Goal: Task Accomplishment & Management: Manage account settings

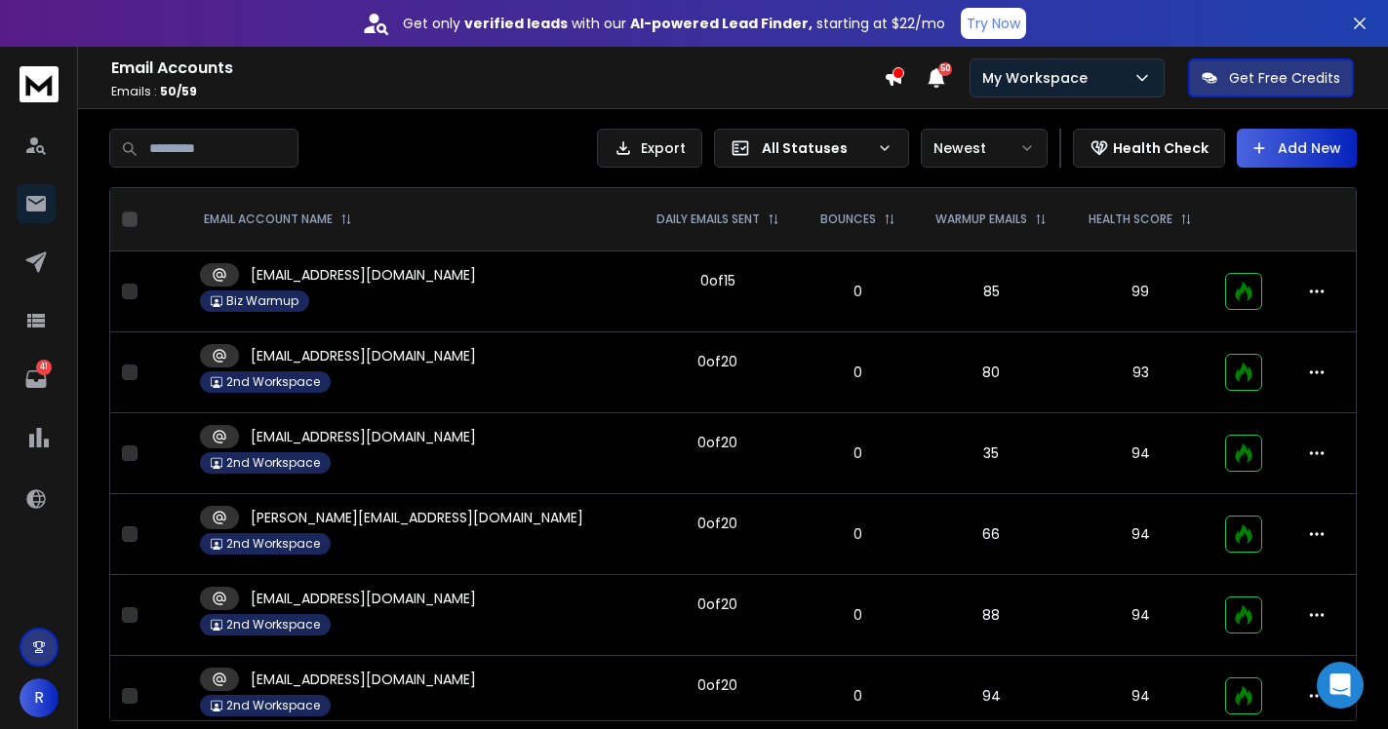
click at [1144, 87] on icon "button" at bounding box center [1142, 78] width 20 height 20
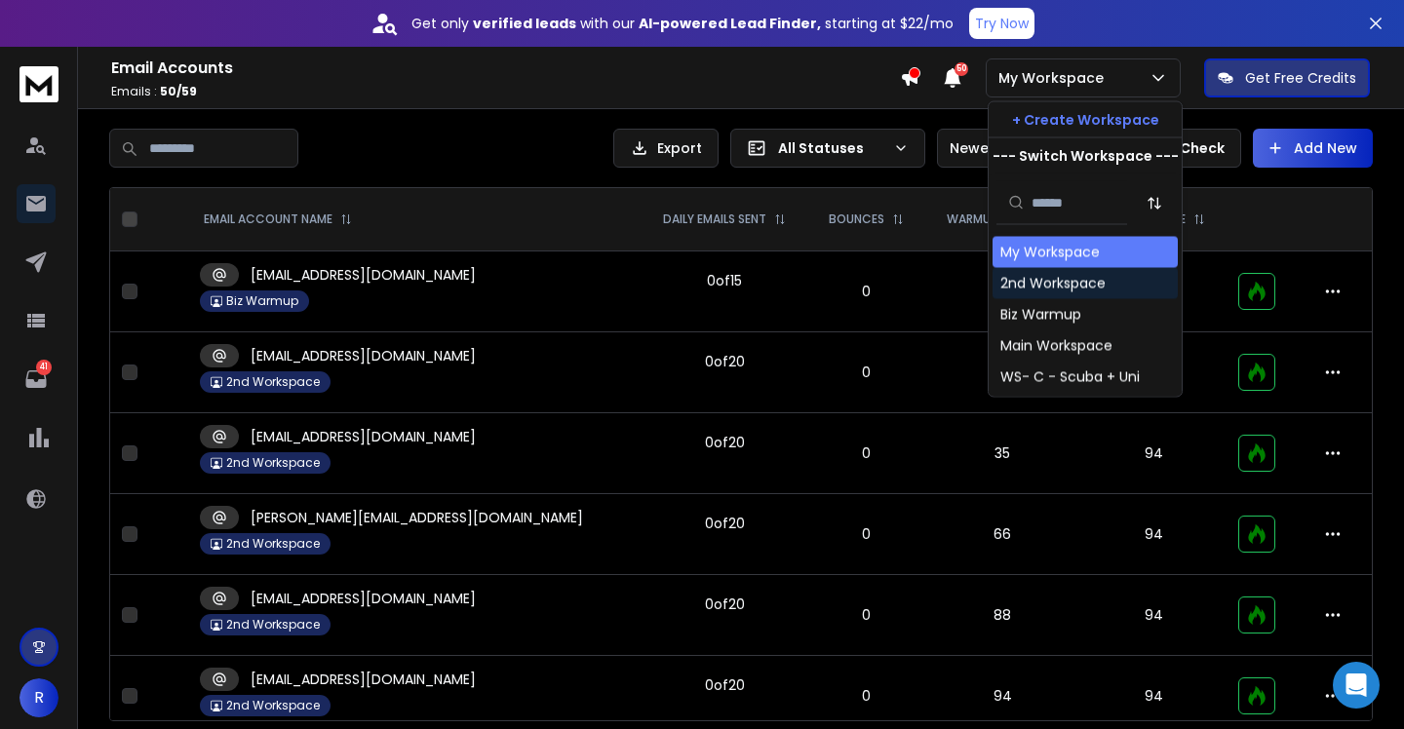
click at [1035, 280] on div "2nd Workspace" at bounding box center [1052, 284] width 105 height 20
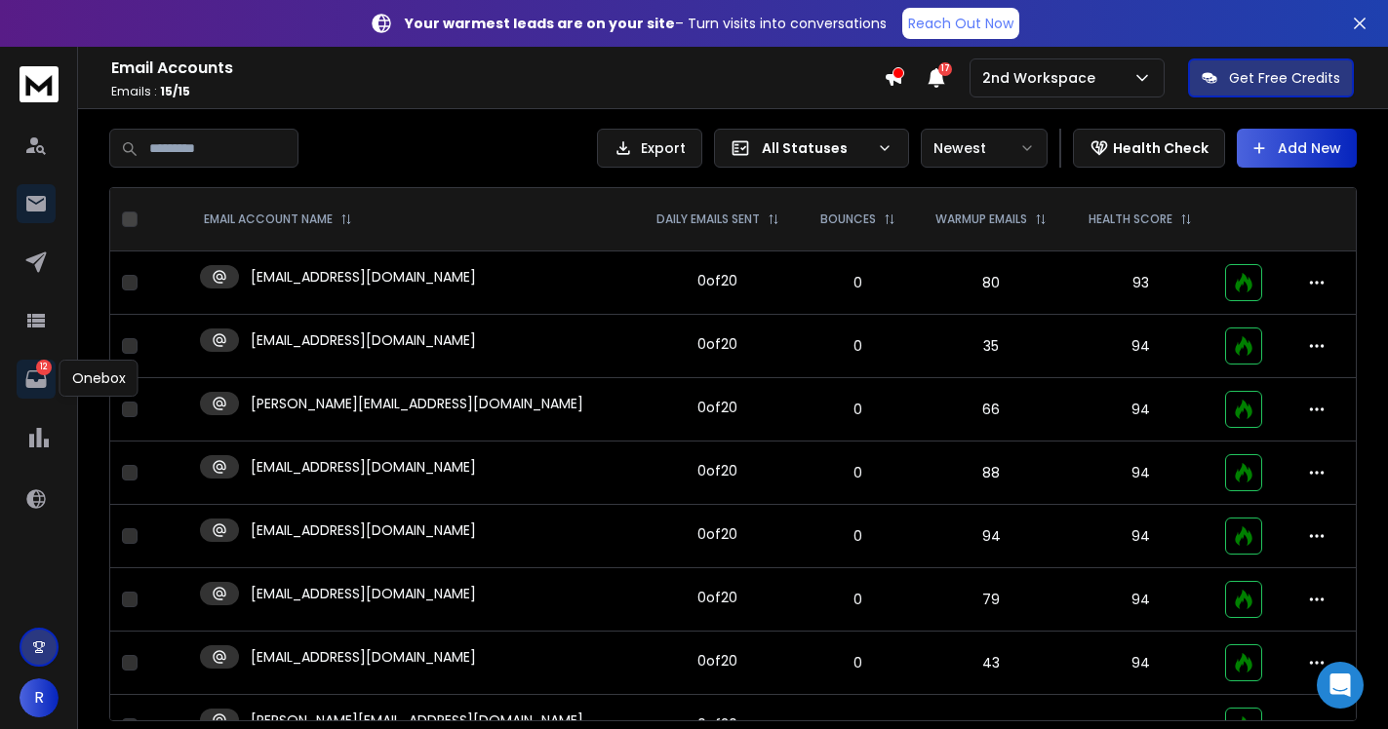
click at [30, 371] on icon at bounding box center [35, 380] width 20 height 18
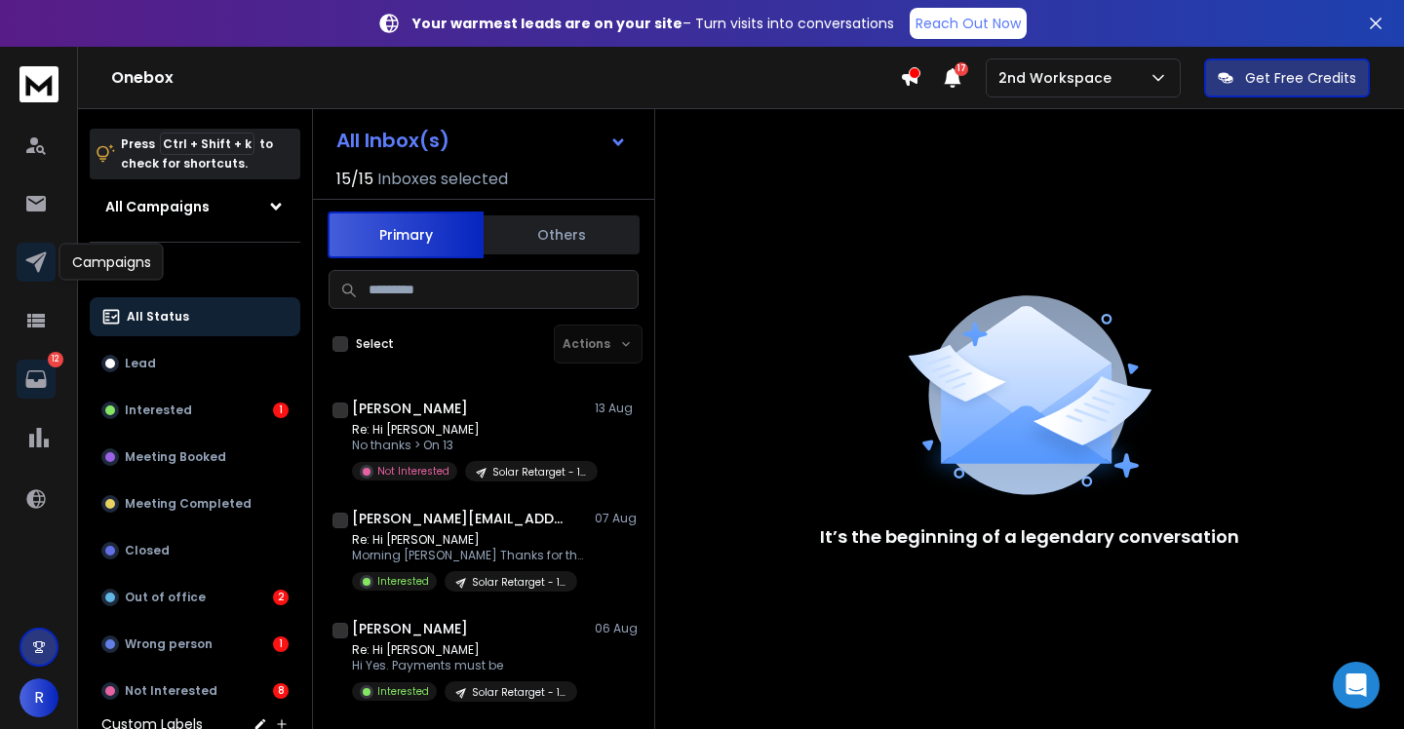
click at [29, 258] on icon at bounding box center [35, 262] width 20 height 20
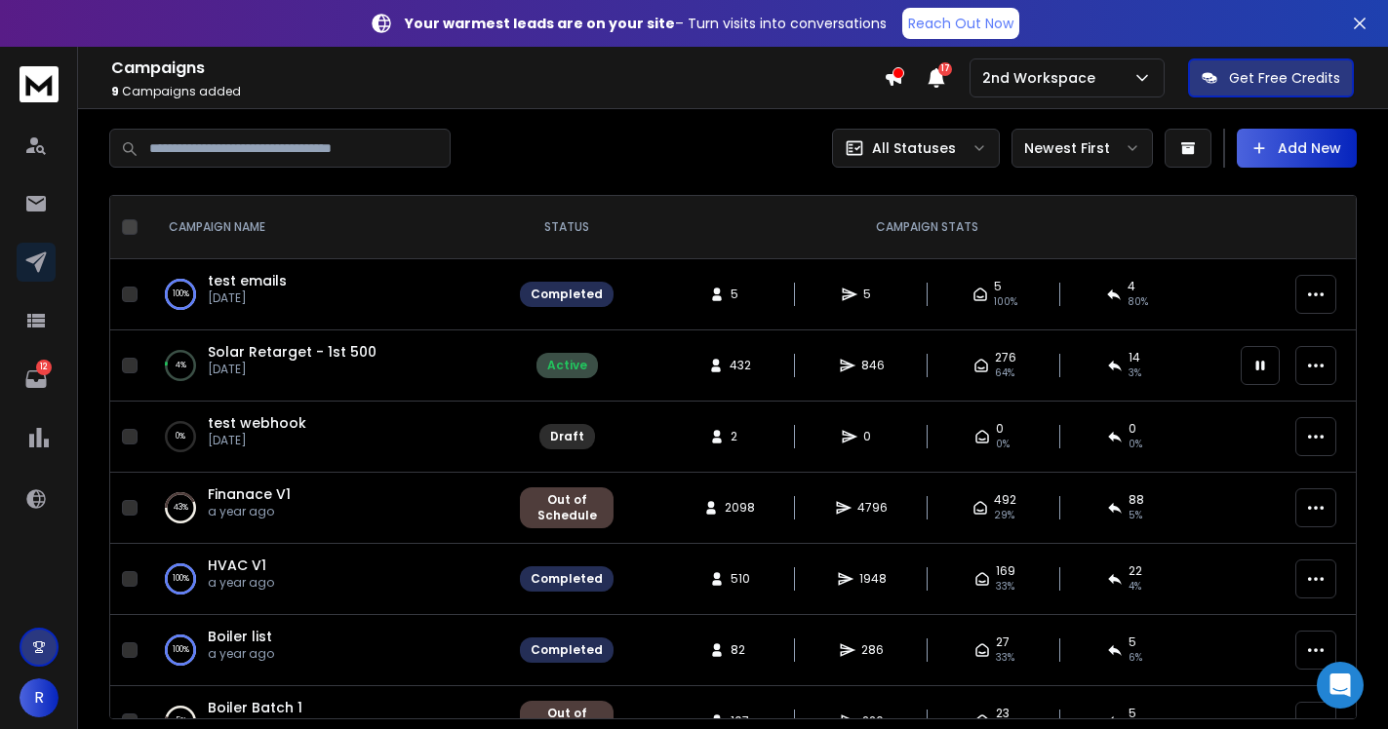
click at [302, 354] on span "Solar Retarget - 1st 500" at bounding box center [292, 352] width 169 height 20
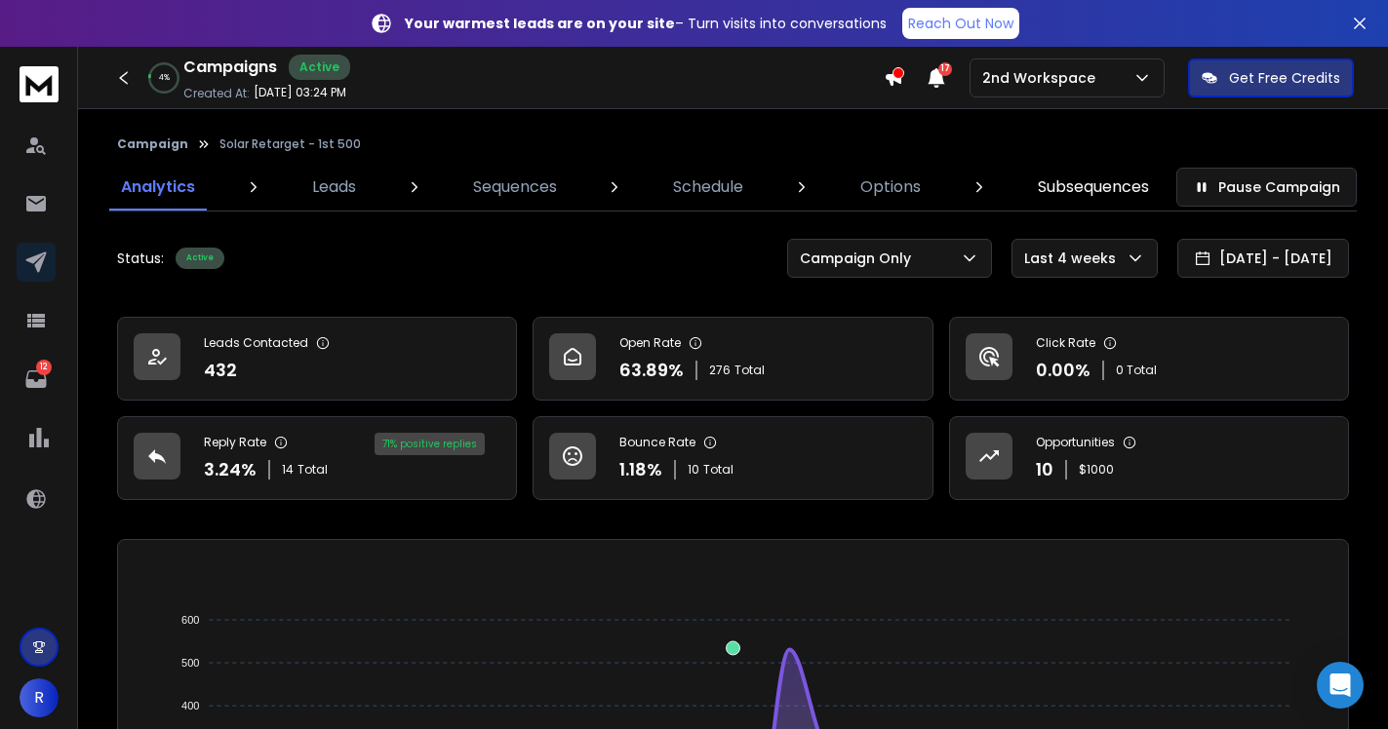
click at [1100, 181] on p "Subsequences" at bounding box center [1092, 187] width 111 height 23
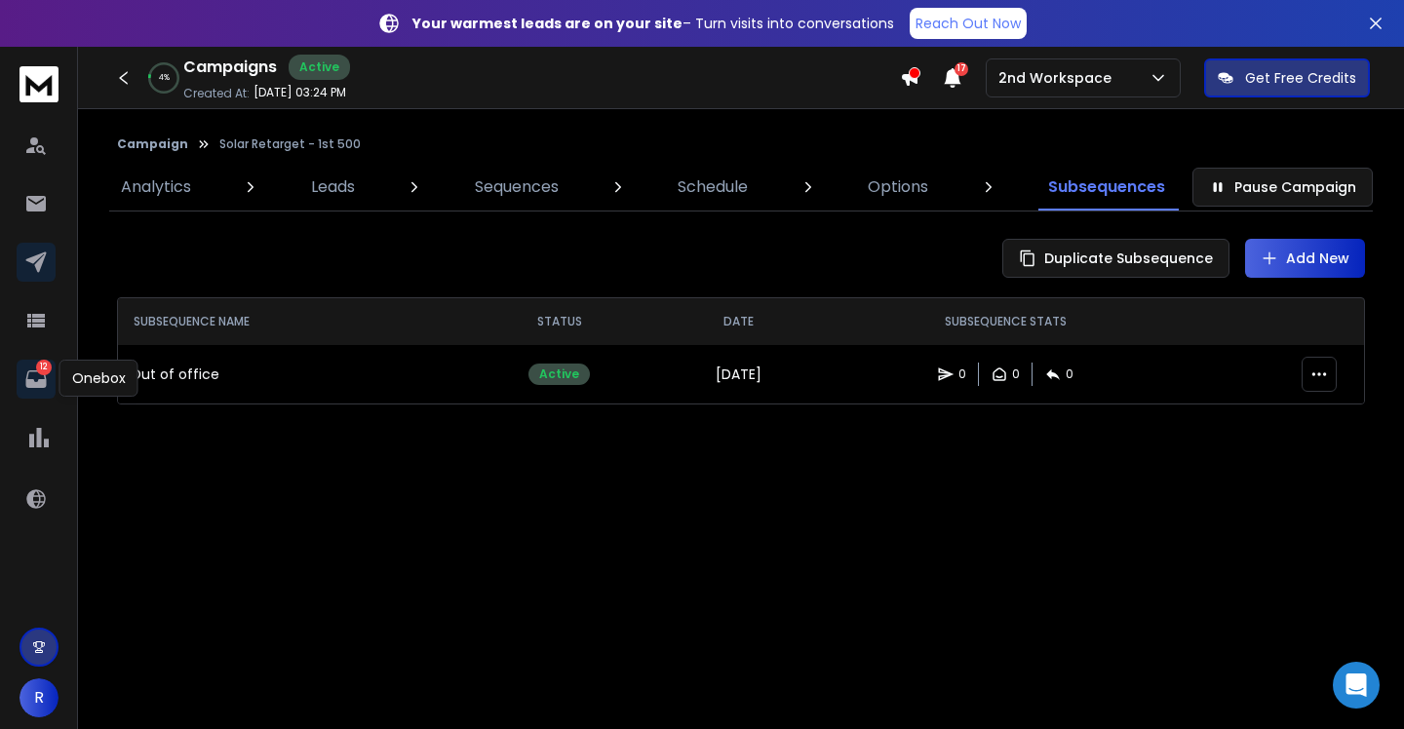
click at [40, 368] on p "12" at bounding box center [44, 368] width 16 height 16
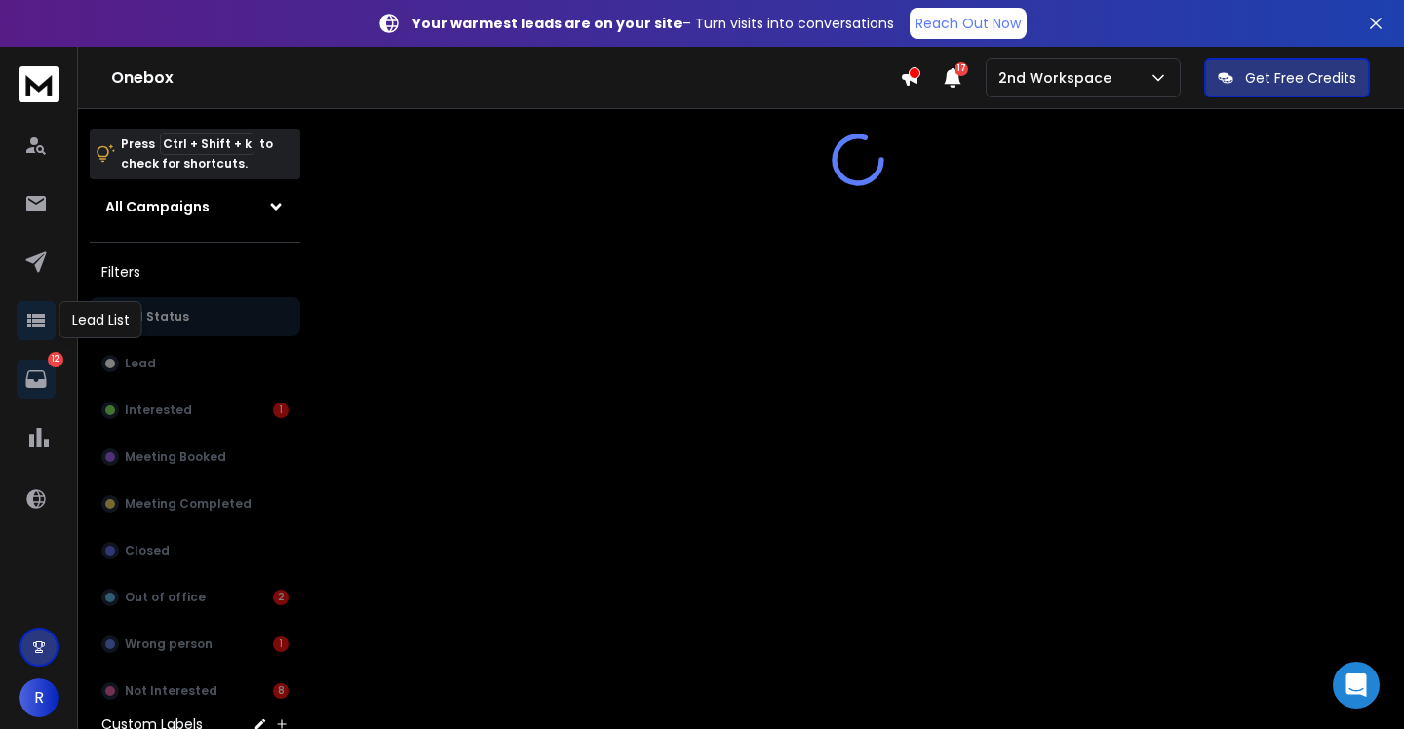
click at [29, 325] on icon at bounding box center [36, 321] width 18 height 14
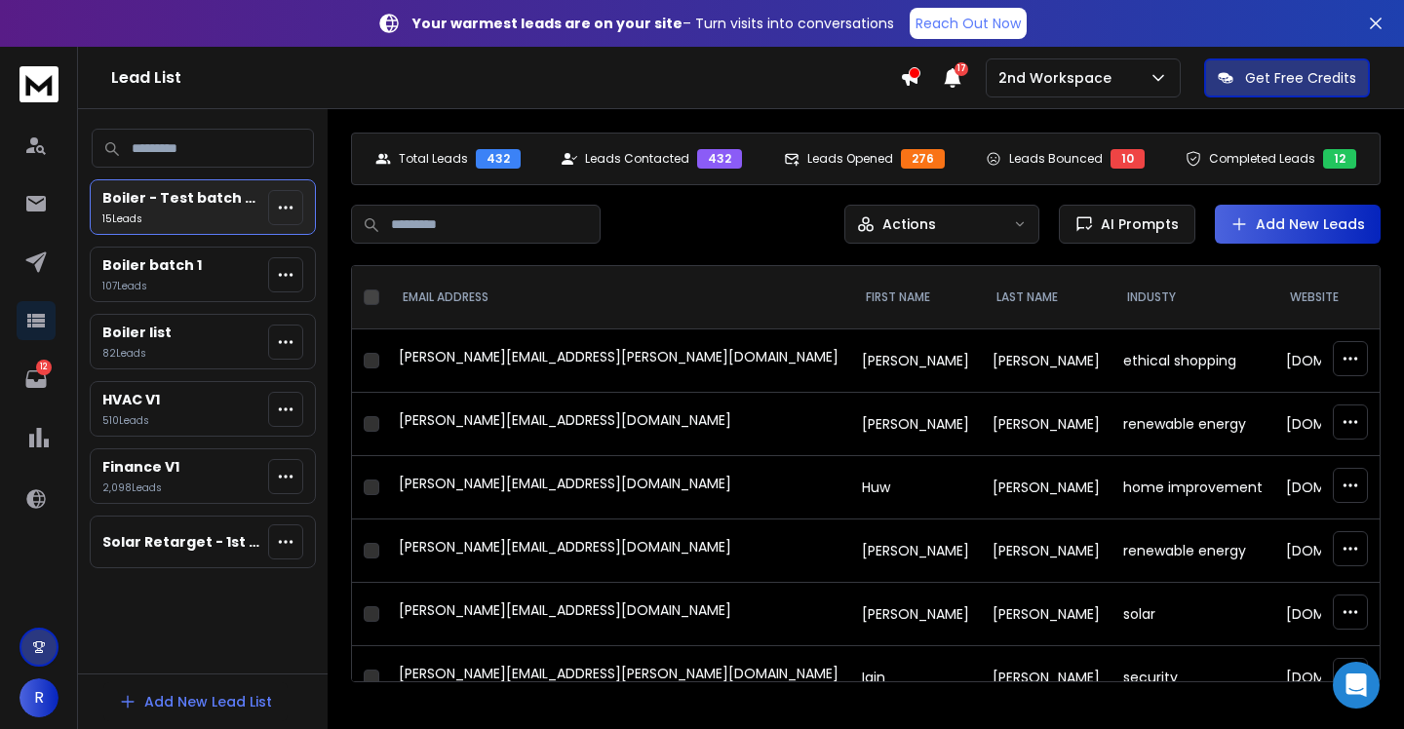
click at [182, 699] on button "Add New Lead List" at bounding box center [195, 702] width 184 height 39
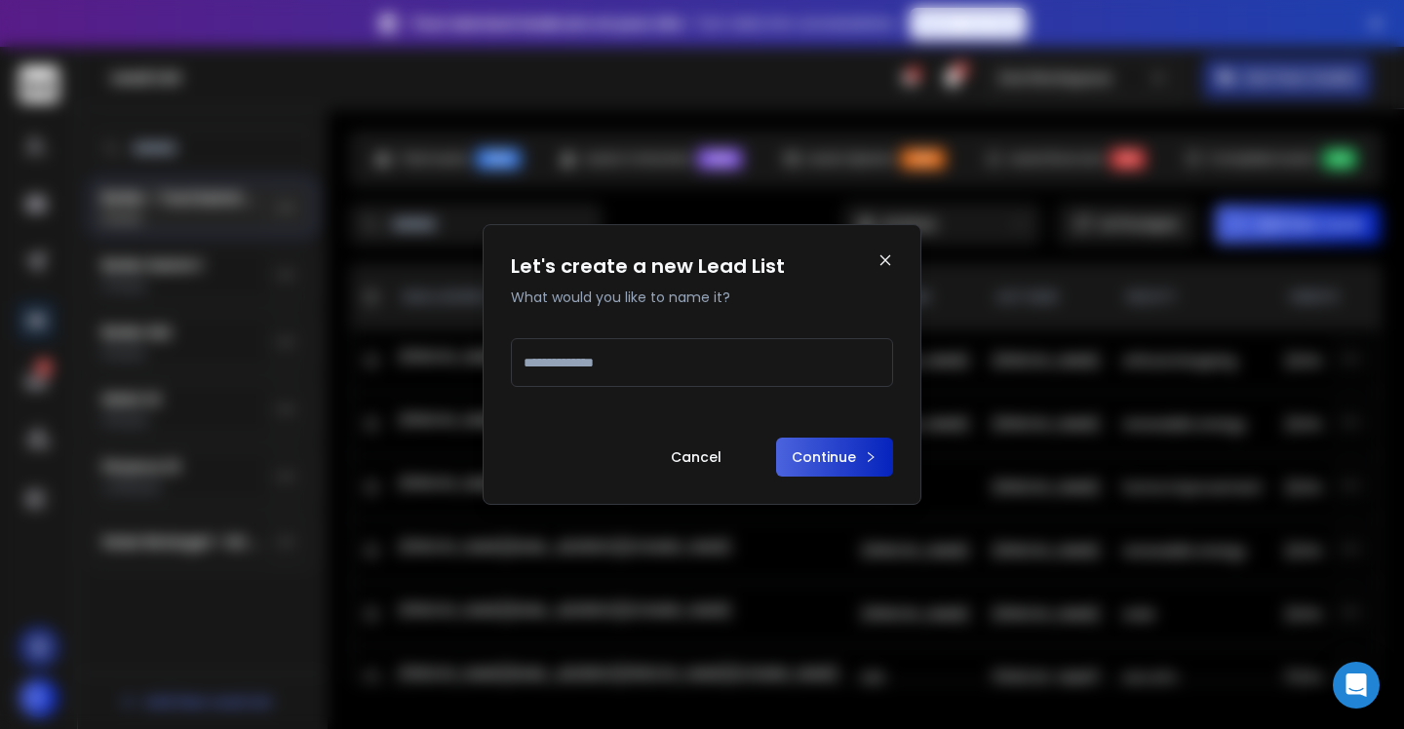
click at [652, 317] on form "Cancel Continue" at bounding box center [702, 392] width 382 height 170
click at [632, 363] on input at bounding box center [702, 362] width 382 height 49
type input "**********"
click at [812, 454] on button "Continue" at bounding box center [834, 457] width 117 height 39
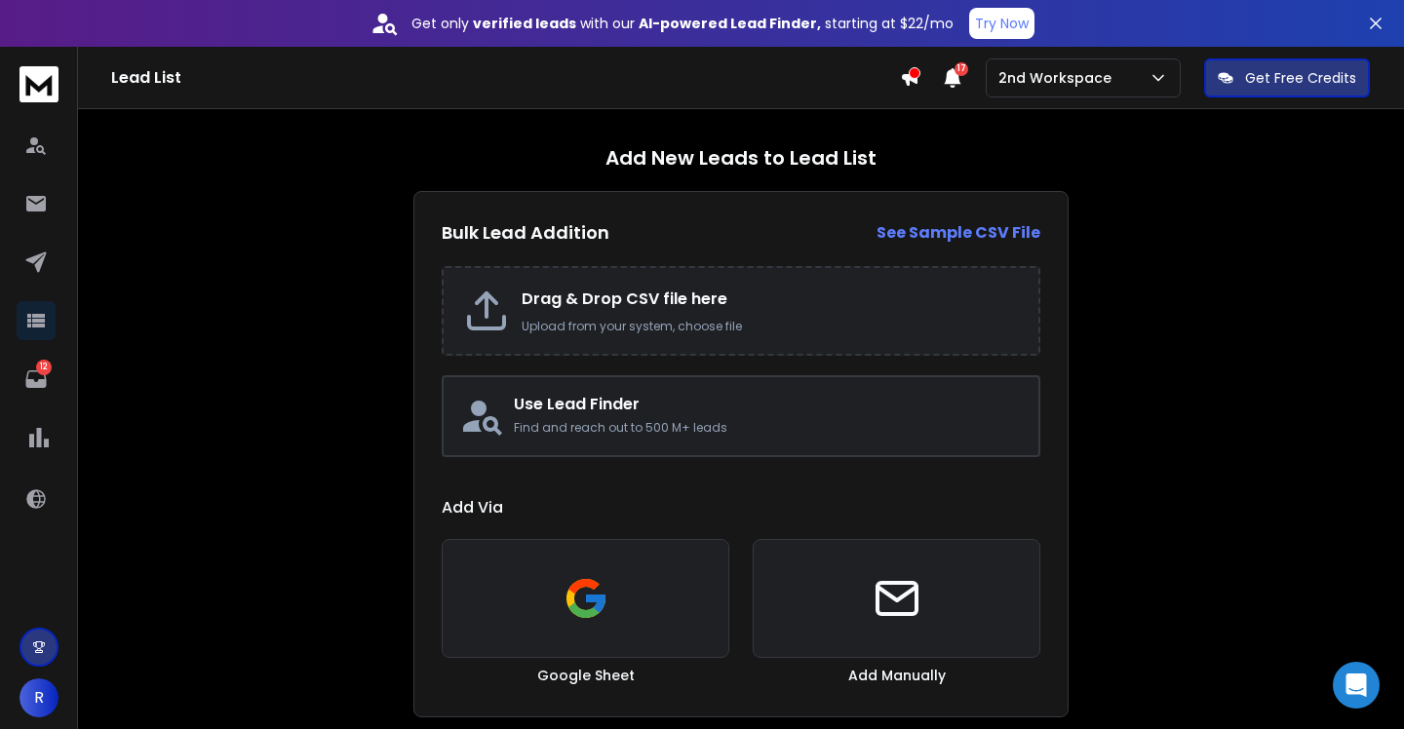
click at [690, 319] on div "Drag & Drop CSV file here Upload from your system, choose file" at bounding box center [770, 311] width 497 height 47
type input "**********"
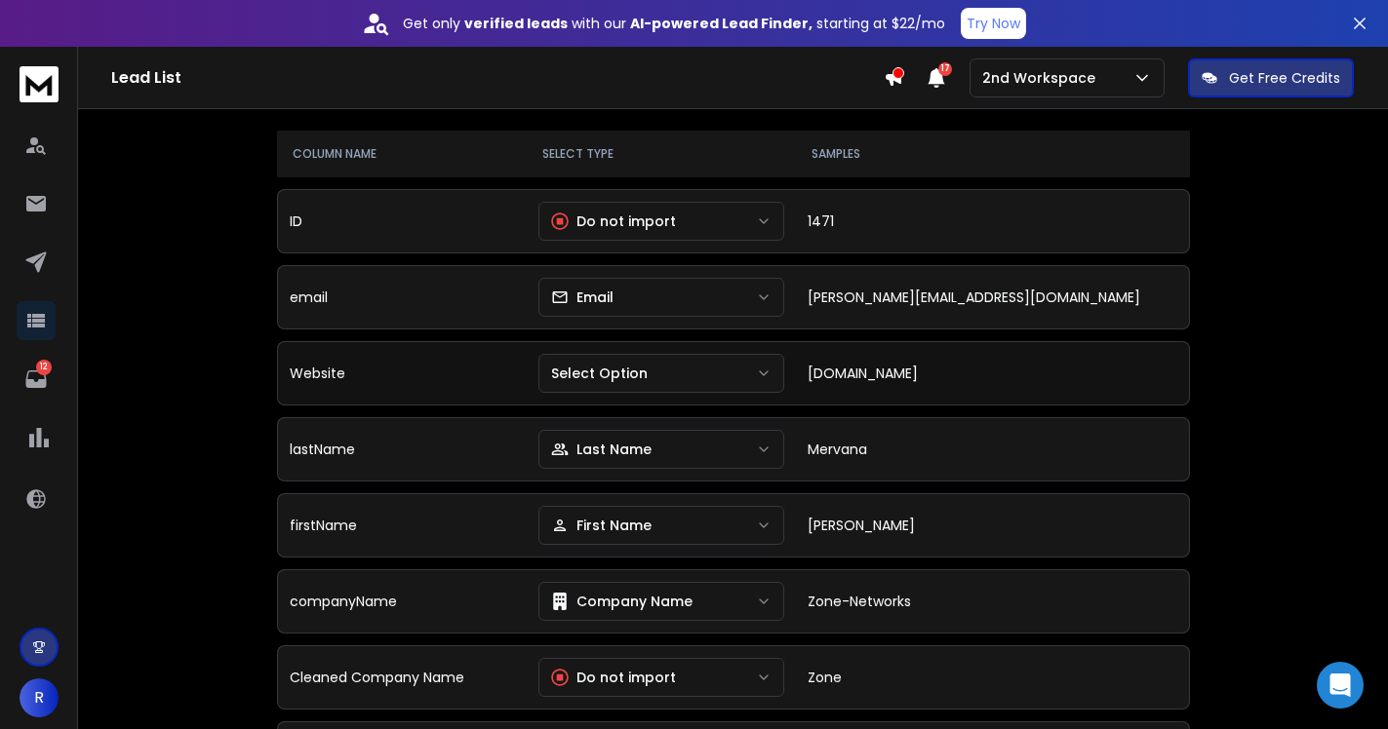
scroll to position [421, 0]
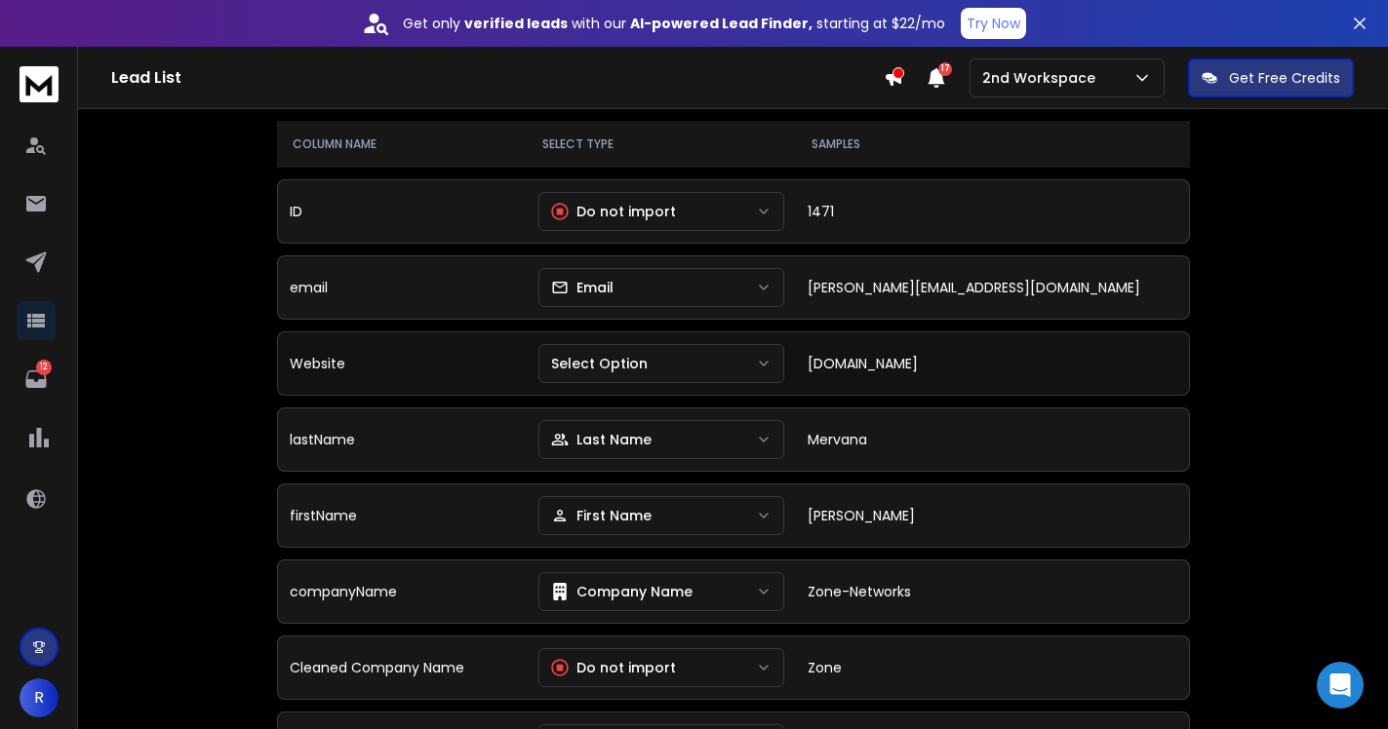
click at [746, 366] on button "Select Option" at bounding box center [661, 363] width 246 height 39
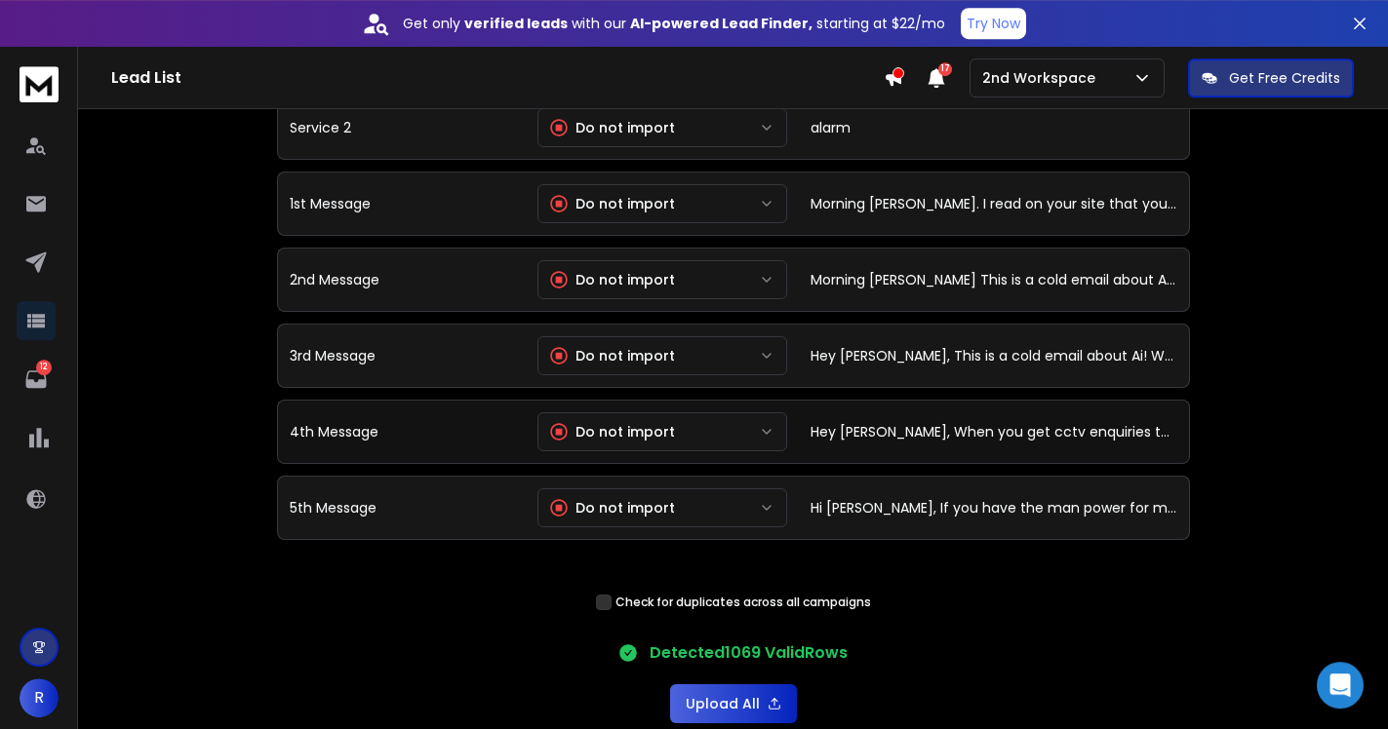
scroll to position [1550, 0]
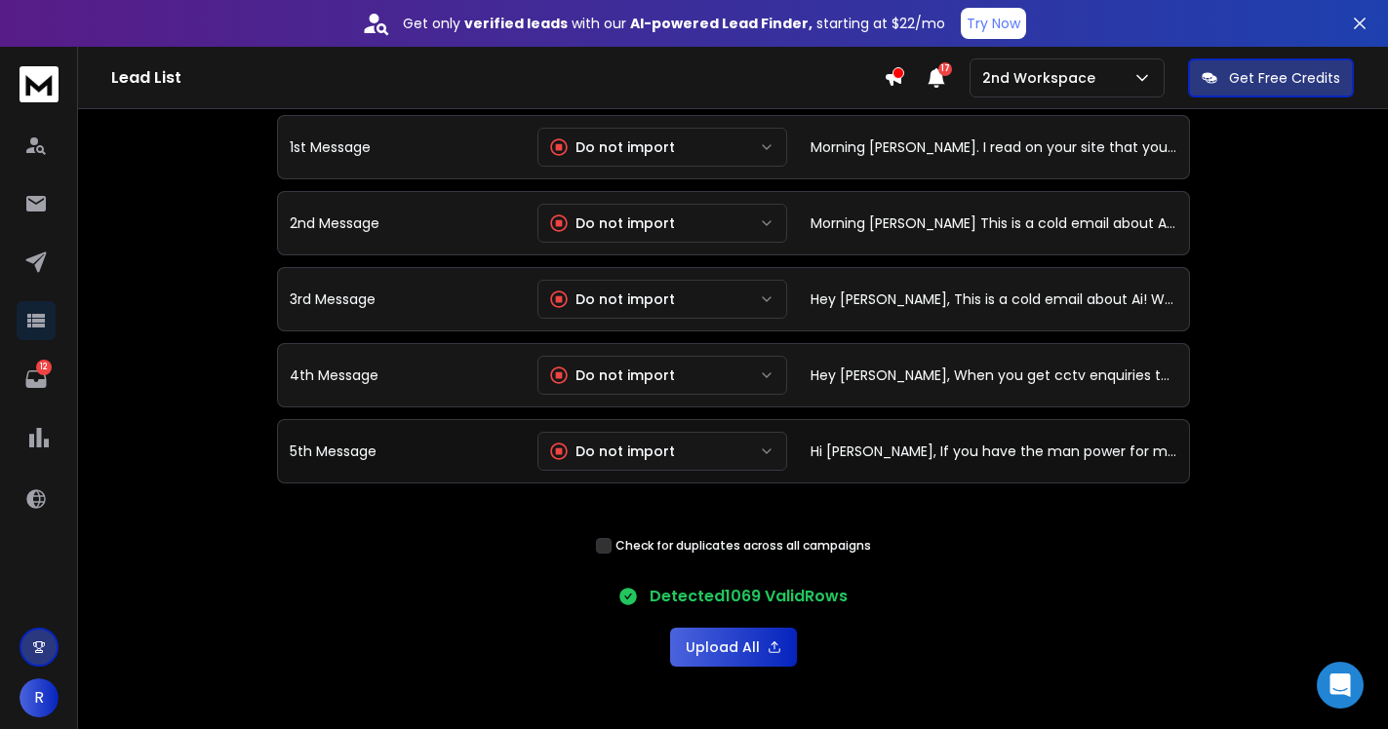
click at [673, 457] on button "Do not import" at bounding box center [662, 451] width 250 height 39
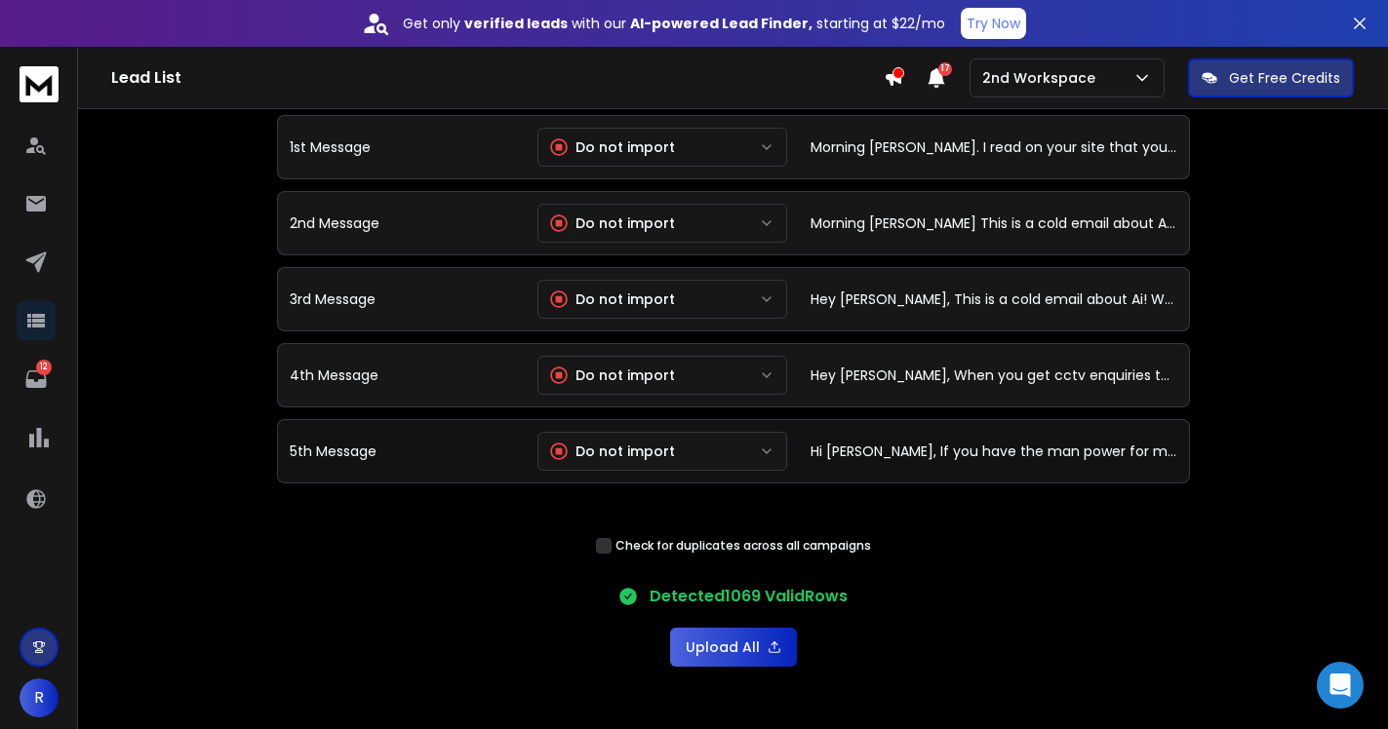
click at [759, 455] on icon "button" at bounding box center [767, 452] width 16 height 16
click at [659, 374] on div "Do not import" at bounding box center [612, 376] width 125 height 20
click at [637, 304] on div "Do not import" at bounding box center [620, 300] width 125 height 20
click at [620, 225] on div "Do not import" at bounding box center [612, 224] width 125 height 20
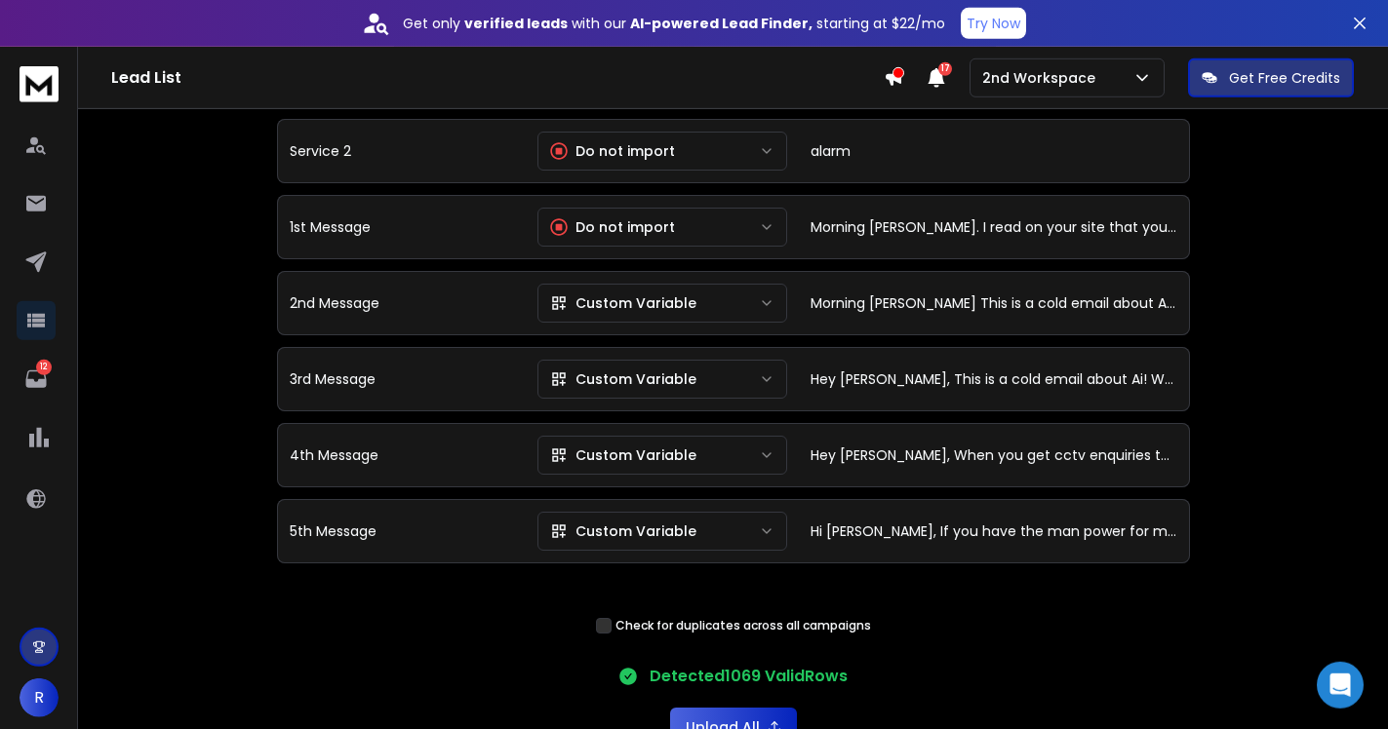
scroll to position [1445, 0]
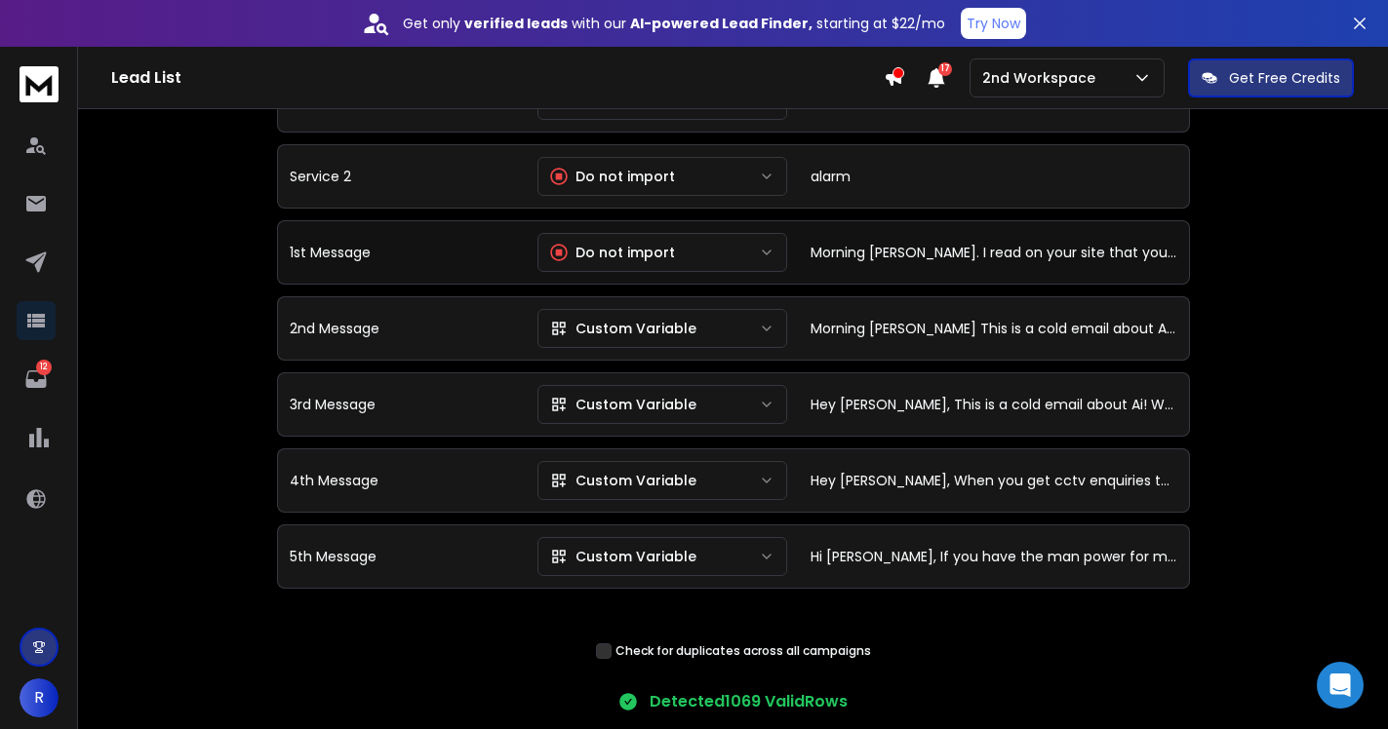
click at [619, 263] on button "Do not import" at bounding box center [662, 252] width 250 height 39
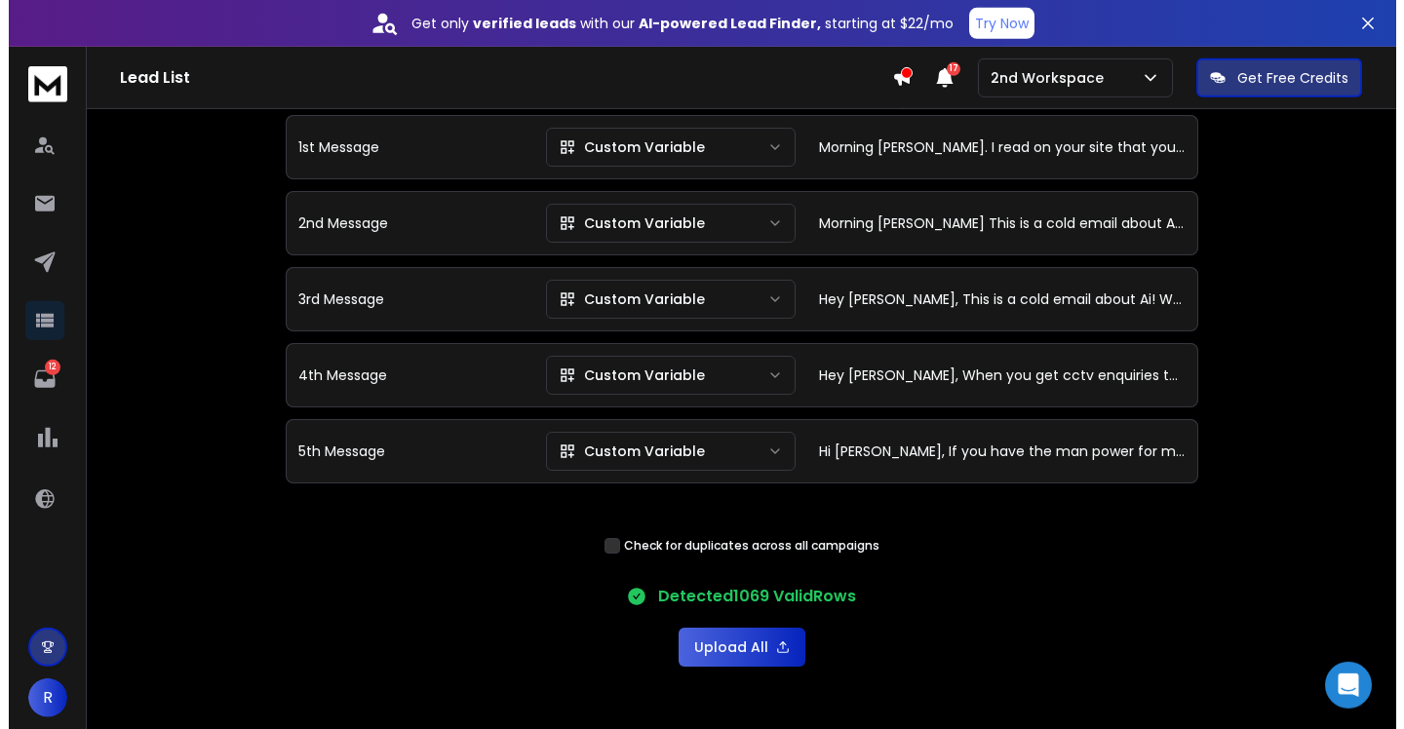
scroll to position [1550, 0]
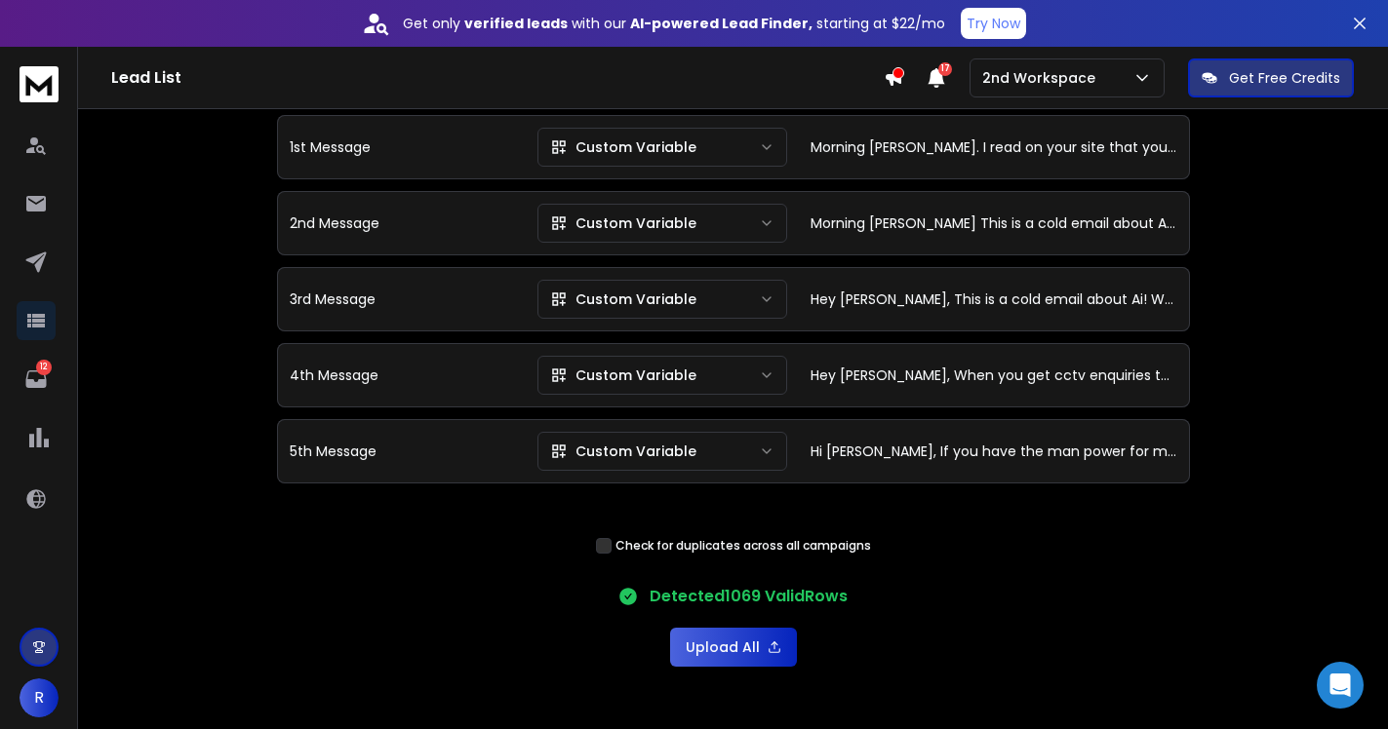
click at [606, 545] on button "Check for duplicates across all campaigns" at bounding box center [604, 546] width 16 height 16
drag, startPoint x: 606, startPoint y: 546, endPoint x: 629, endPoint y: 546, distance: 22.4
click at [606, 546] on button "Check for duplicates across all campaigns" at bounding box center [604, 546] width 16 height 16
click at [749, 662] on button "Upload All" at bounding box center [733, 647] width 127 height 39
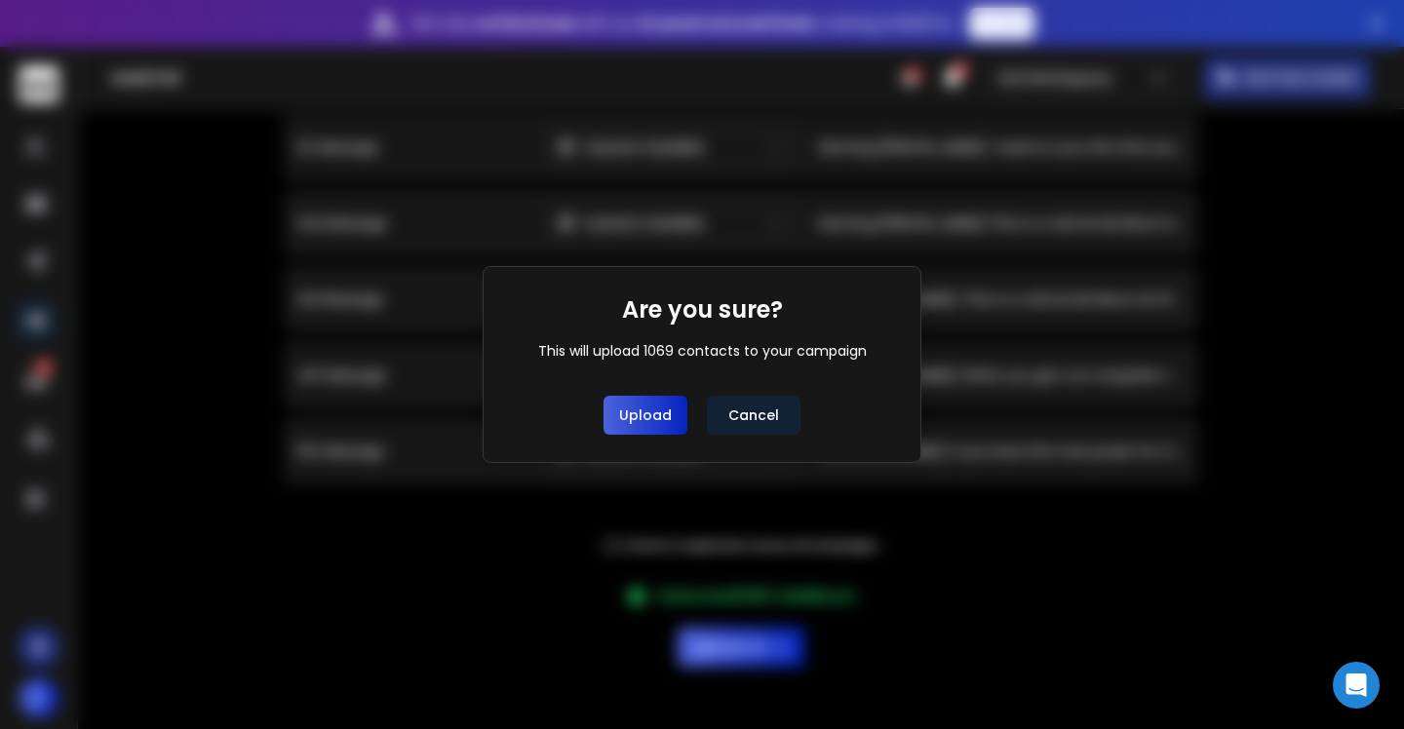
click at [637, 416] on button "Upload" at bounding box center [646, 415] width 84 height 39
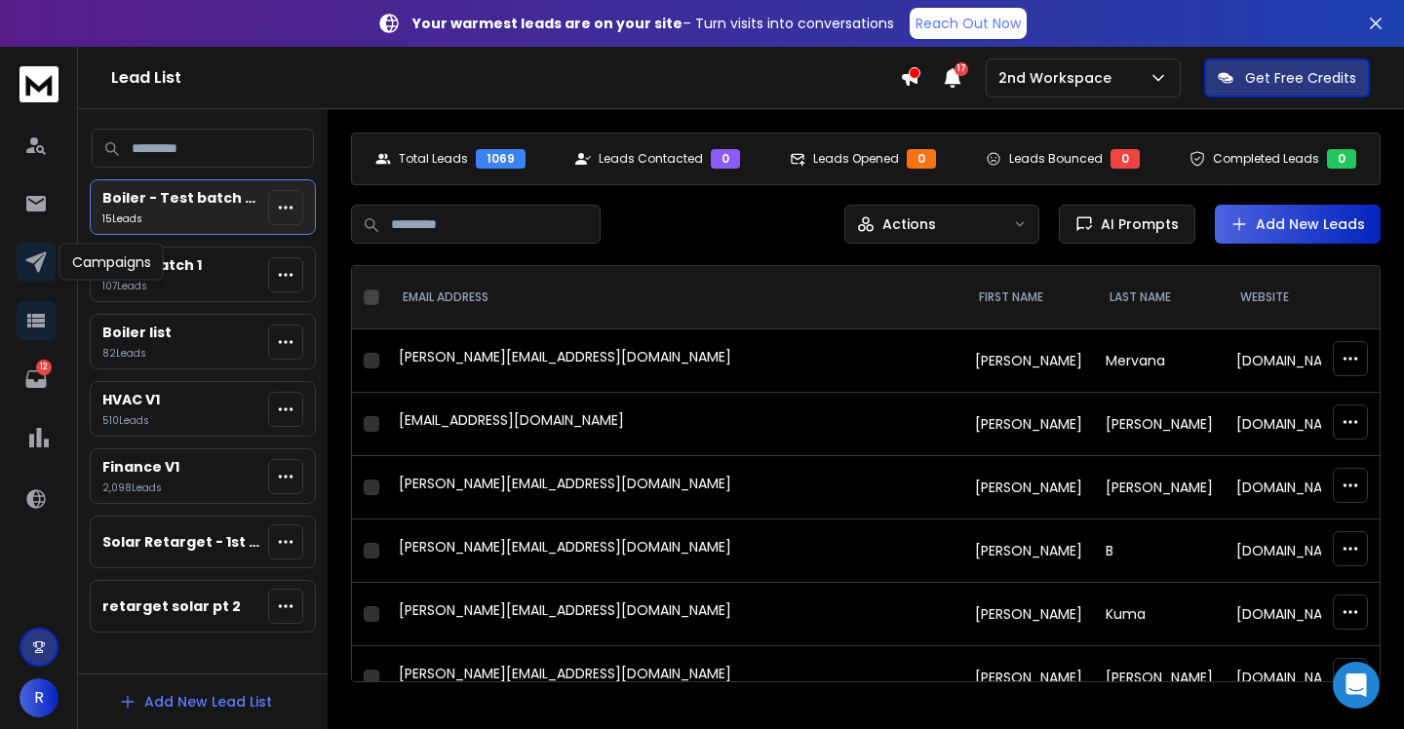
click at [39, 256] on icon at bounding box center [35, 262] width 20 height 20
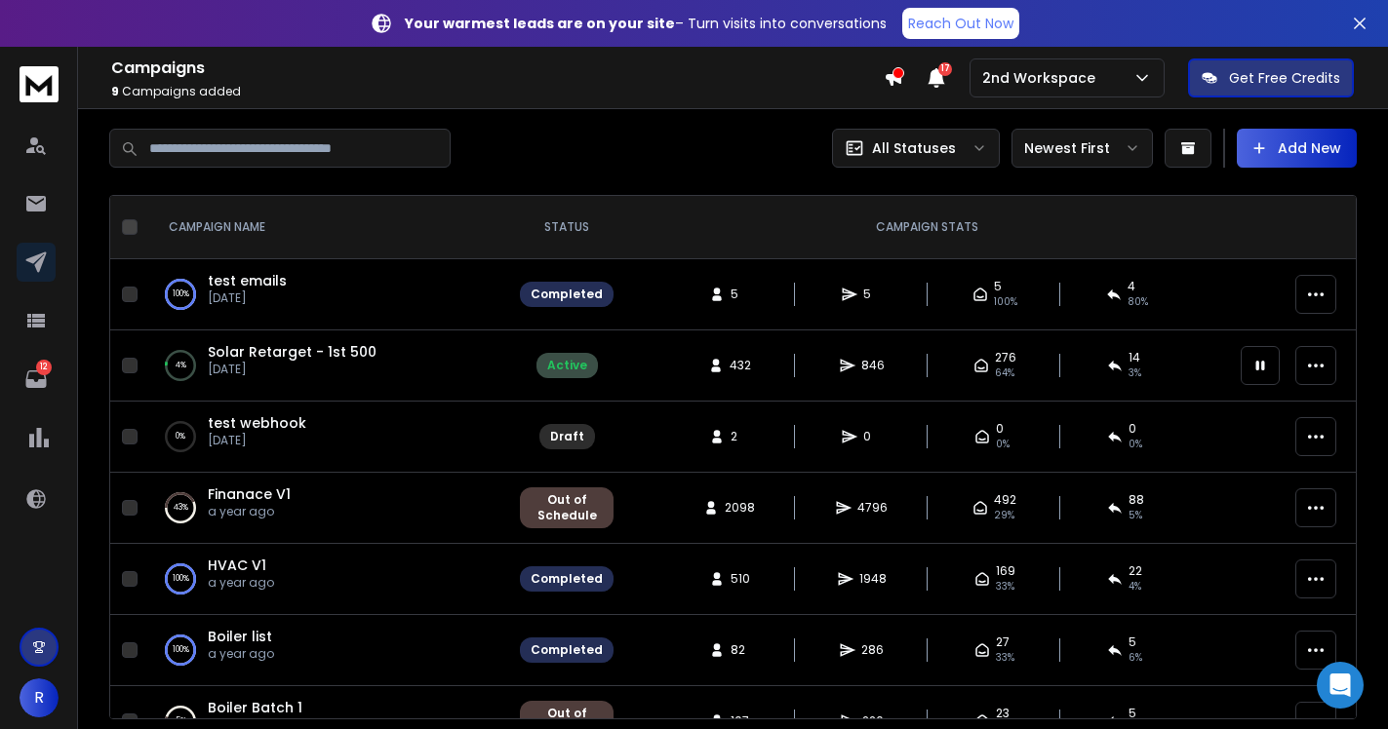
click at [1306, 366] on icon "button" at bounding box center [1316, 366] width 20 height 20
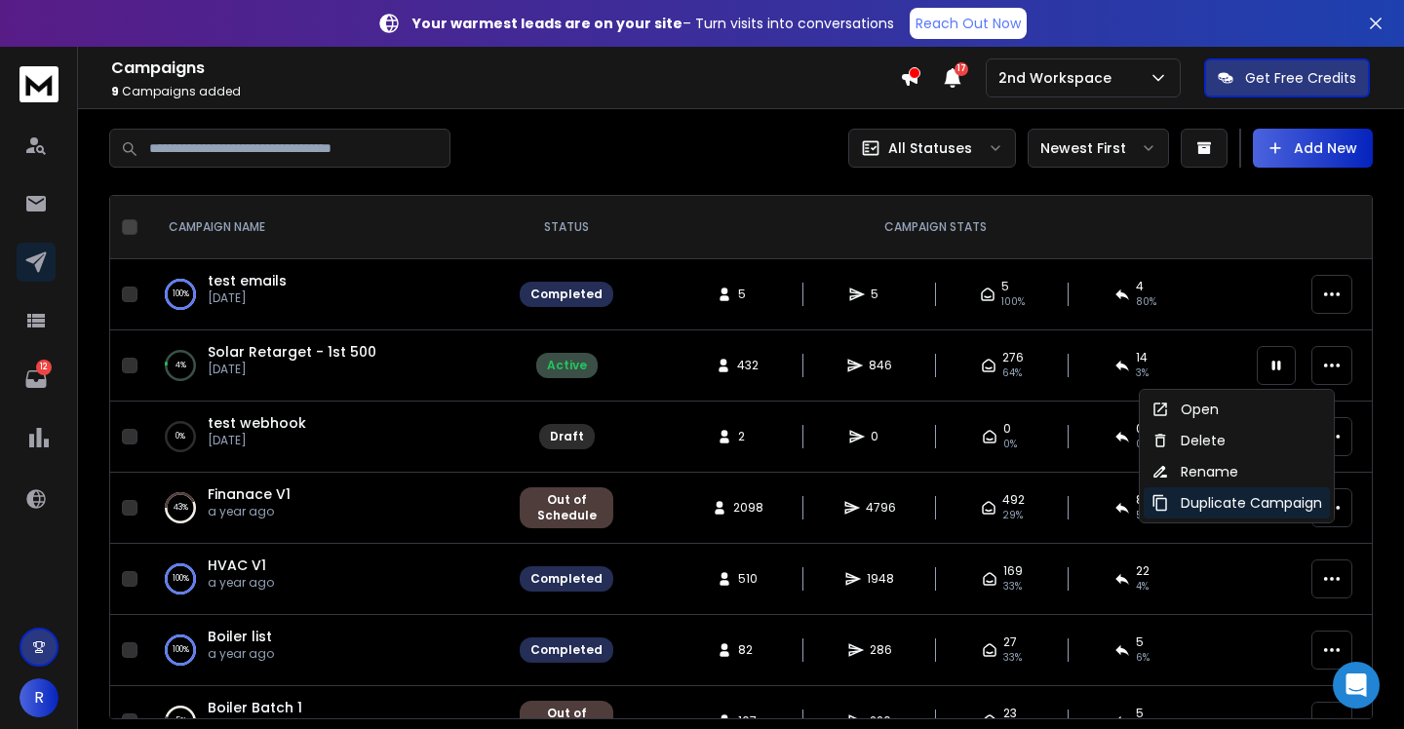
click at [1215, 500] on div "Duplicate Campaign" at bounding box center [1237, 503] width 171 height 20
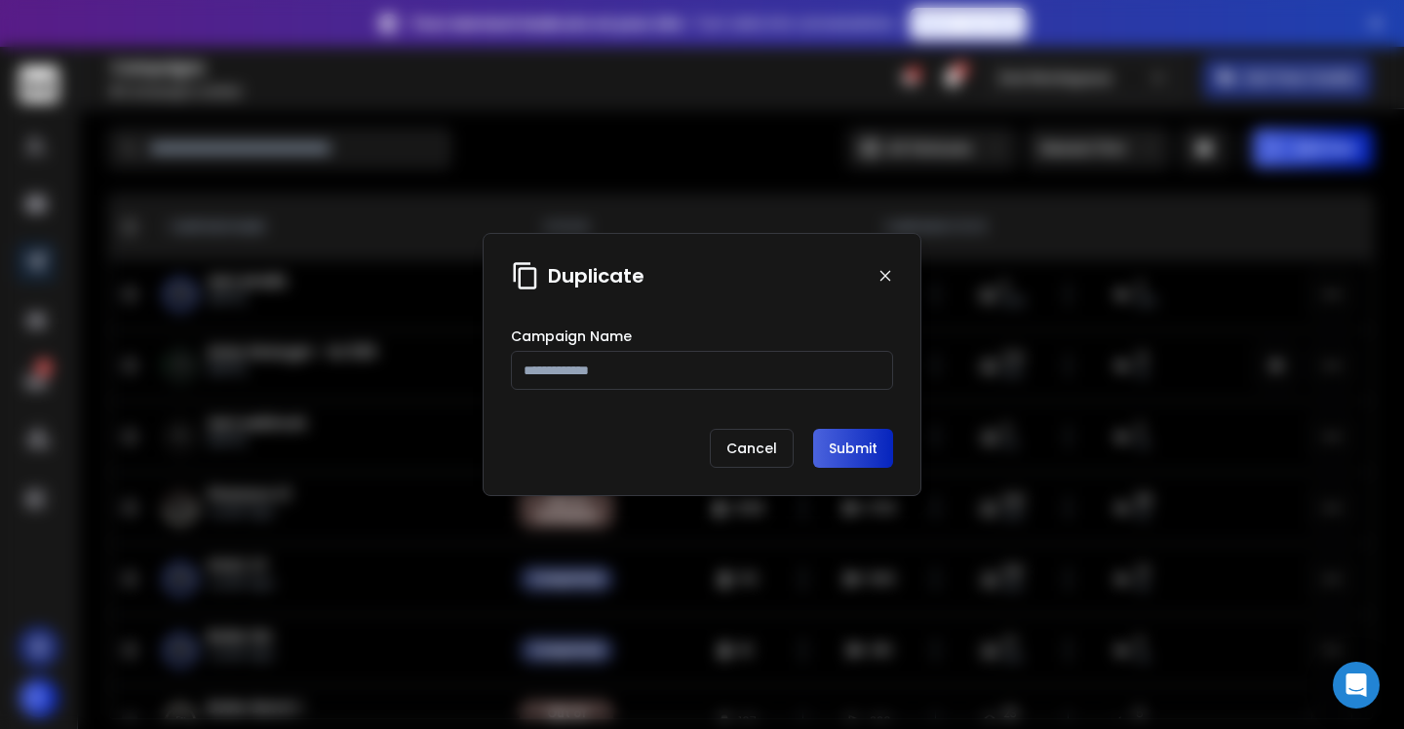
drag, startPoint x: 670, startPoint y: 371, endPoint x: 660, endPoint y: 371, distance: 9.8
click at [668, 371] on input "text" at bounding box center [702, 370] width 382 height 39
click at [656, 376] on input "text" at bounding box center [702, 370] width 382 height 39
click at [655, 376] on input "text" at bounding box center [702, 370] width 382 height 39
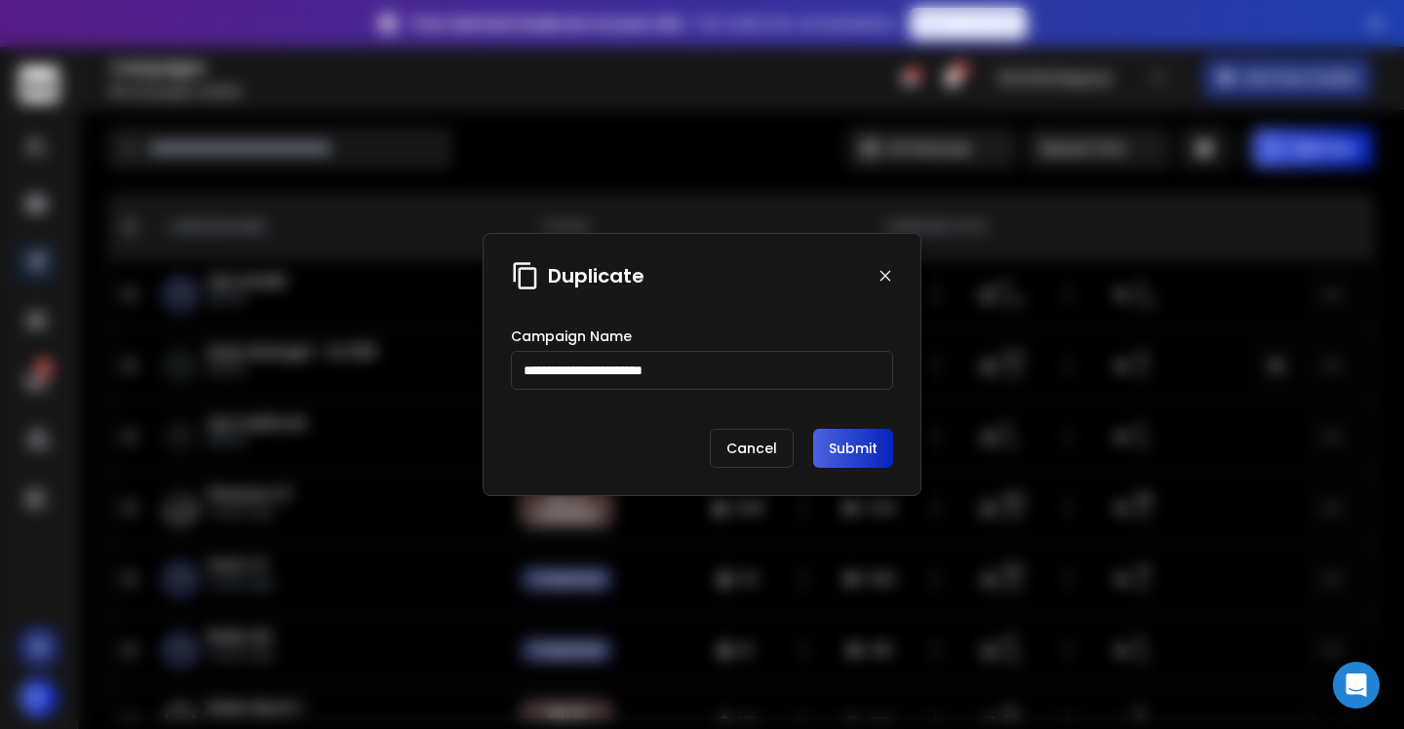
click at [638, 371] on input "**********" at bounding box center [702, 370] width 382 height 39
type input "**********"
click at [863, 450] on button "Submit" at bounding box center [853, 448] width 80 height 39
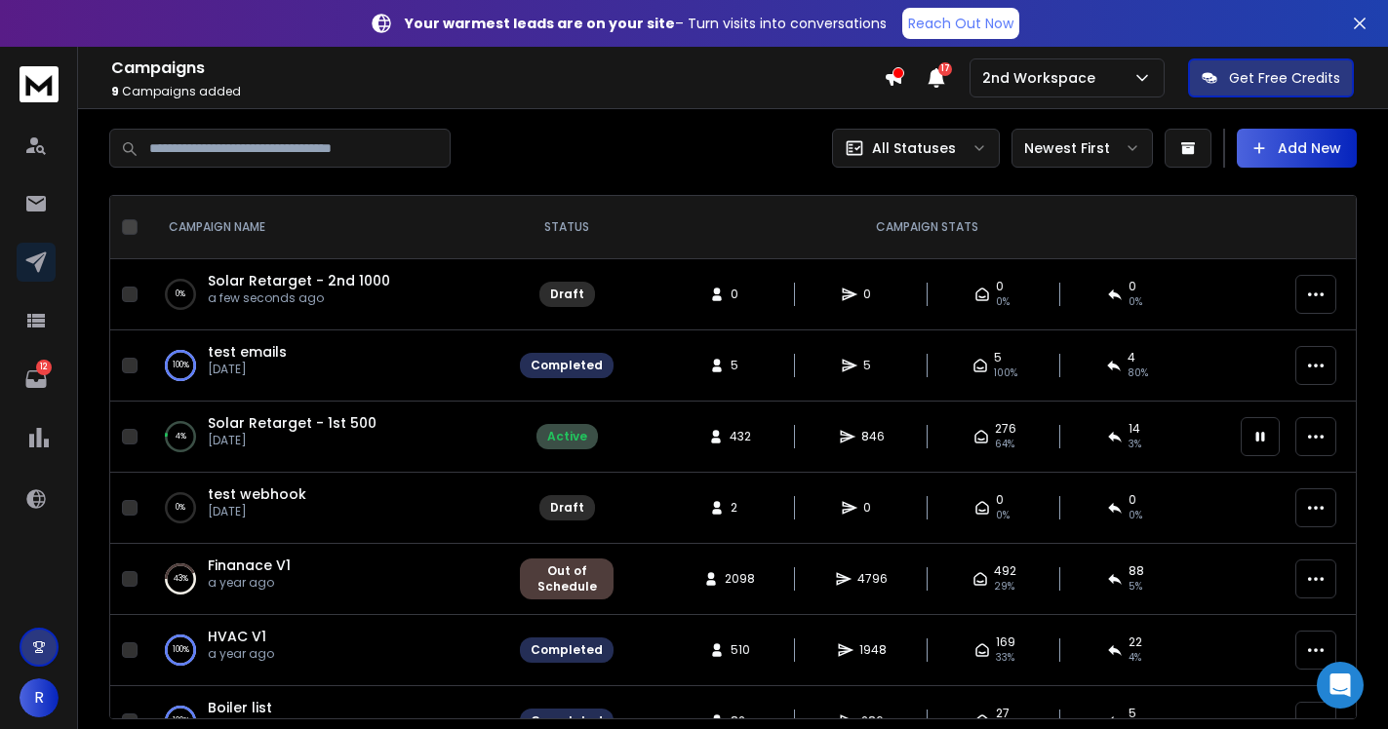
click at [328, 281] on span "Solar Retarget - 2nd 1000" at bounding box center [299, 281] width 182 height 20
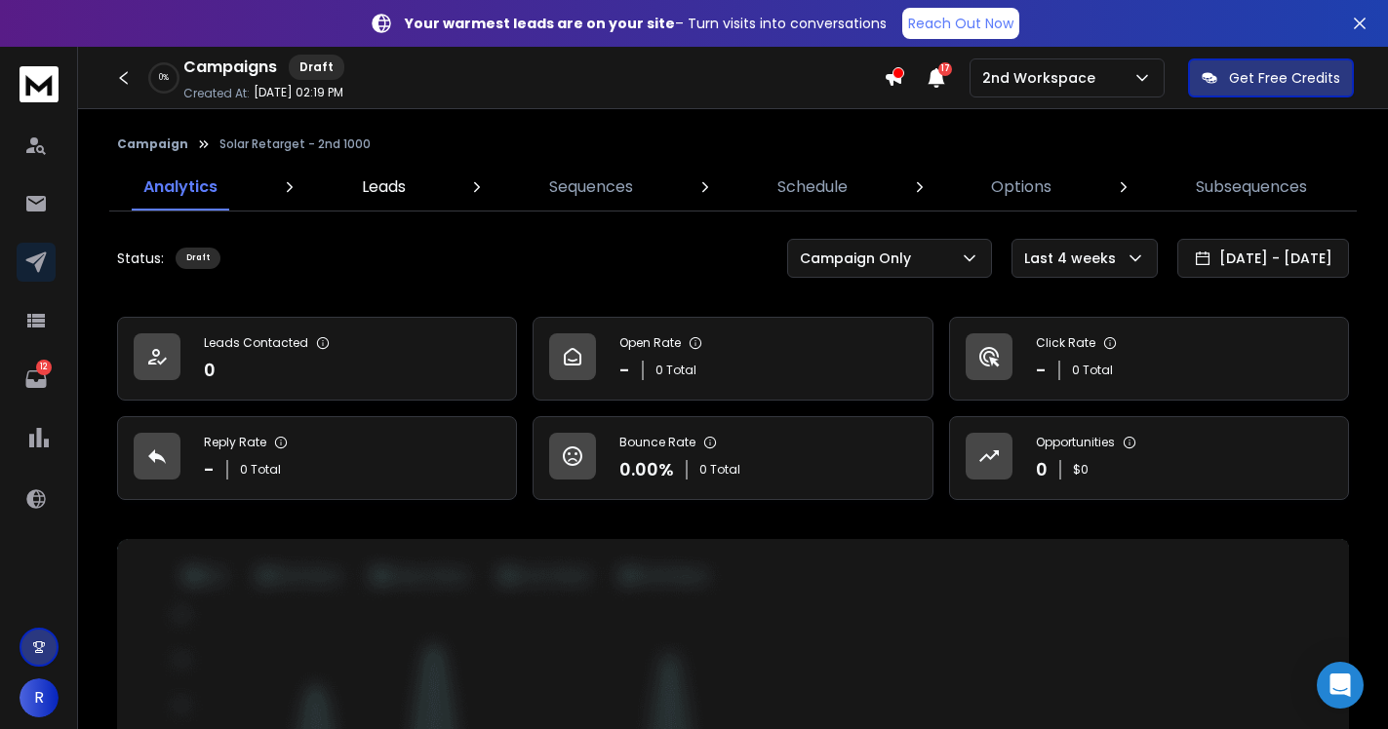
click at [404, 182] on p "Leads" at bounding box center [384, 187] width 44 height 23
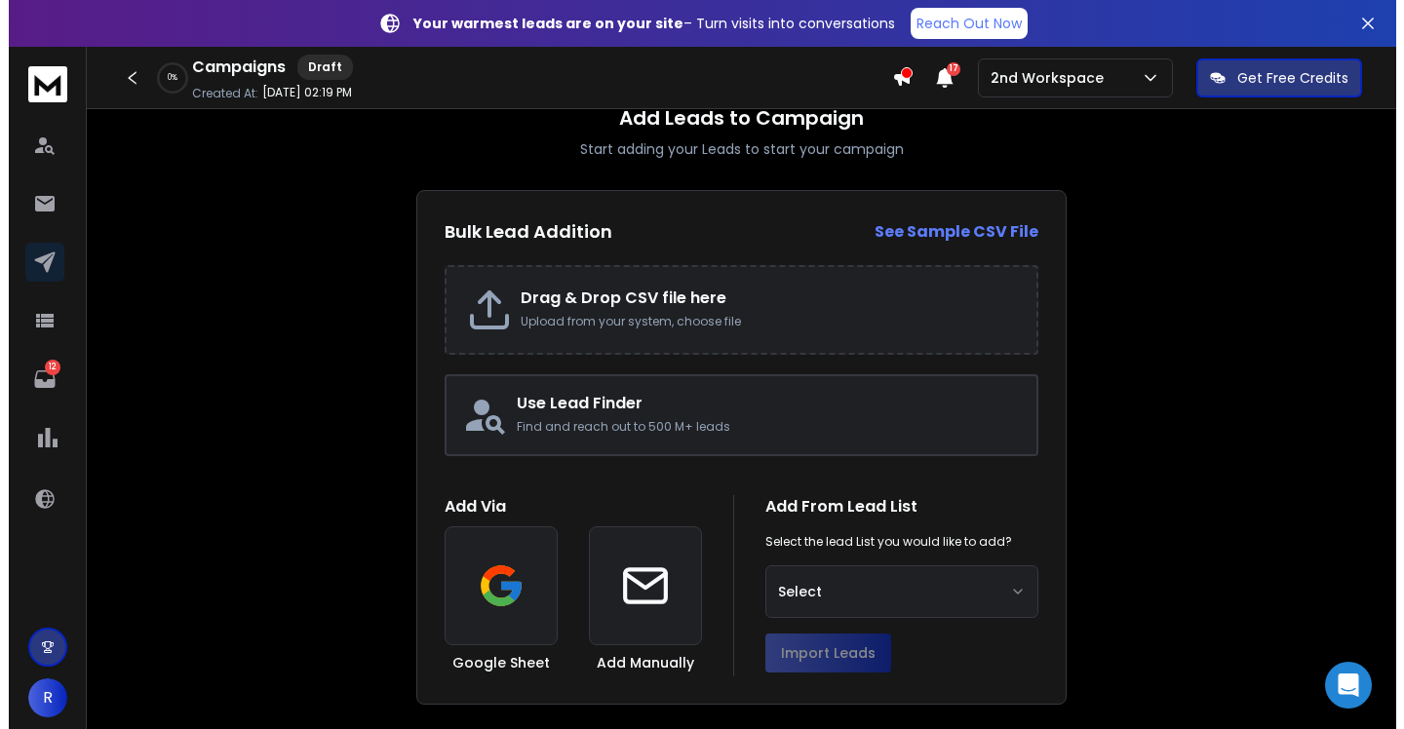
scroll to position [157, 0]
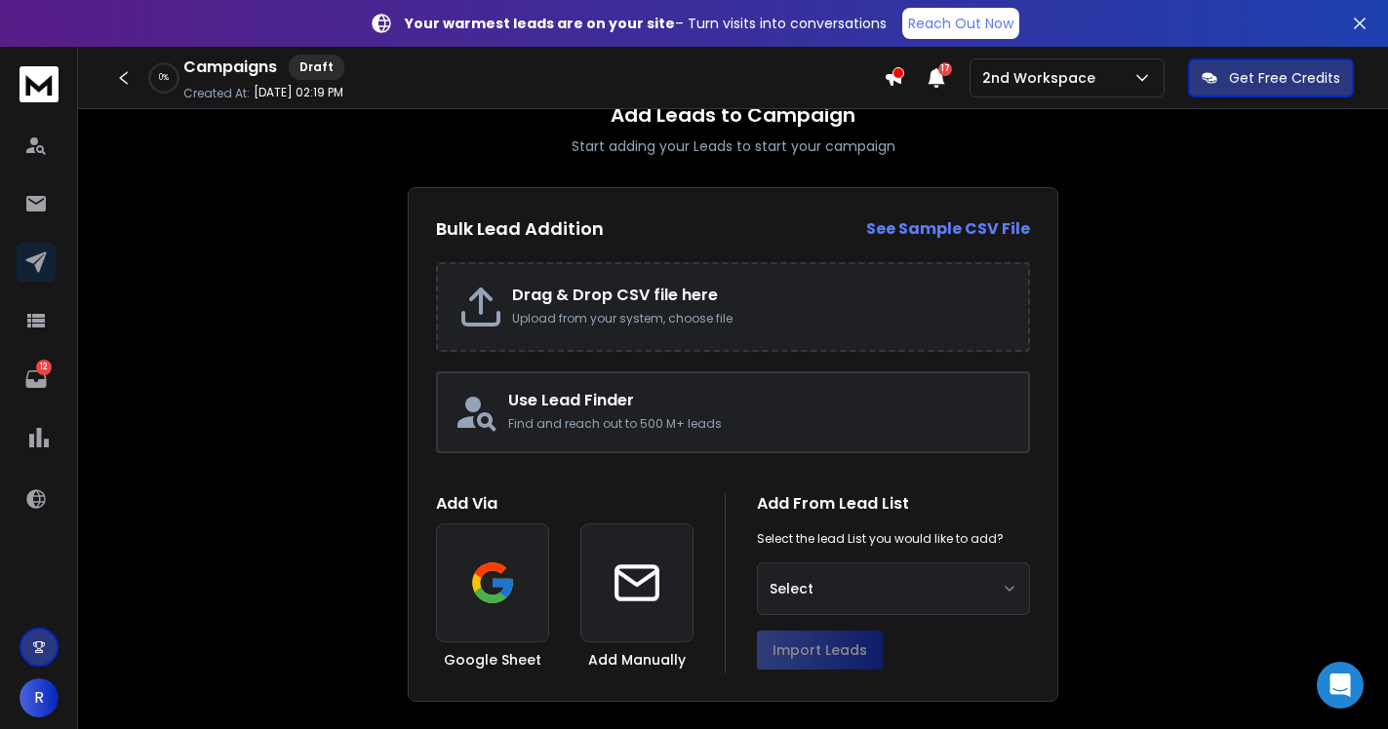
click at [882, 578] on button "Select" at bounding box center [893, 589] width 273 height 53
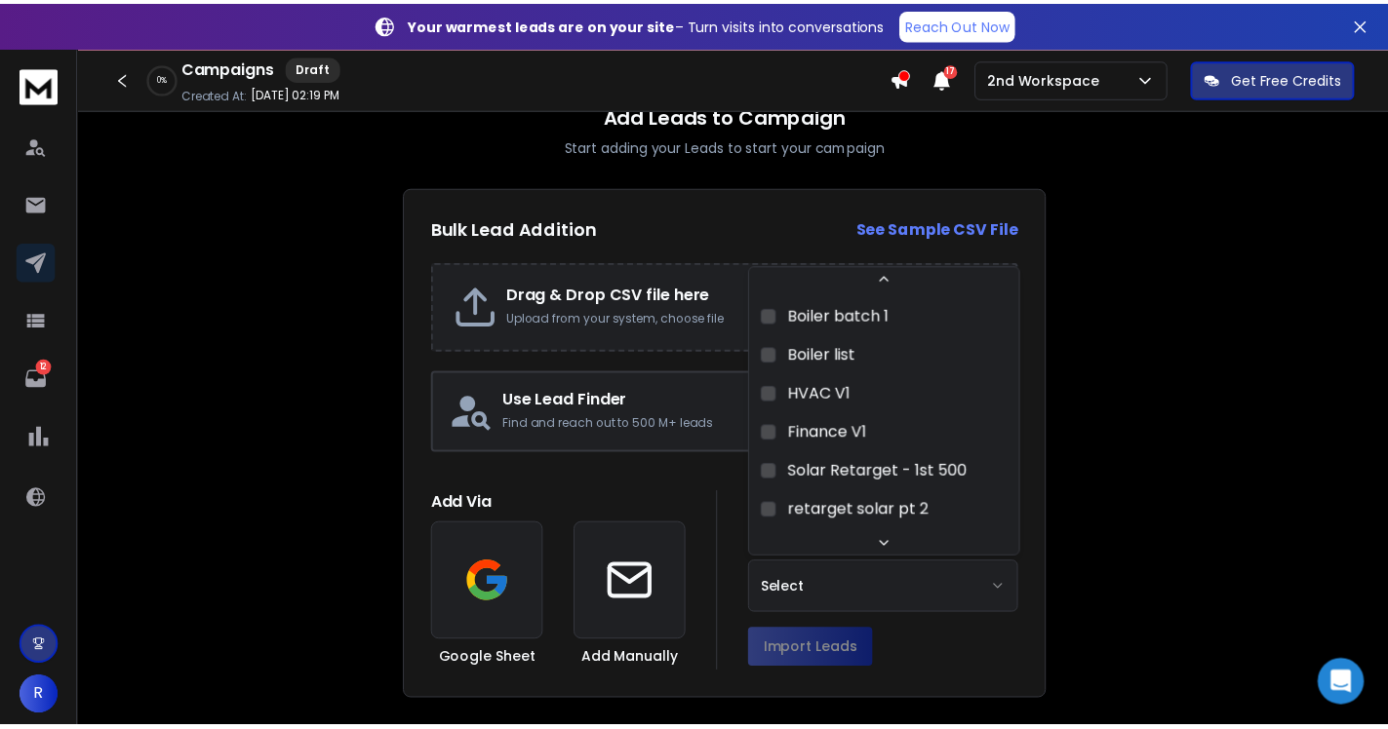
scroll to position [69, 0]
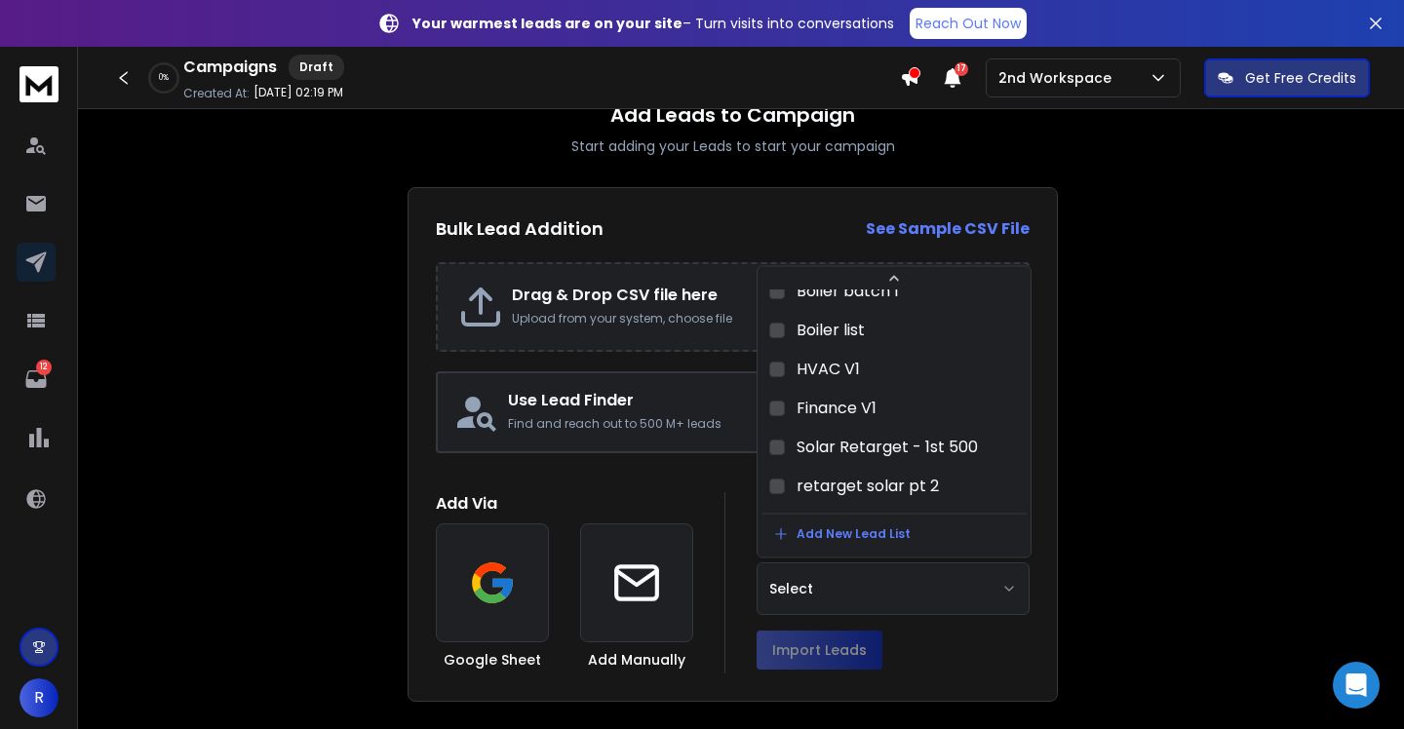
click at [887, 483] on div "retarget solar pt 2" at bounding box center [868, 486] width 142 height 23
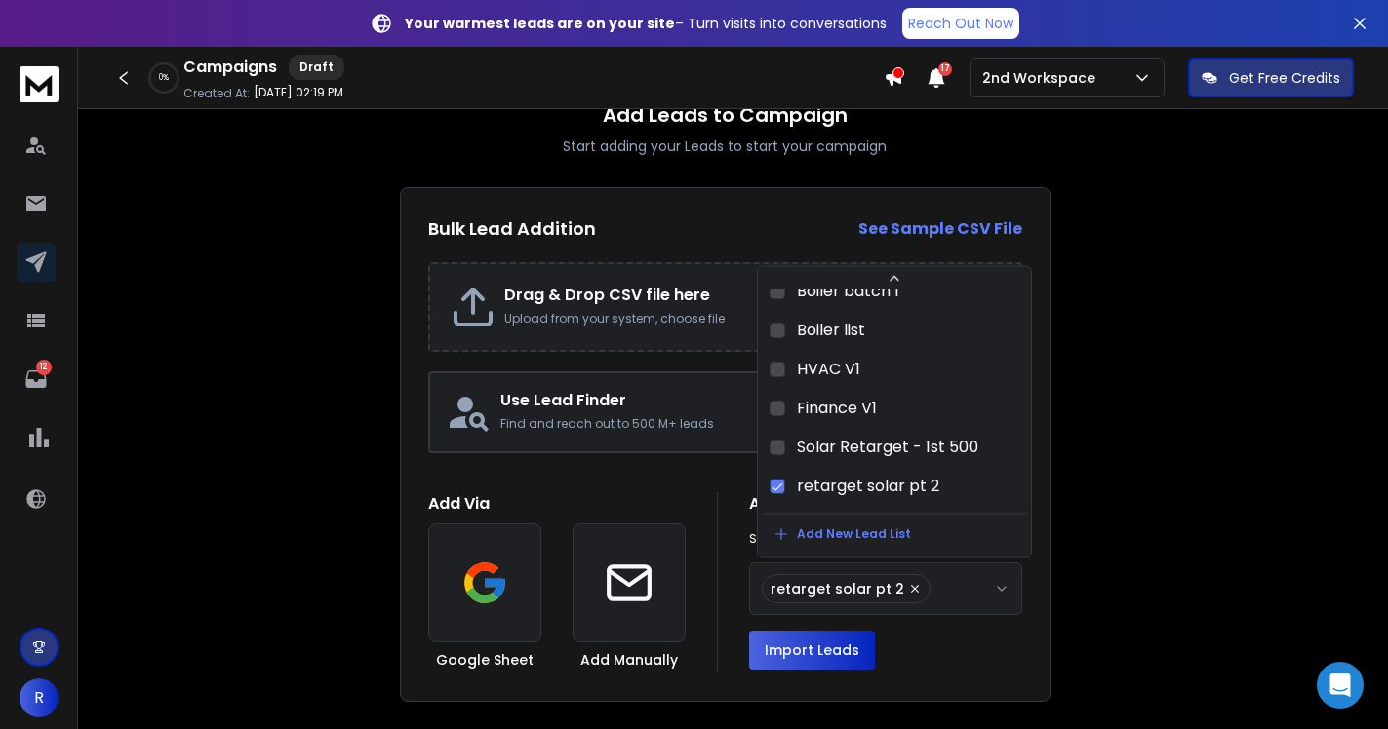
click at [800, 653] on button "Import Leads" at bounding box center [812, 650] width 126 height 39
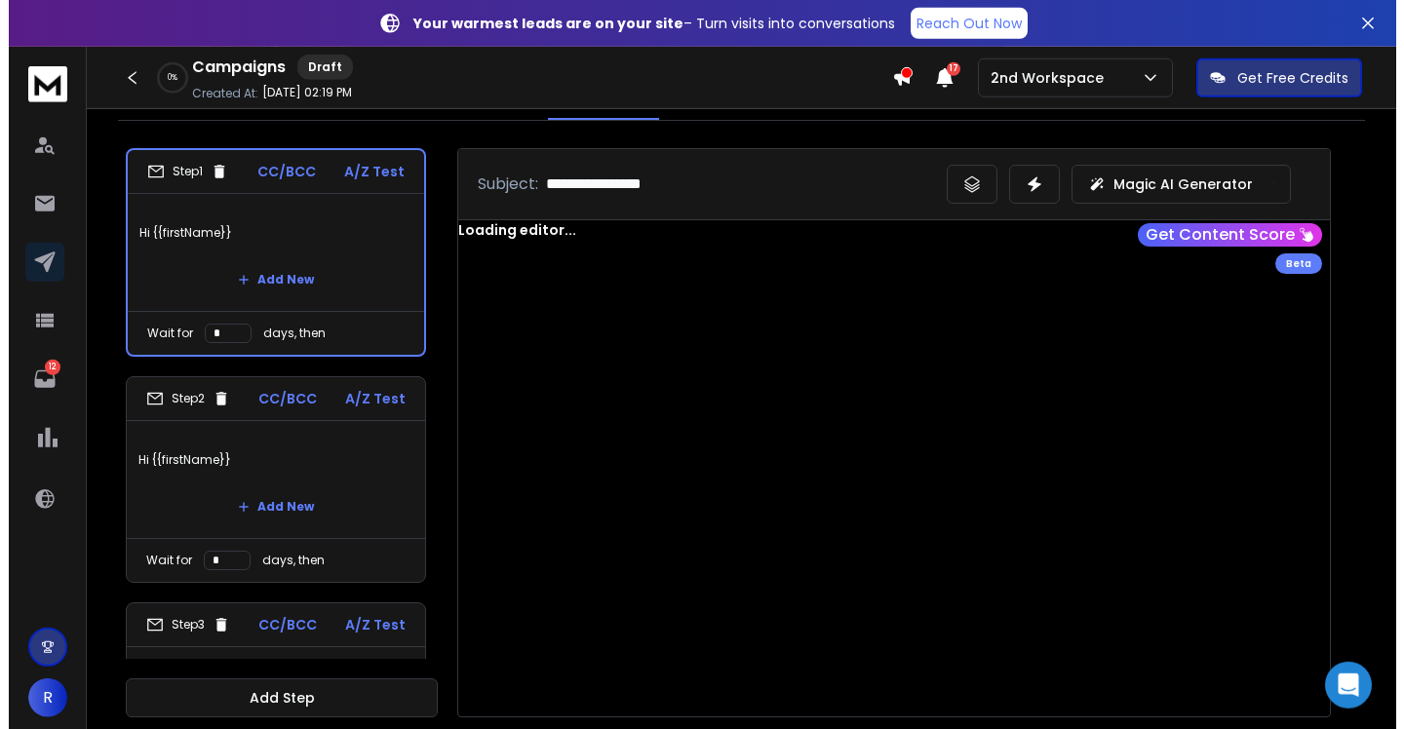
scroll to position [106, 0]
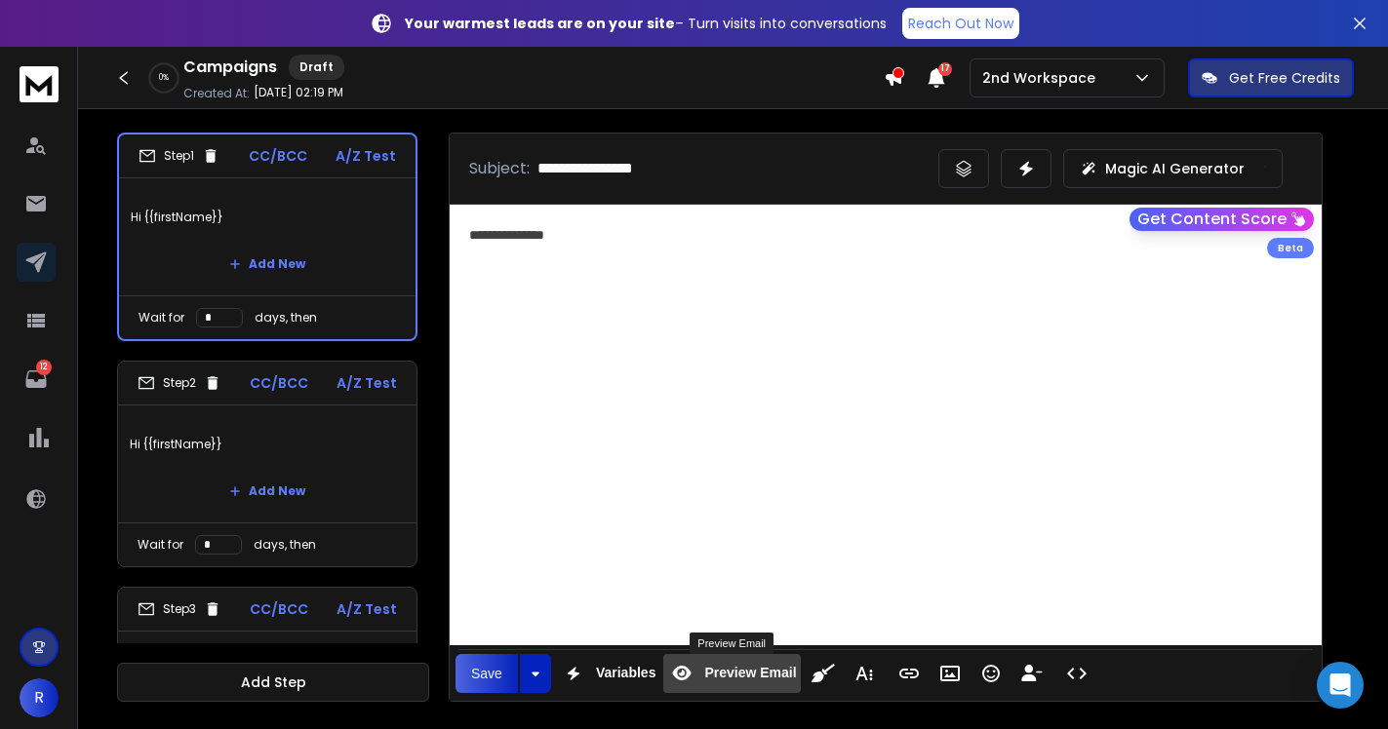
click at [722, 673] on span "Preview Email" at bounding box center [749, 673] width 99 height 17
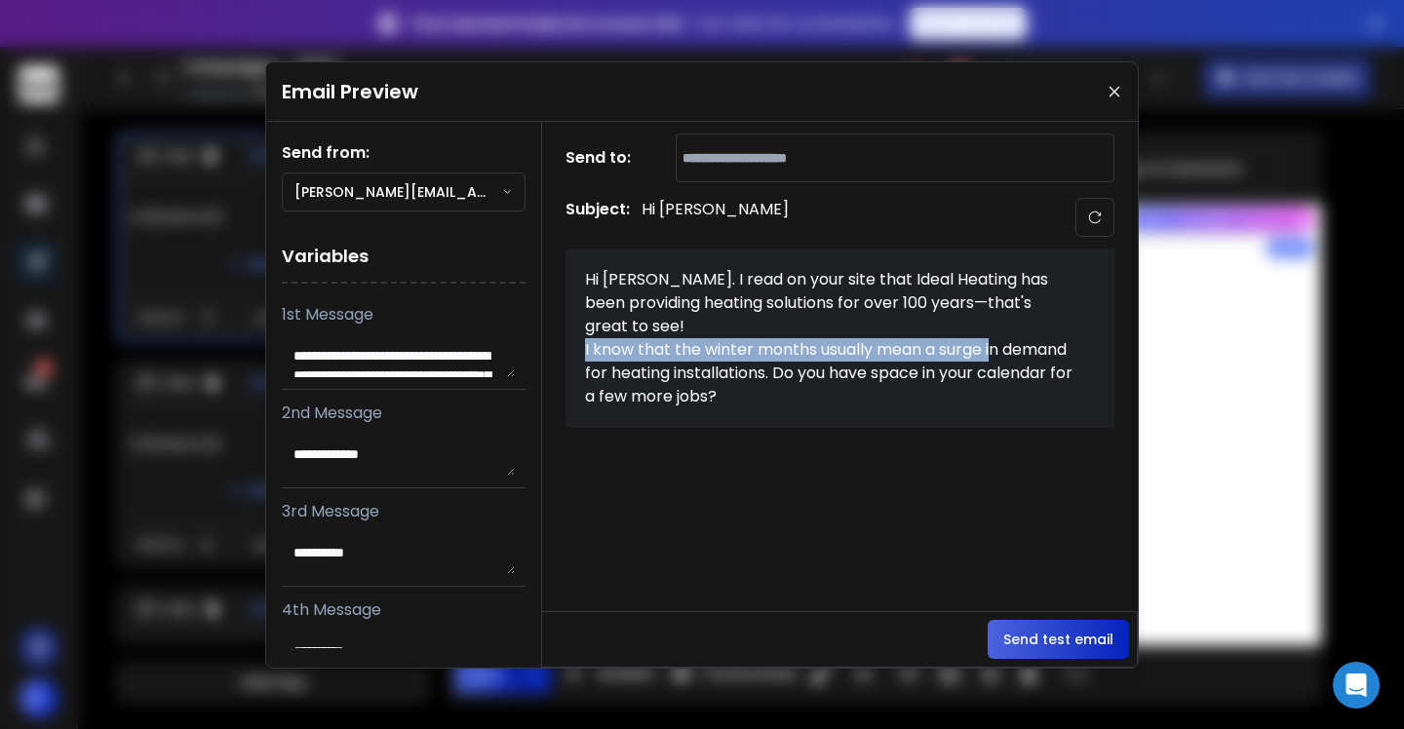
drag, startPoint x: 590, startPoint y: 349, endPoint x: 1003, endPoint y: 350, distance: 413.4
click at [1003, 350] on div "Hi Chris. I read on your site that Ideal Heating has been providing heating sol…" at bounding box center [840, 338] width 549 height 179
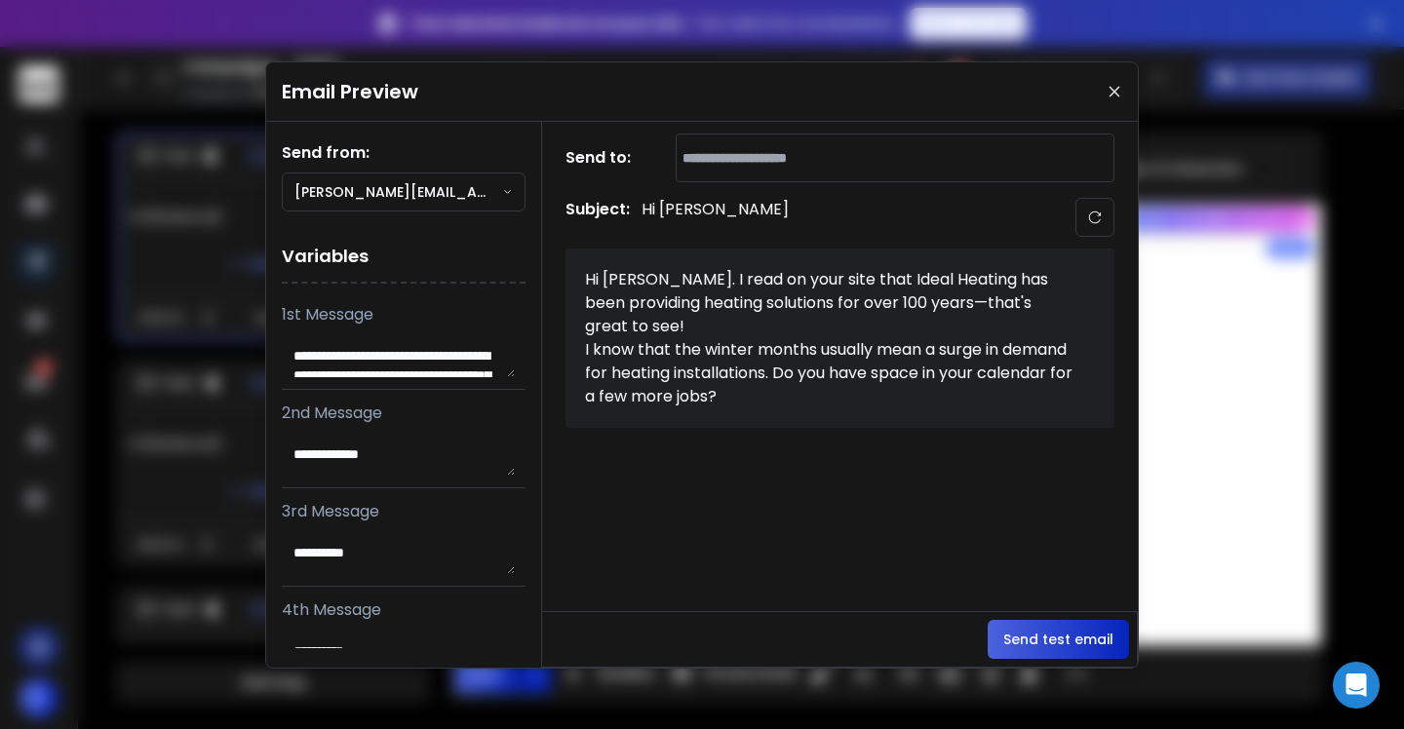
click at [919, 381] on div "Hi Chris. I read on your site that Ideal Heating has been providing heating sol…" at bounding box center [829, 338] width 488 height 140
drag, startPoint x: 869, startPoint y: 369, endPoint x: 1019, endPoint y: 382, distance: 150.8
click at [1019, 382] on div "Hi Chris. I read on your site that Ideal Heating has been providing heating sol…" at bounding box center [829, 338] width 488 height 140
click at [808, 416] on div "Hi Chris. I read on your site that Ideal Heating has been providing heating sol…" at bounding box center [840, 338] width 549 height 179
click at [1092, 222] on icon at bounding box center [1095, 217] width 12 height 12
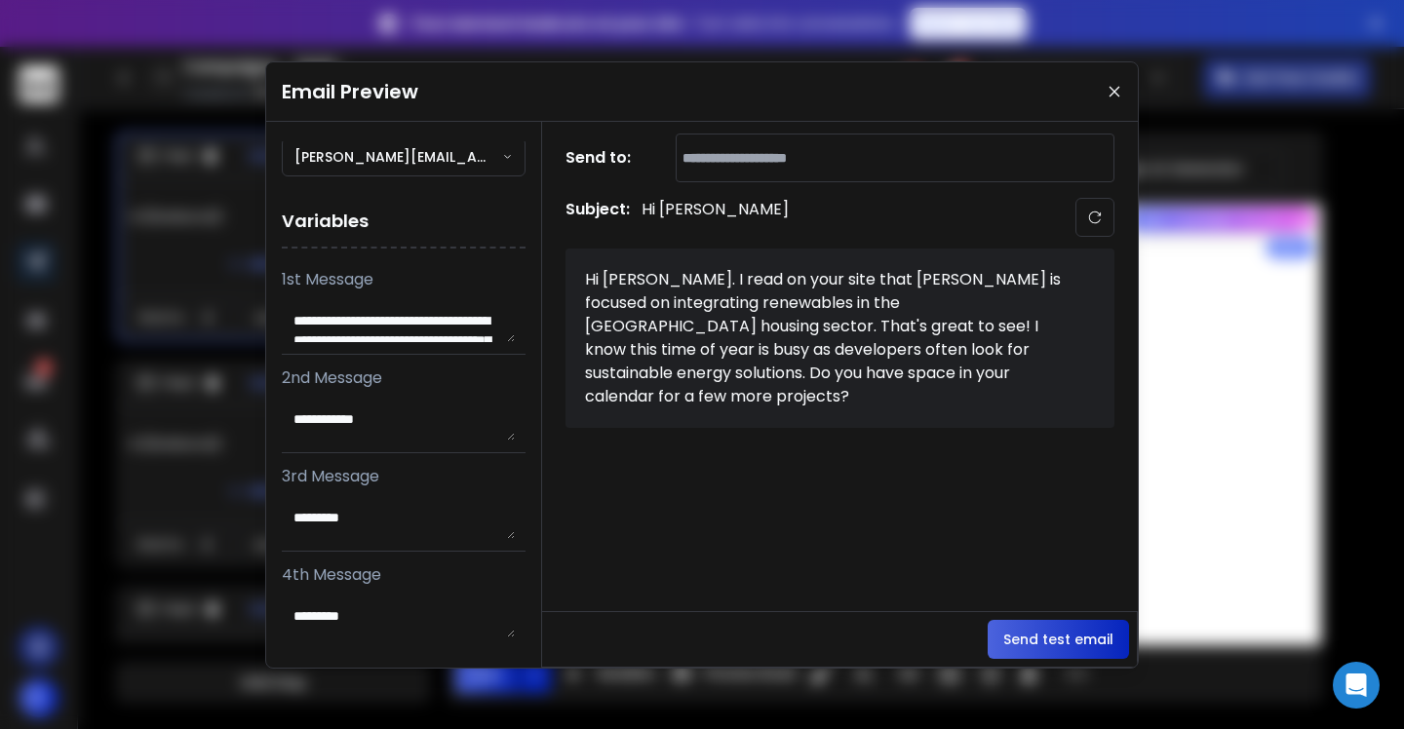
scroll to position [38, 0]
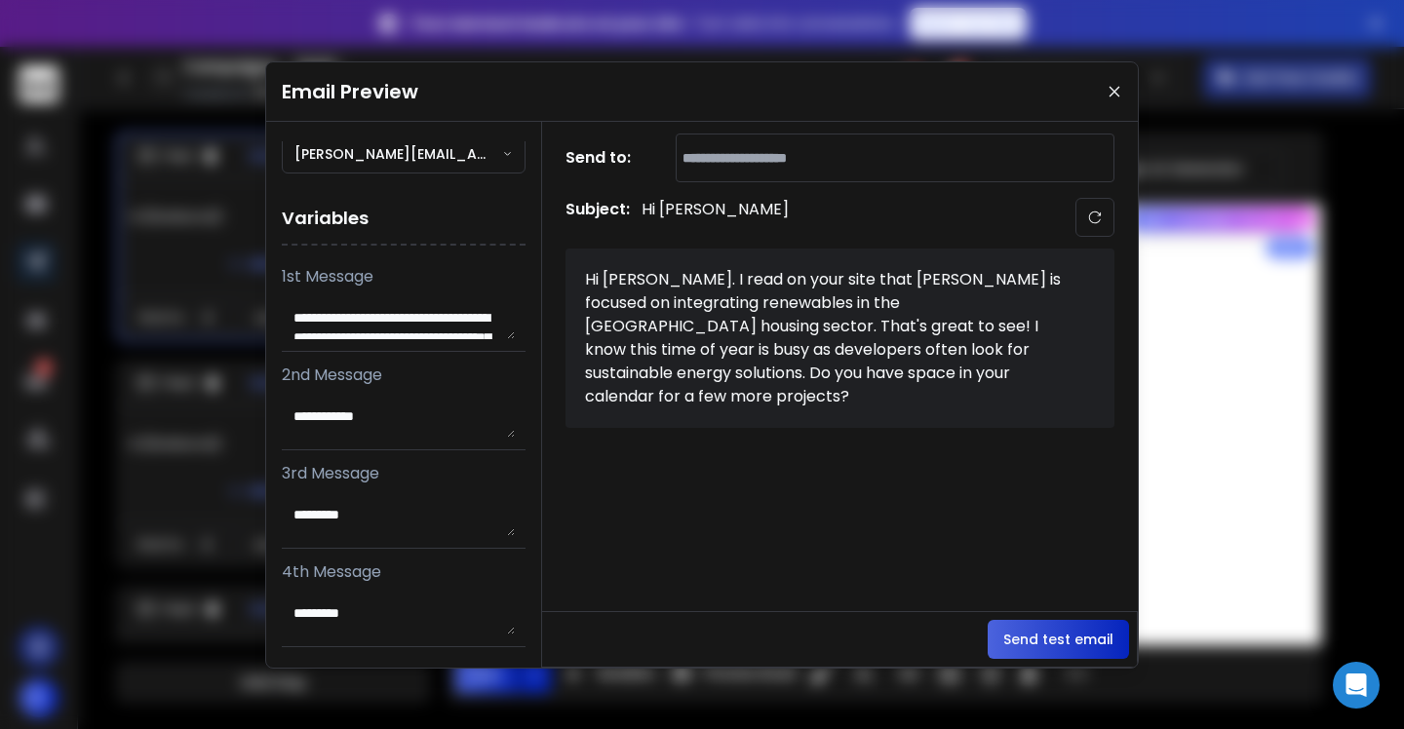
click at [1115, 91] on icon at bounding box center [1115, 91] width 11 height 11
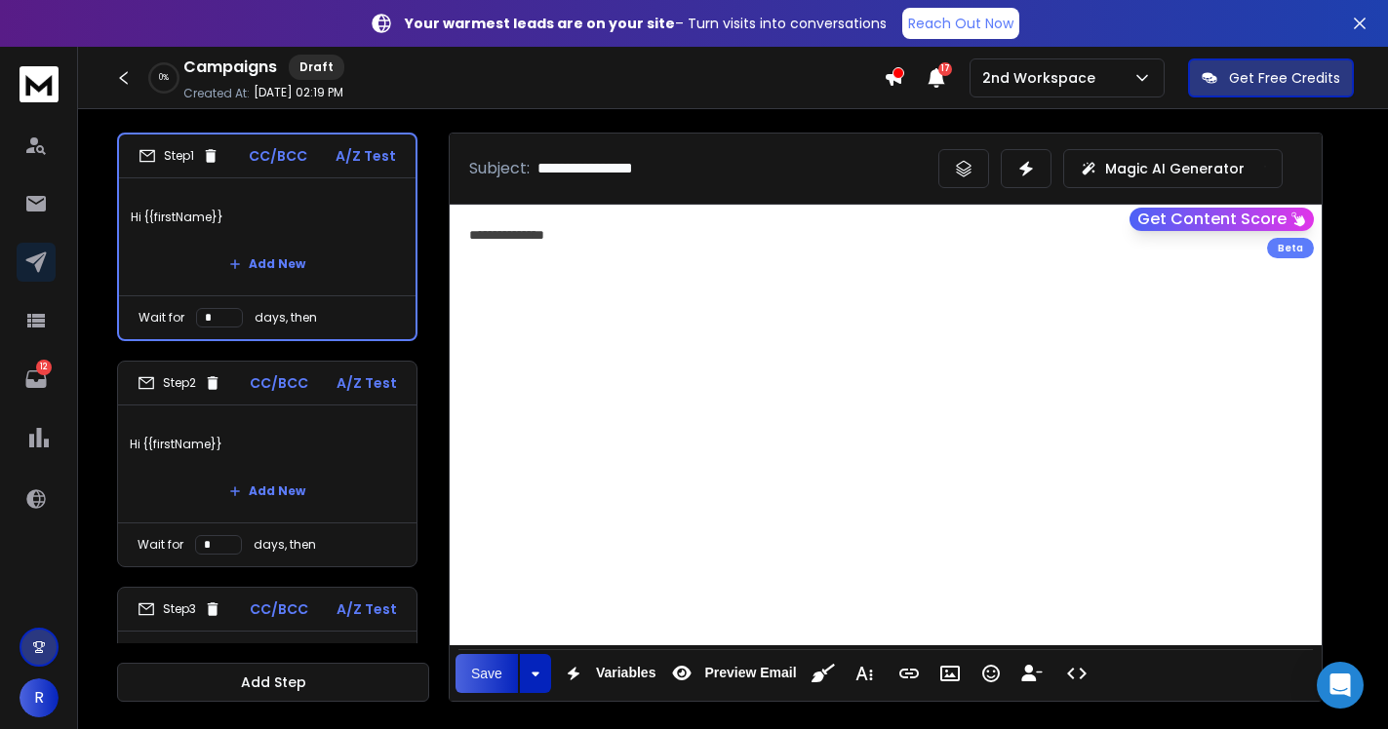
click at [293, 444] on p "Hi {{firstName}}" at bounding box center [267, 444] width 275 height 55
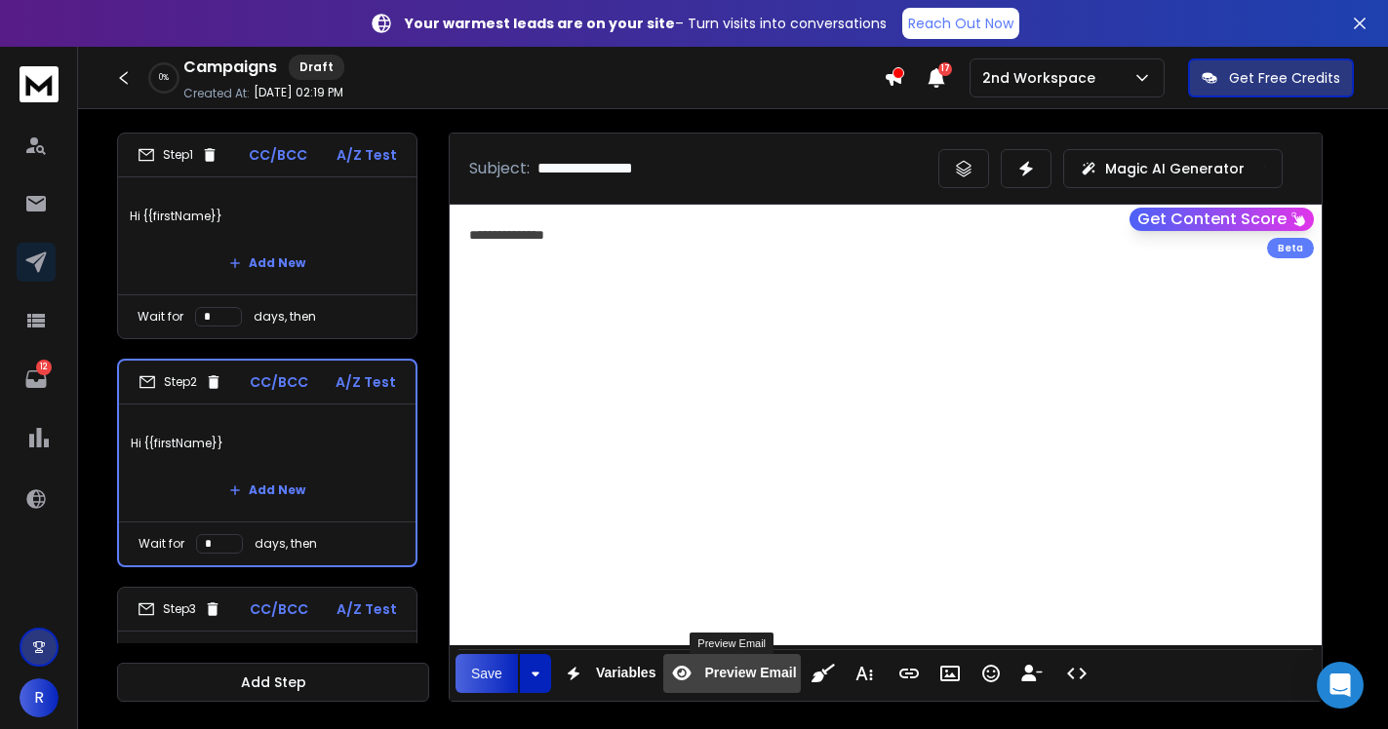
click at [695, 681] on div "Preview Email" at bounding box center [731, 673] width 137 height 32
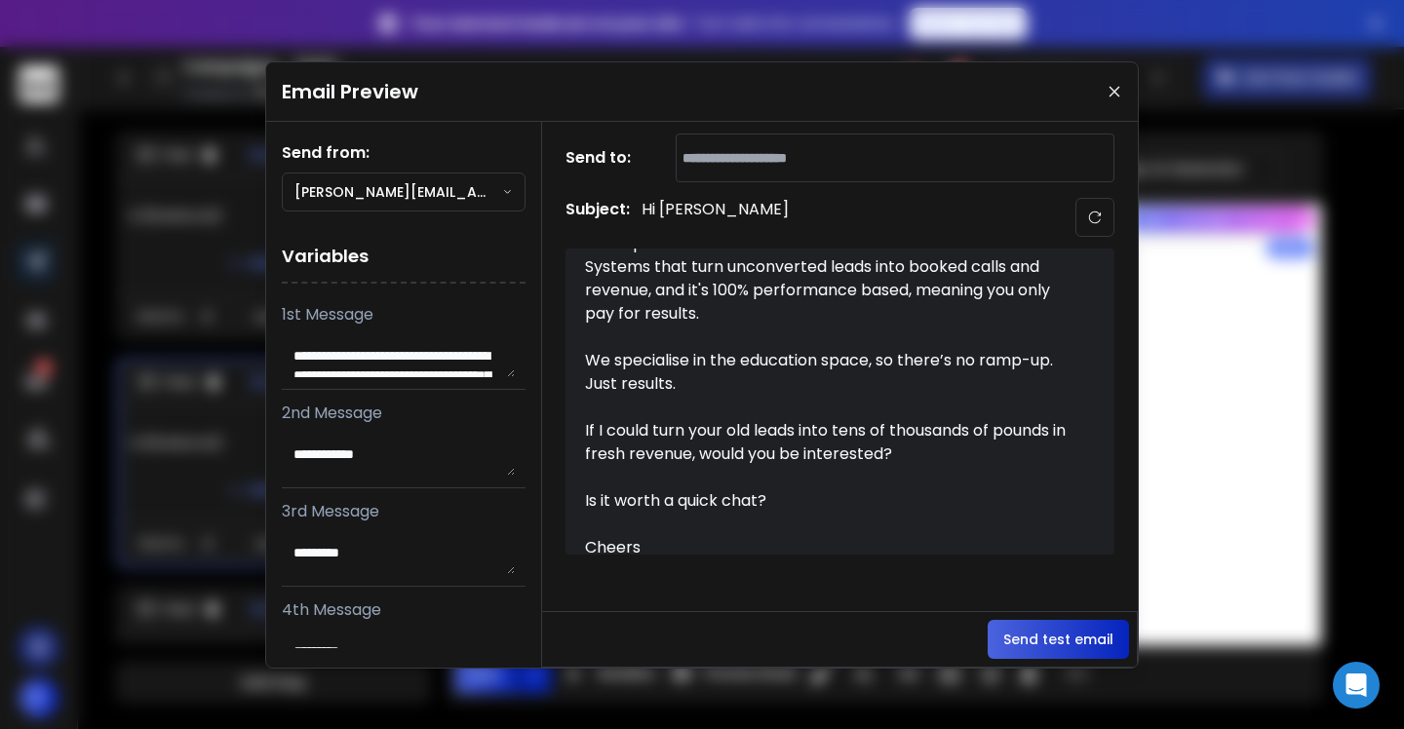
scroll to position [132, 0]
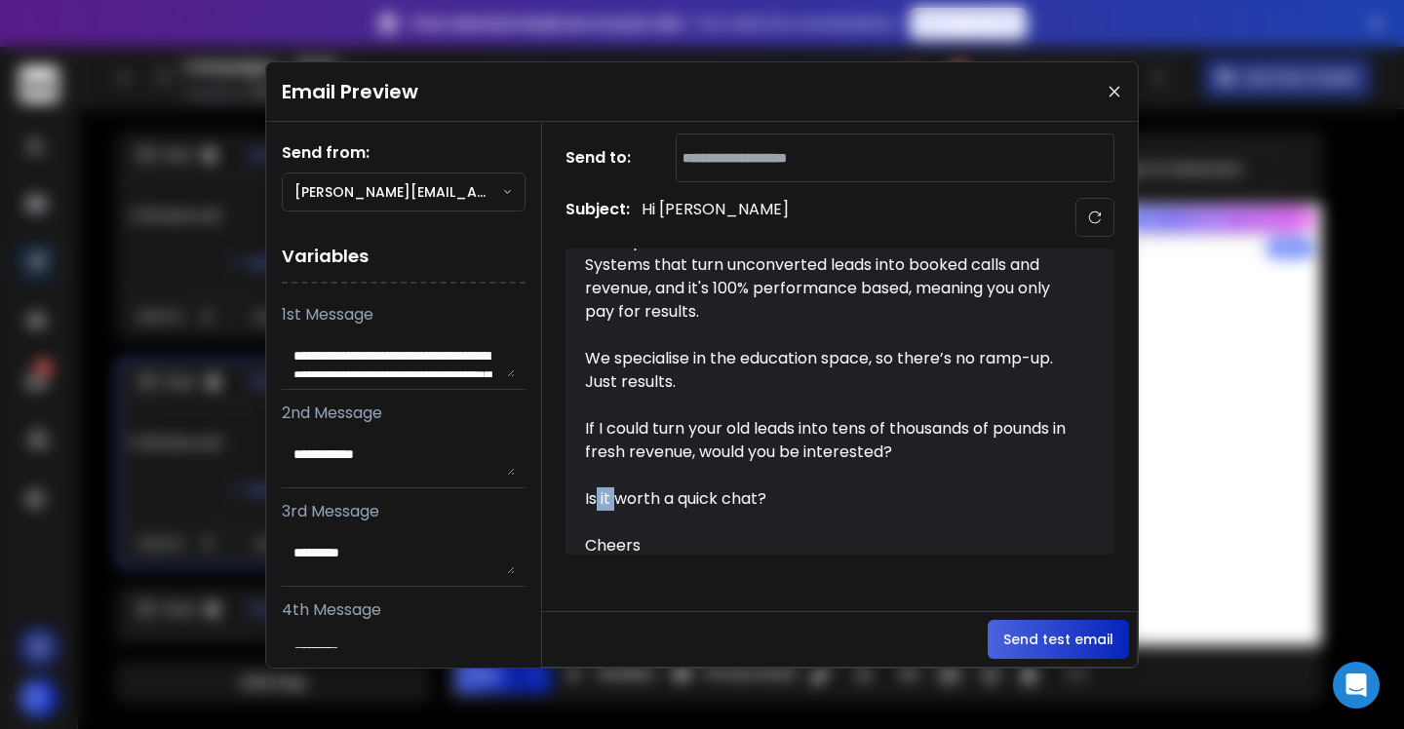
drag, startPoint x: 766, startPoint y: 498, endPoint x: 889, endPoint y: 499, distance: 122.9
click at [889, 499] on div "Morning Davis This is a cold email about Ai! I build personalised ChatGPT Datab…" at bounding box center [829, 406] width 488 height 538
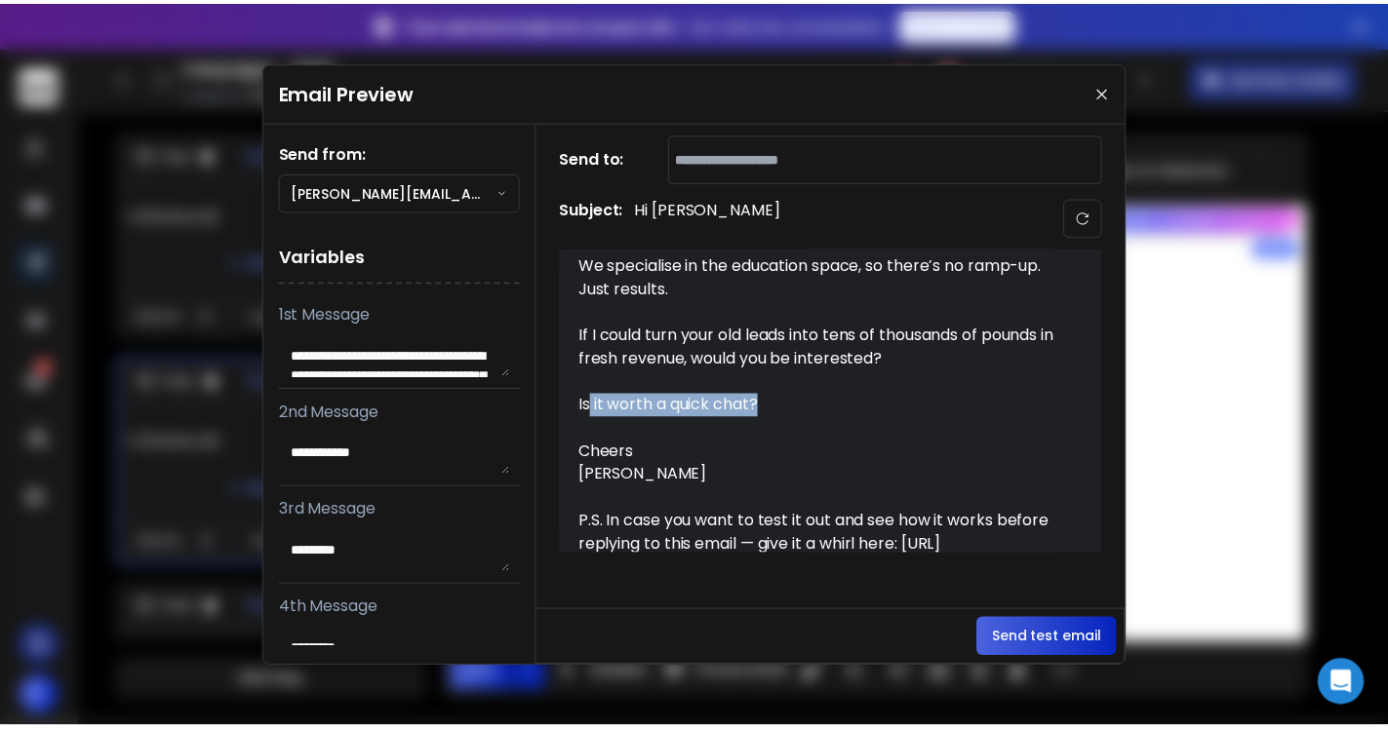
scroll to position [252, 0]
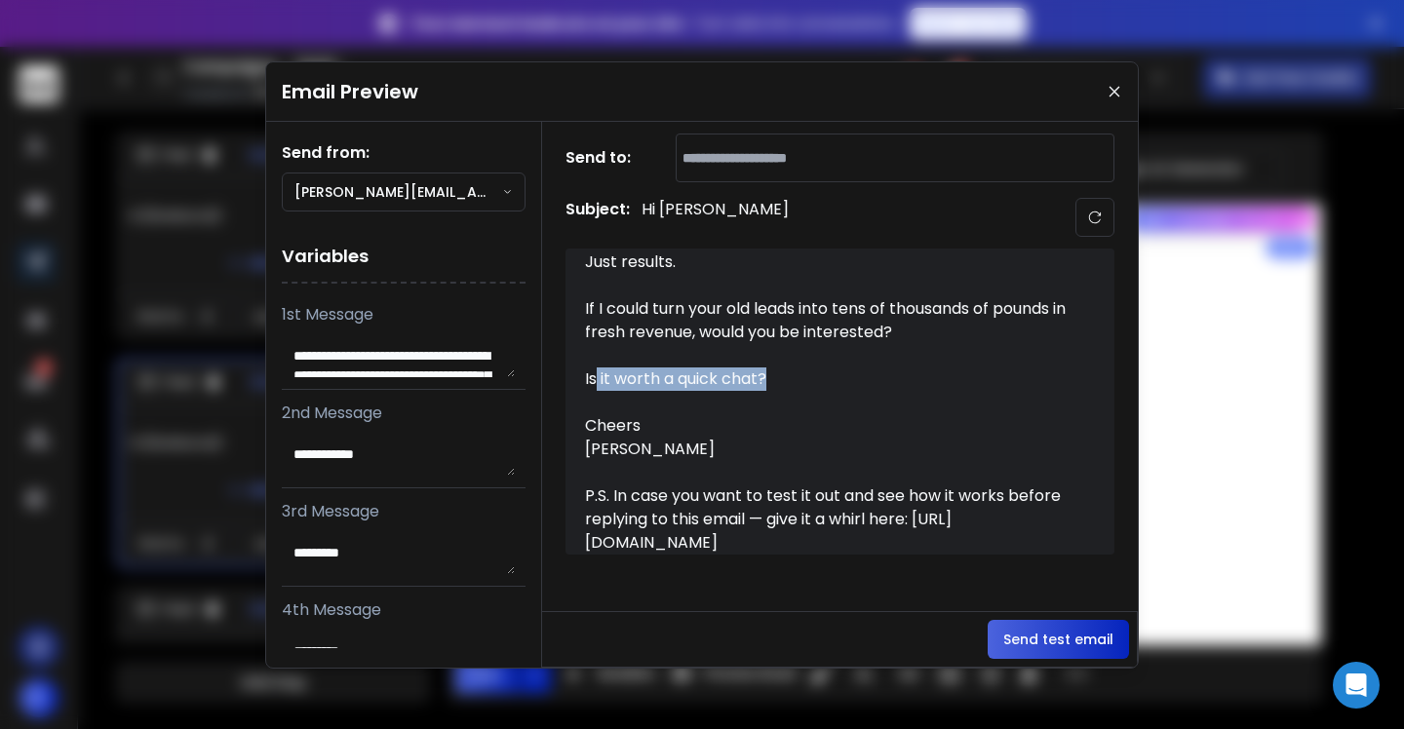
drag, startPoint x: 927, startPoint y: 515, endPoint x: 964, endPoint y: 540, distance: 44.9
click at [964, 540] on div "Morning Davis This is a cold email about Ai! I build personalised ChatGPT Datab…" at bounding box center [829, 286] width 488 height 538
click at [879, 505] on div "Morning Davis This is a cold email about Ai! I build personalised ChatGPT Datab…" at bounding box center [829, 286] width 488 height 538
click at [1114, 88] on icon at bounding box center [1115, 92] width 16 height 16
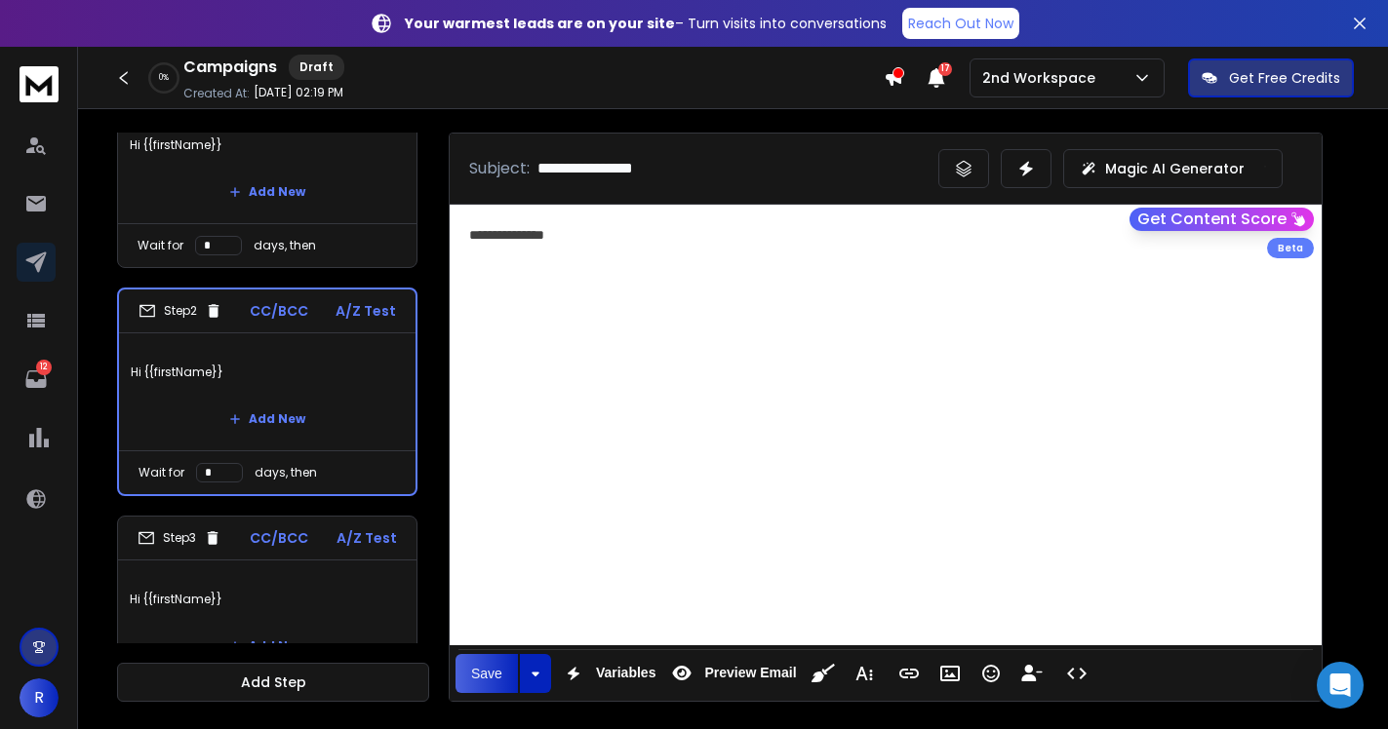
scroll to position [527, 0]
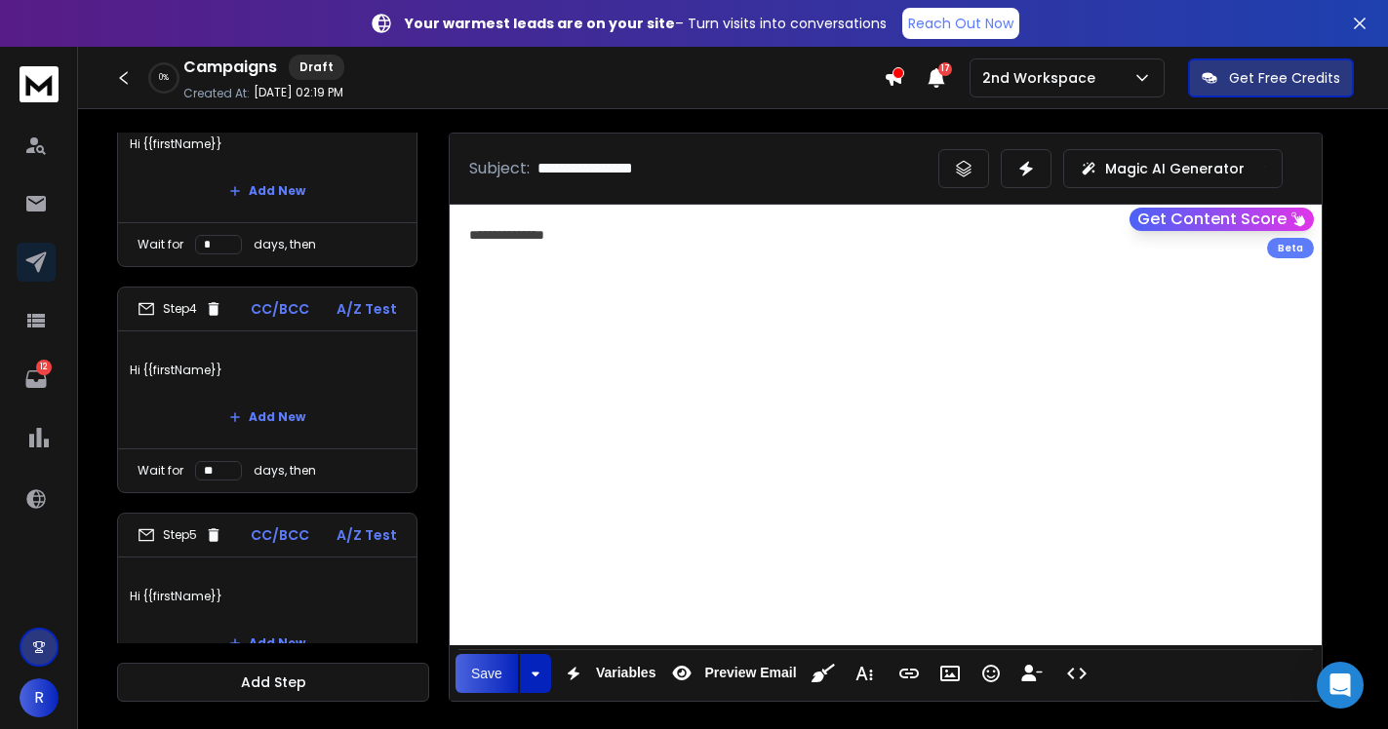
click at [326, 368] on p "Hi {{firstName}}" at bounding box center [267, 370] width 275 height 55
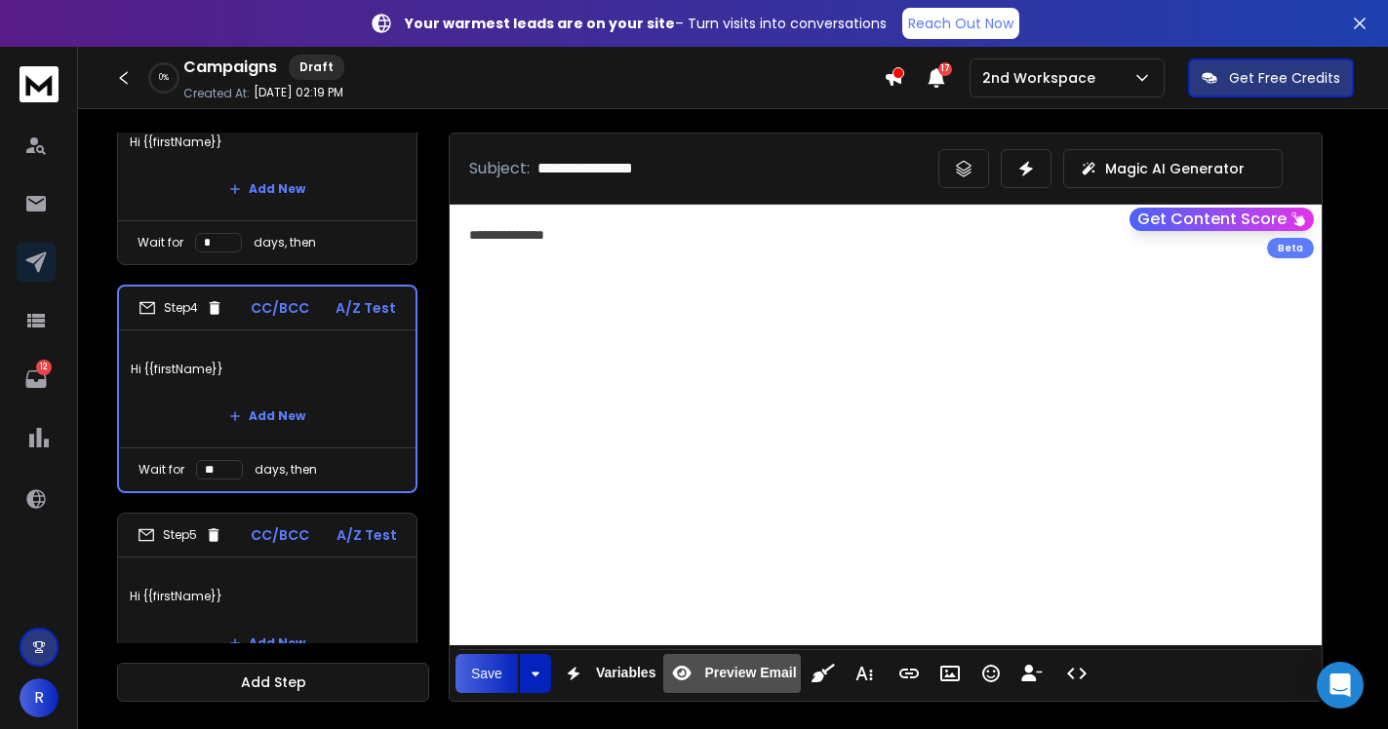
click at [745, 667] on span "Preview Email" at bounding box center [749, 673] width 99 height 17
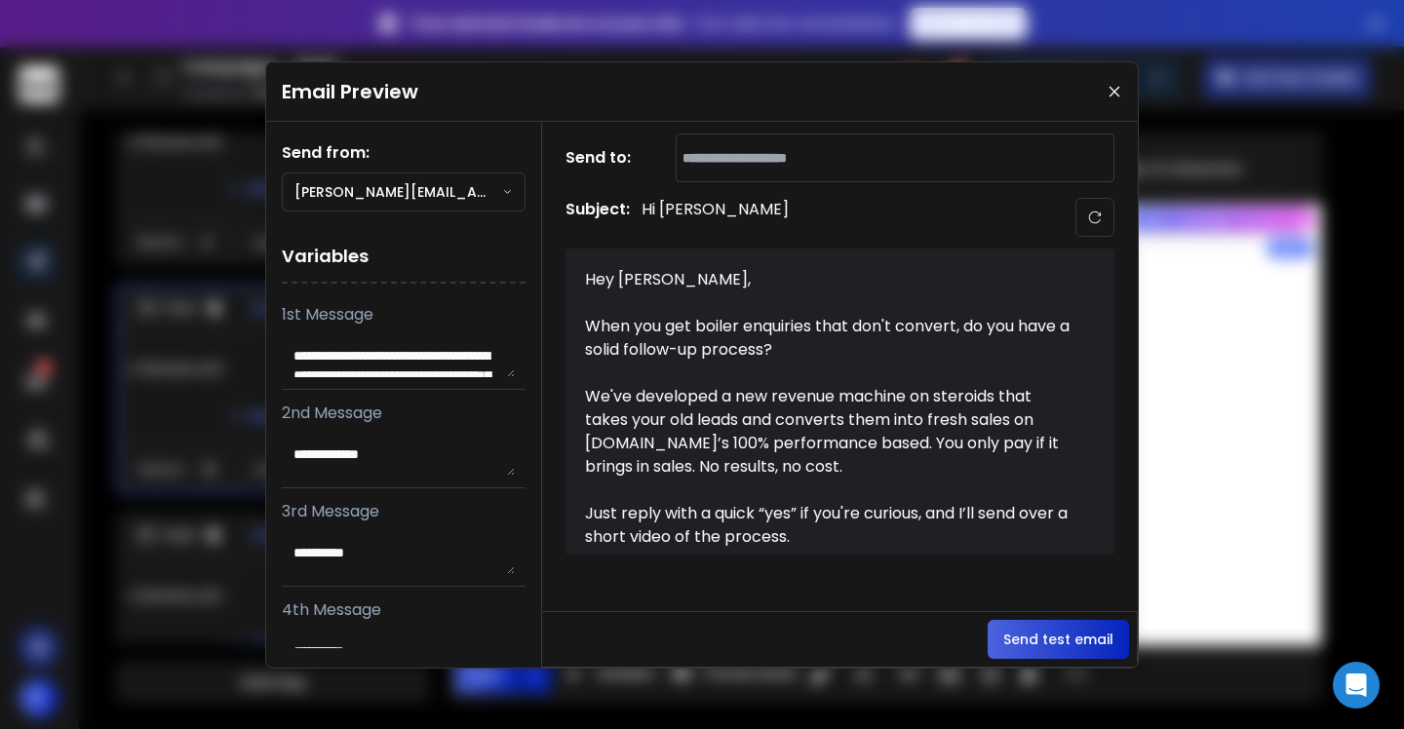
click at [1115, 90] on icon at bounding box center [1115, 92] width 16 height 16
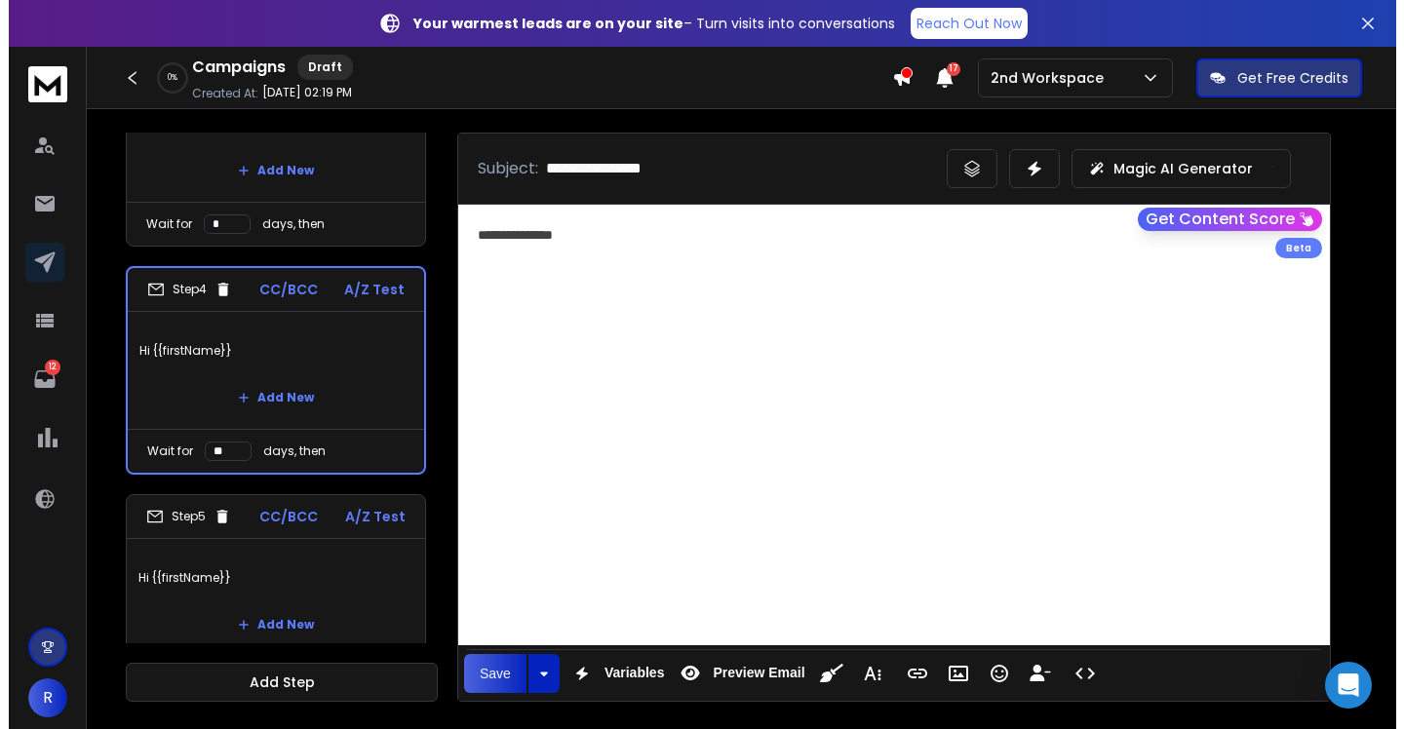
scroll to position [559, 0]
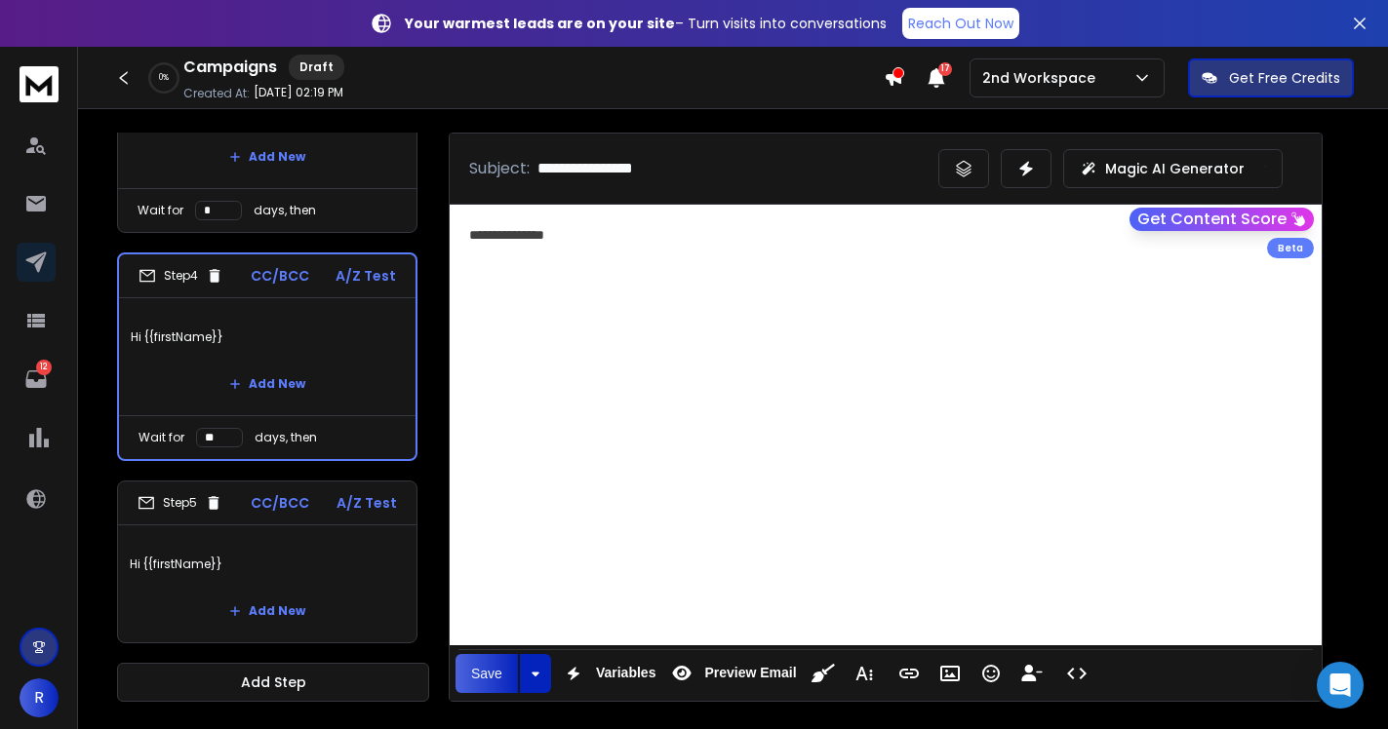
click at [275, 557] on p "Hi {{firstName}}" at bounding box center [267, 564] width 275 height 55
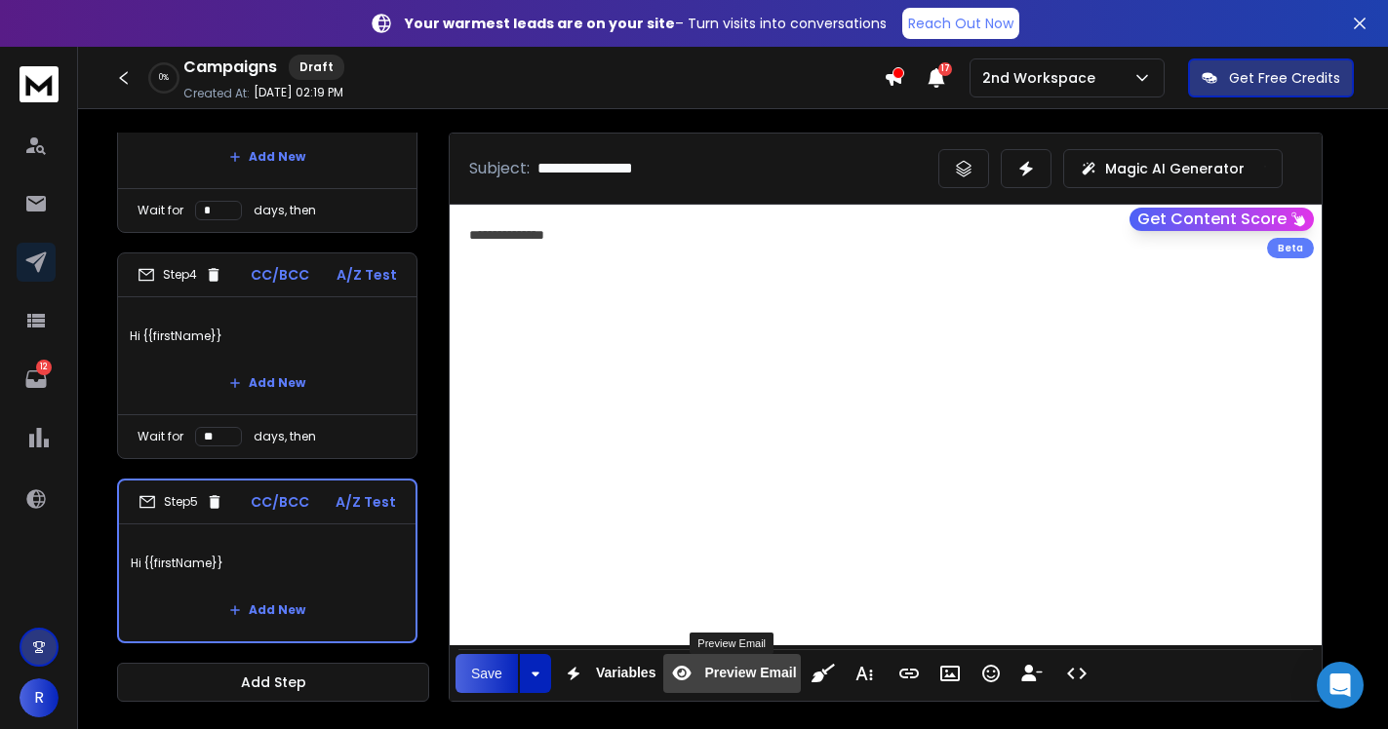
click at [728, 677] on span "Preview Email" at bounding box center [749, 673] width 99 height 17
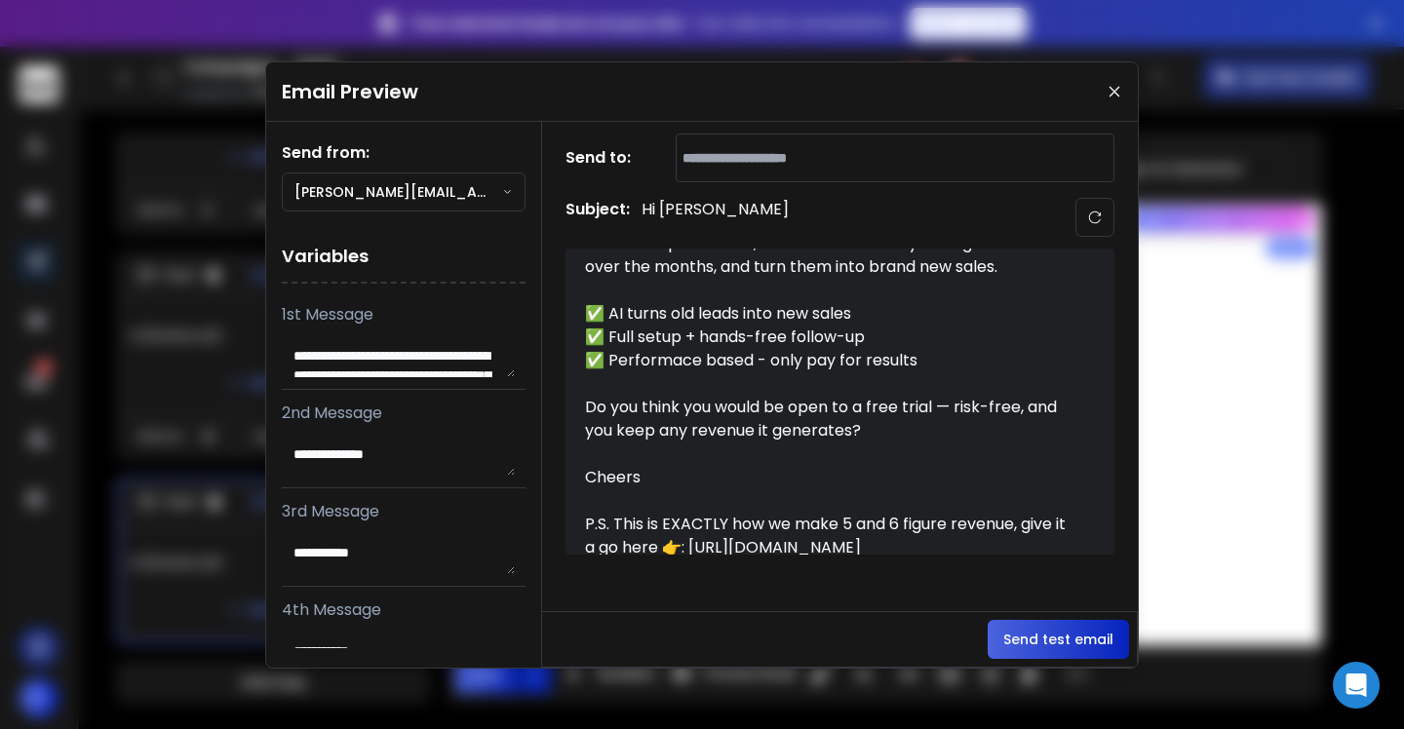
scroll to position [135, 0]
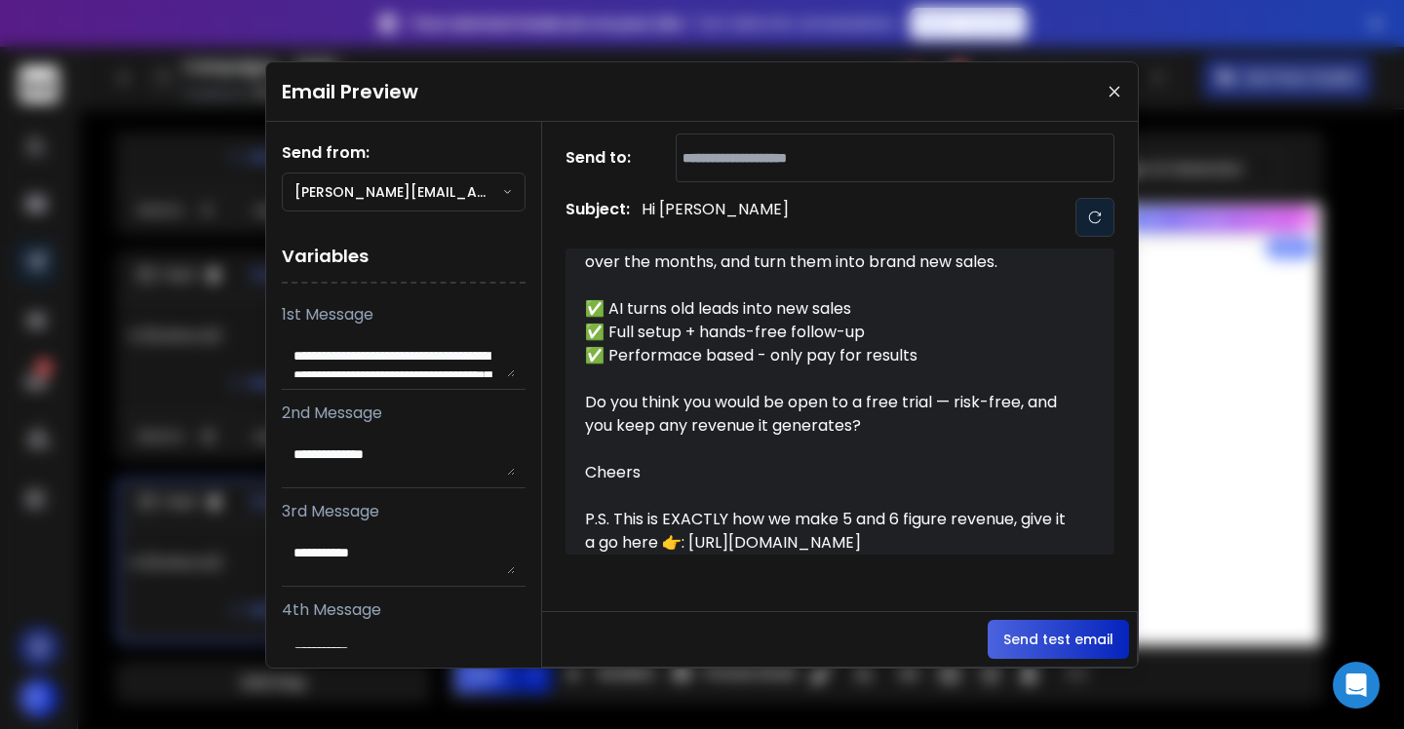
click at [1105, 229] on button at bounding box center [1094, 217] width 39 height 39
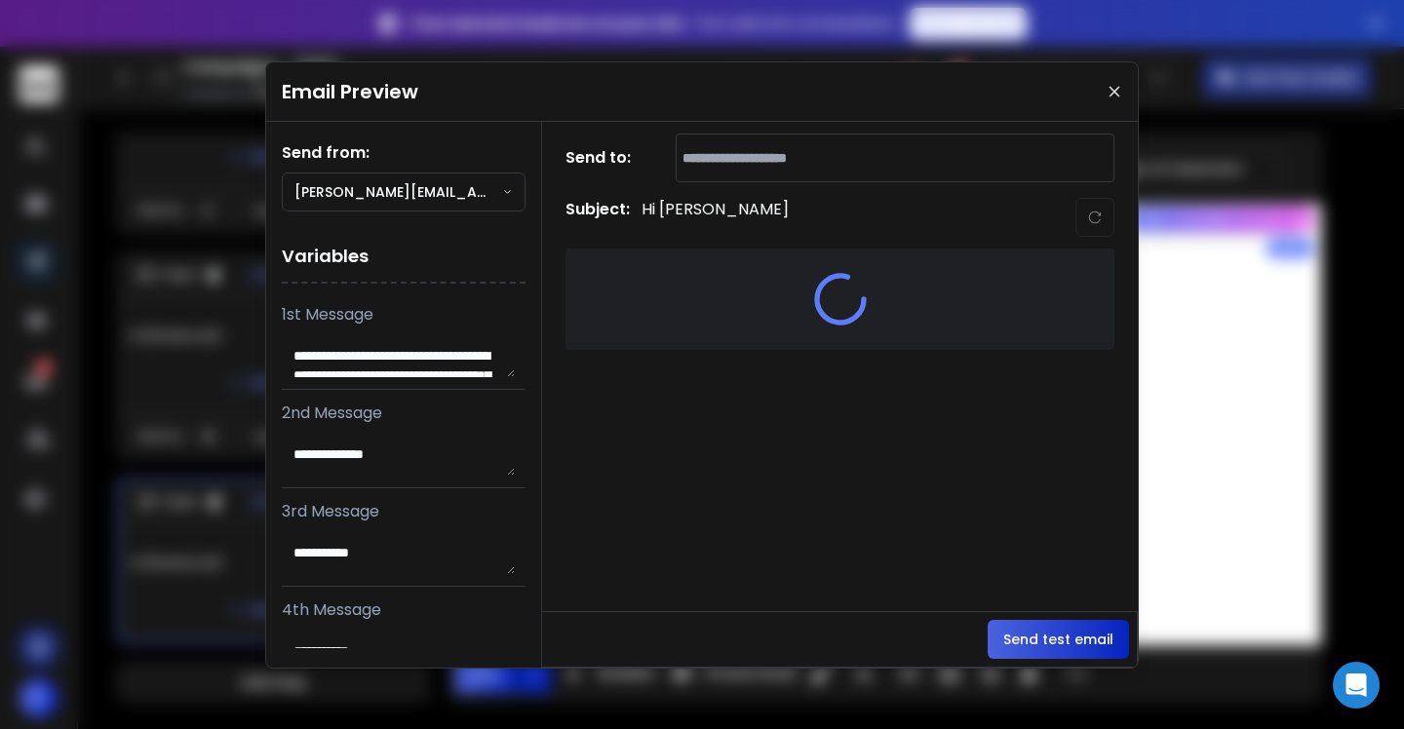
scroll to position [0, 0]
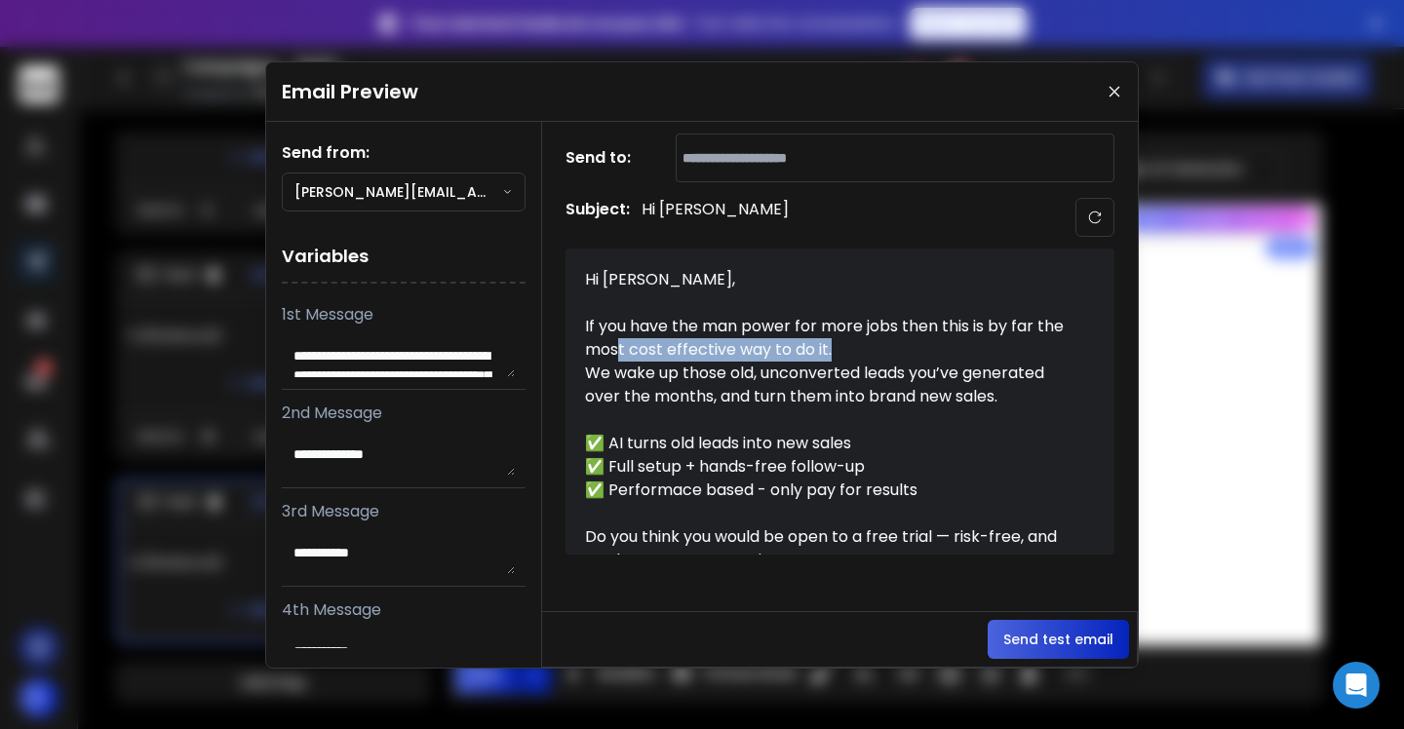
drag, startPoint x: 626, startPoint y: 359, endPoint x: 897, endPoint y: 353, distance: 271.1
click at [897, 353] on div "Hi Zoe, If you have the man power for more jobs then this is by far the most co…" at bounding box center [829, 478] width 488 height 421
drag, startPoint x: 621, startPoint y: 377, endPoint x: 750, endPoint y: 376, distance: 128.7
click at [750, 376] on div "Hi Zoe, If you have the man power for more jobs then this is by far the most co…" at bounding box center [829, 478] width 488 height 421
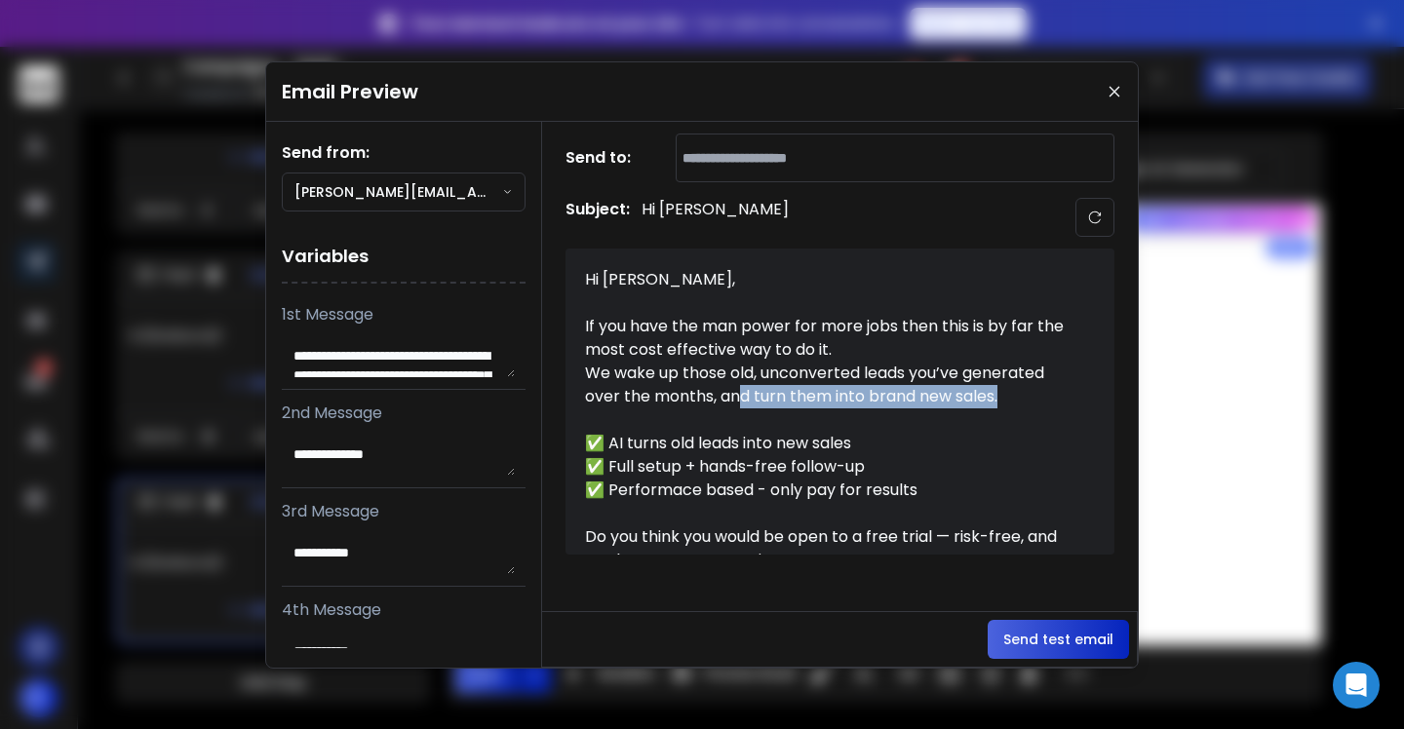
drag, startPoint x: 750, startPoint y: 401, endPoint x: 1018, endPoint y: 395, distance: 268.2
click at [1018, 395] on div "Hi Zoe, If you have the man power for more jobs then this is by far the most co…" at bounding box center [829, 478] width 488 height 421
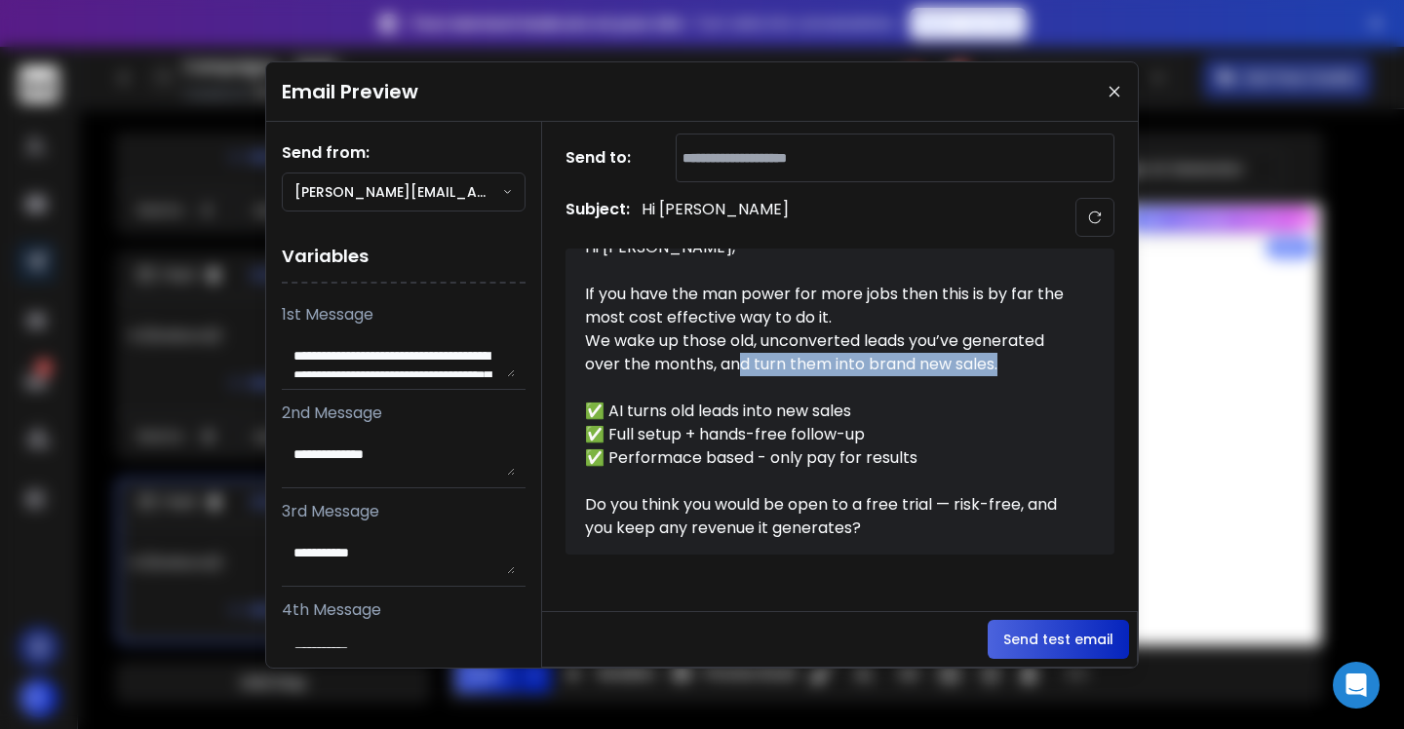
scroll to position [132, 0]
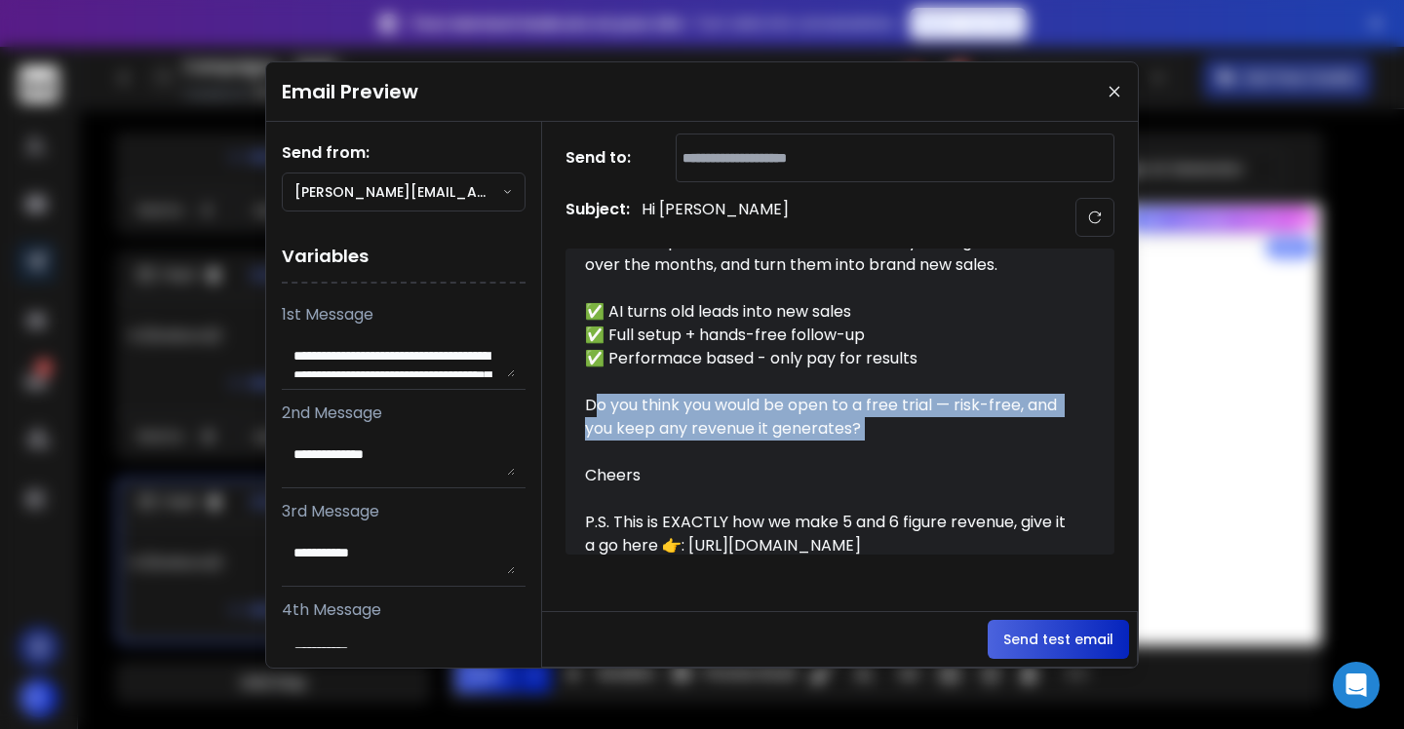
drag, startPoint x: 600, startPoint y: 414, endPoint x: 958, endPoint y: 443, distance: 359.0
click at [958, 443] on div "Hi Zoe, If you have the man power for more jobs then this is by far the most co…" at bounding box center [829, 347] width 488 height 421
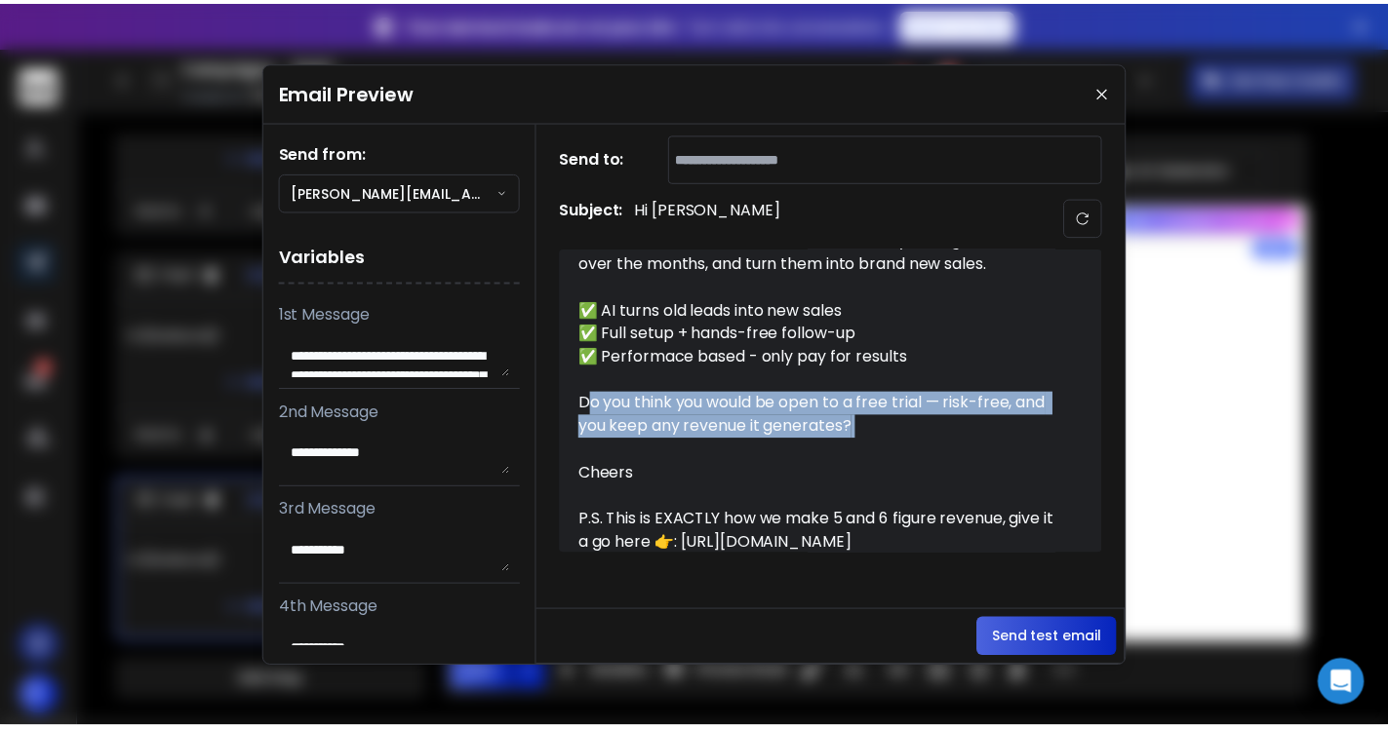
scroll to position [135, 0]
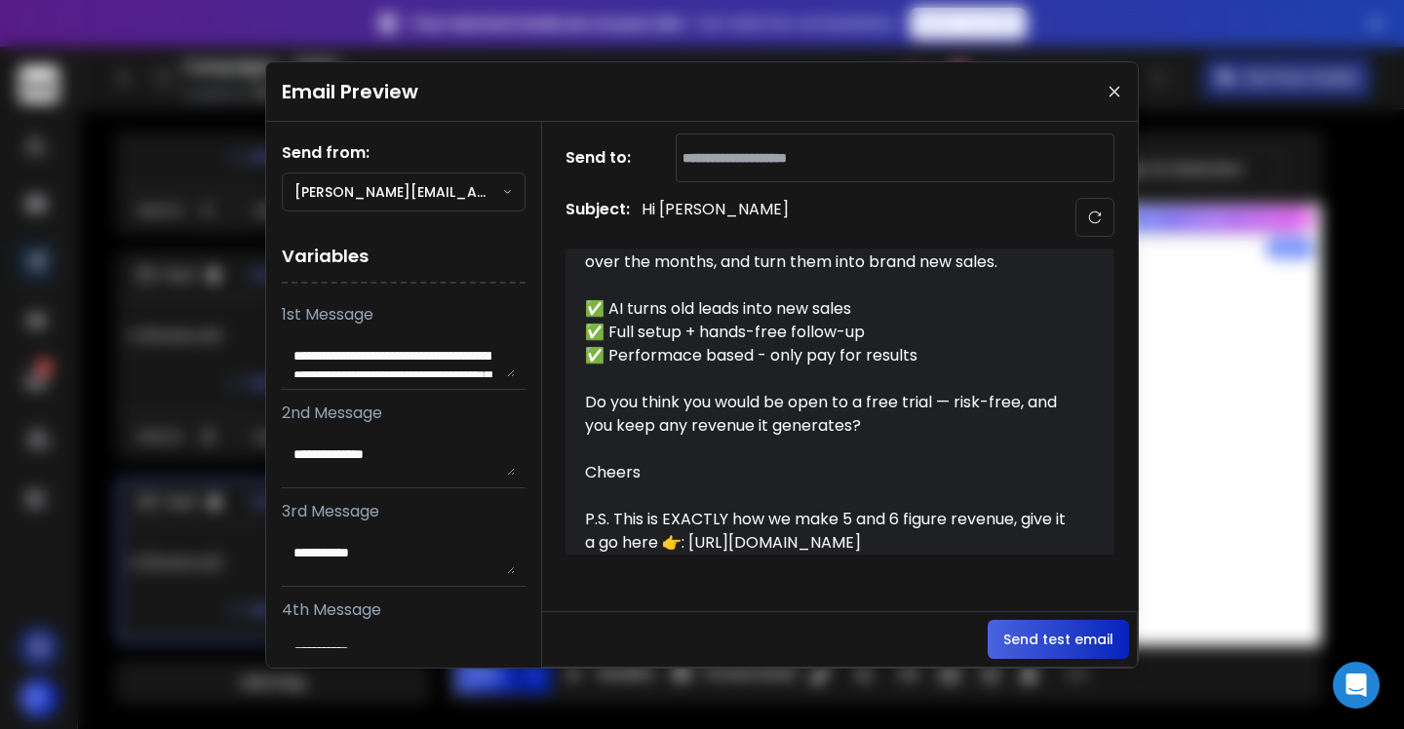
click at [1109, 99] on div "Email Preview" at bounding box center [702, 91] width 872 height 59
click at [1112, 88] on icon at bounding box center [1115, 91] width 11 height 11
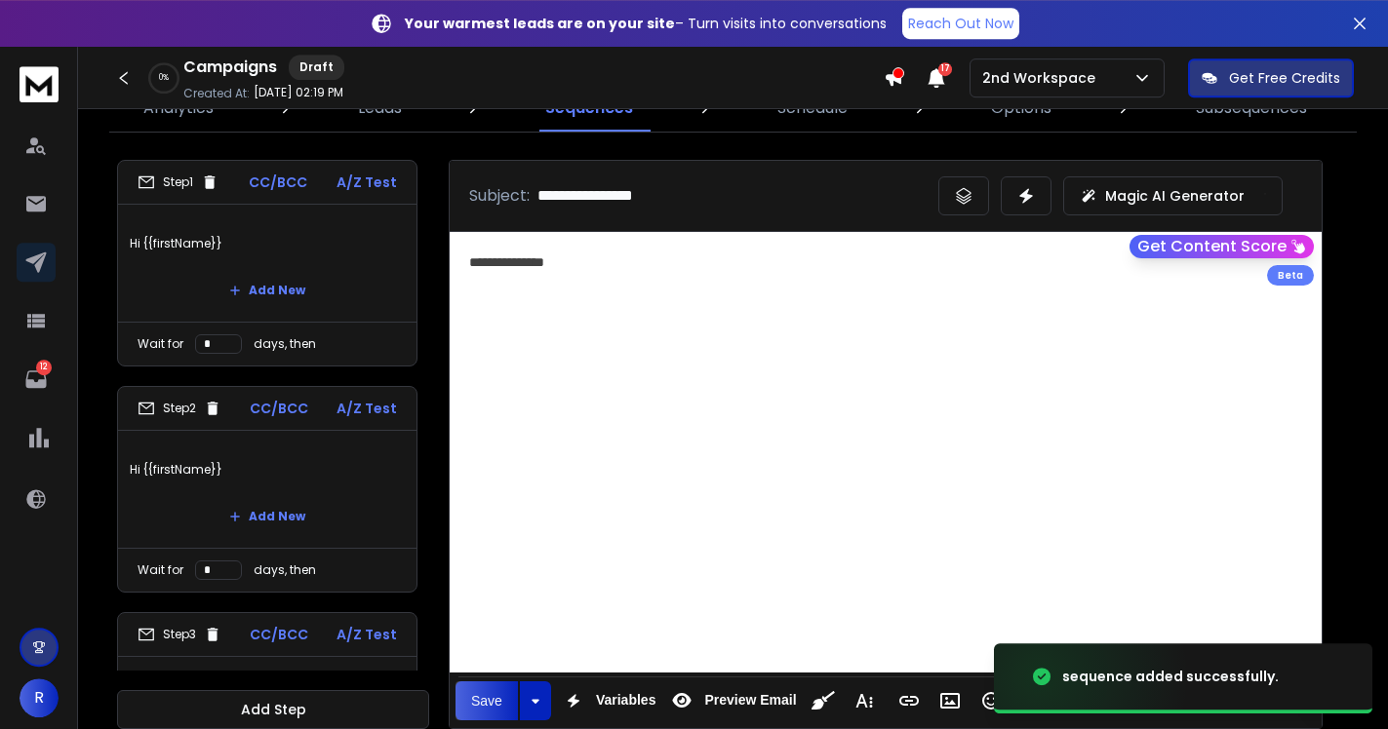
scroll to position [0, 0]
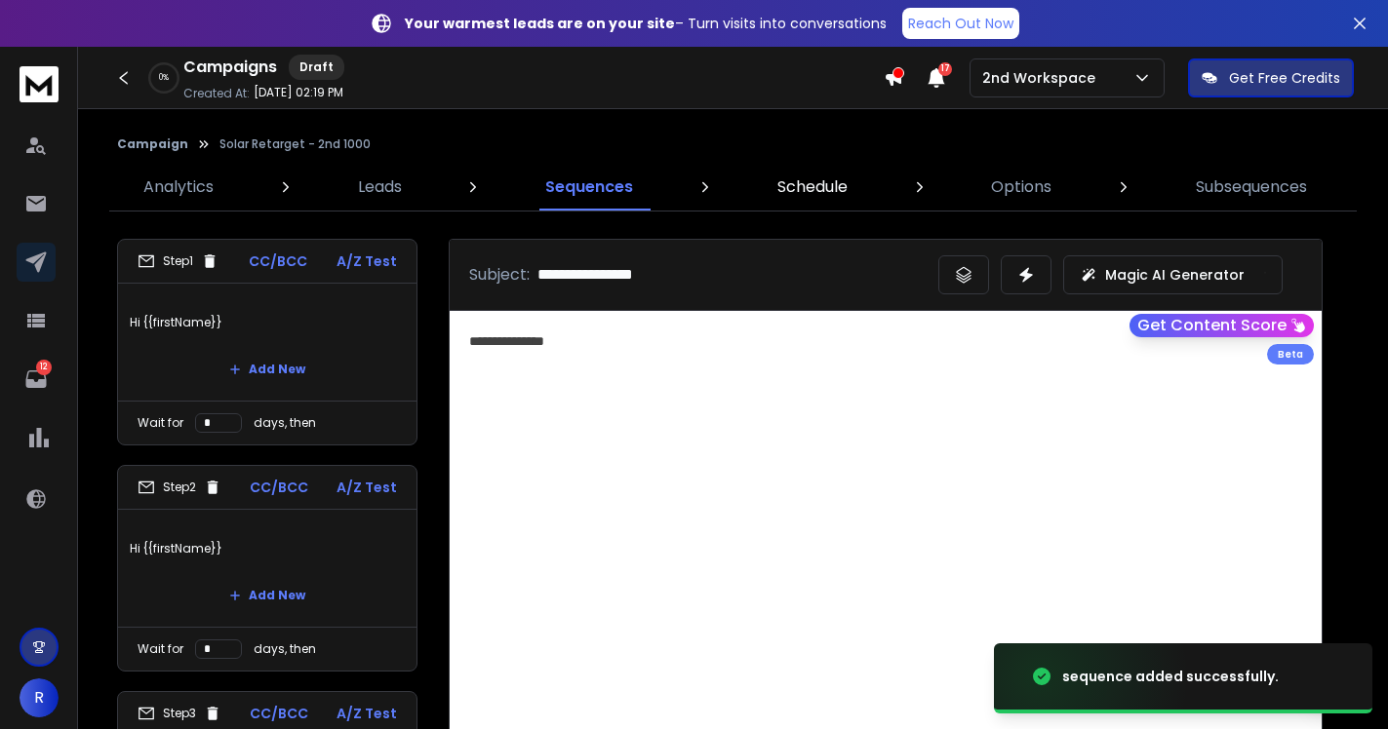
click at [799, 190] on p "Schedule" at bounding box center [812, 187] width 70 height 23
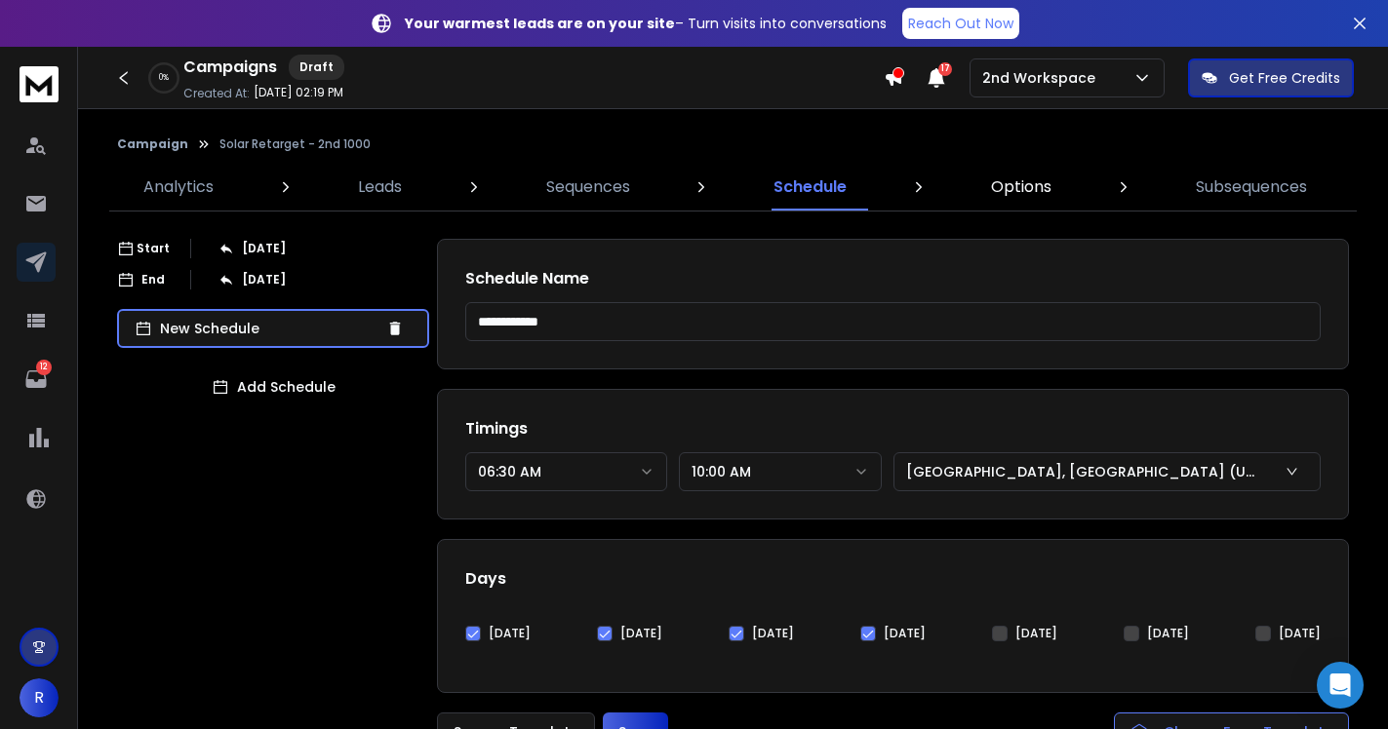
click at [1025, 193] on p "Options" at bounding box center [1021, 187] width 60 height 23
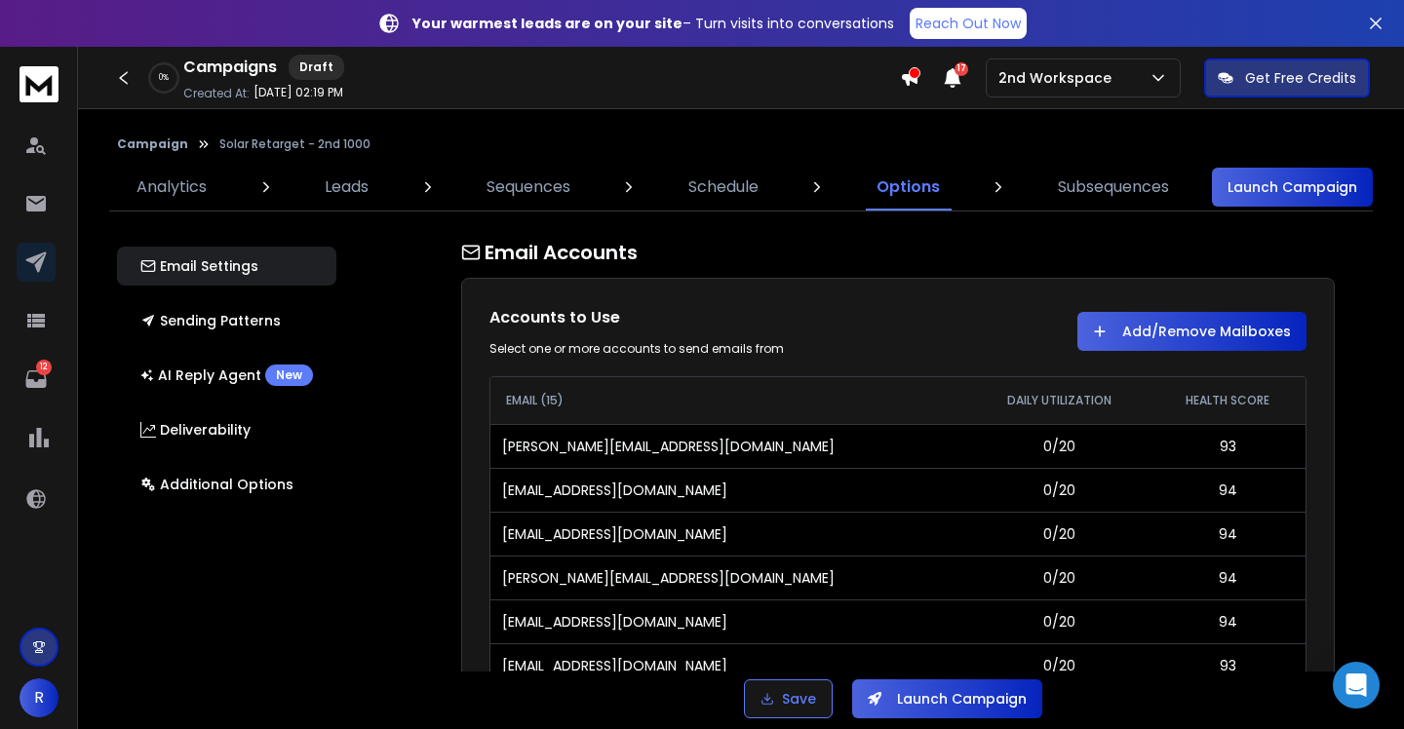
click at [1237, 334] on button "Add/Remove Mailboxes" at bounding box center [1191, 331] width 229 height 39
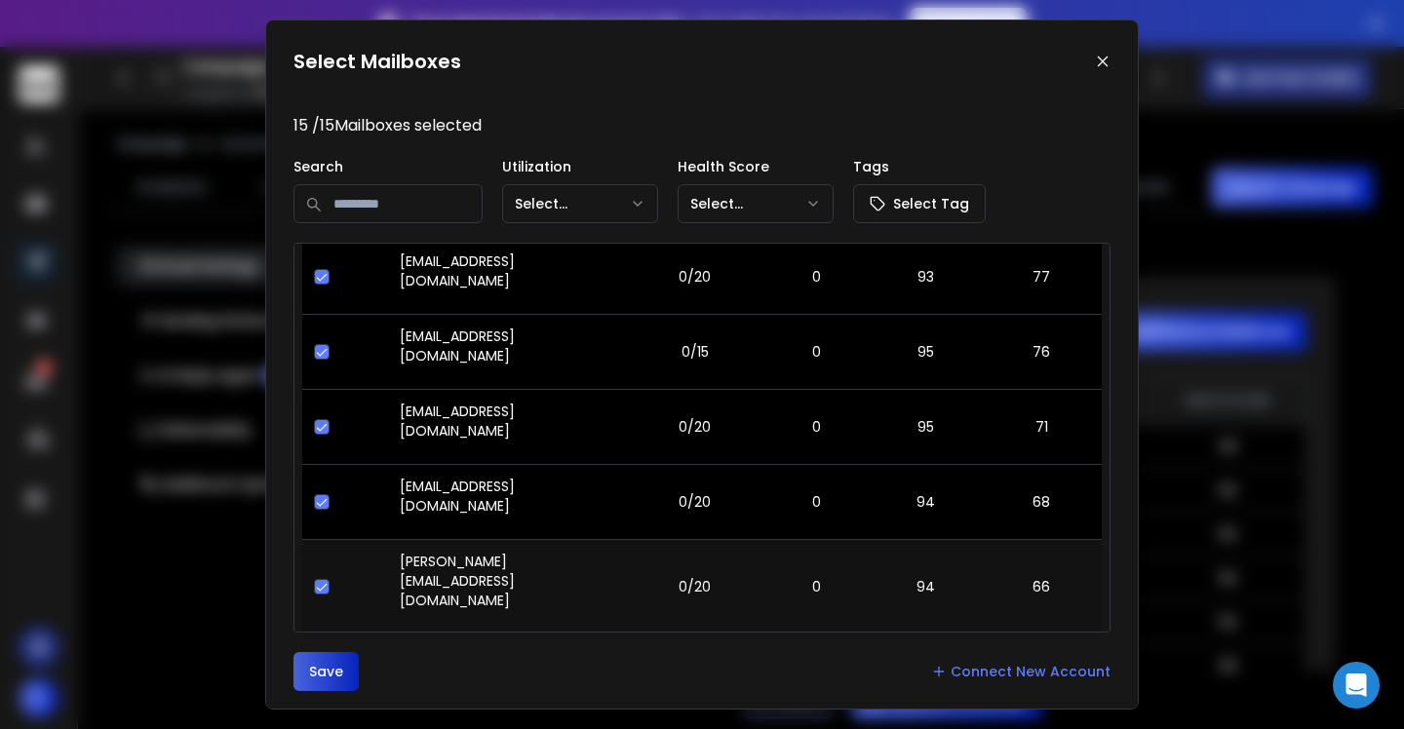
scroll to position [10, 0]
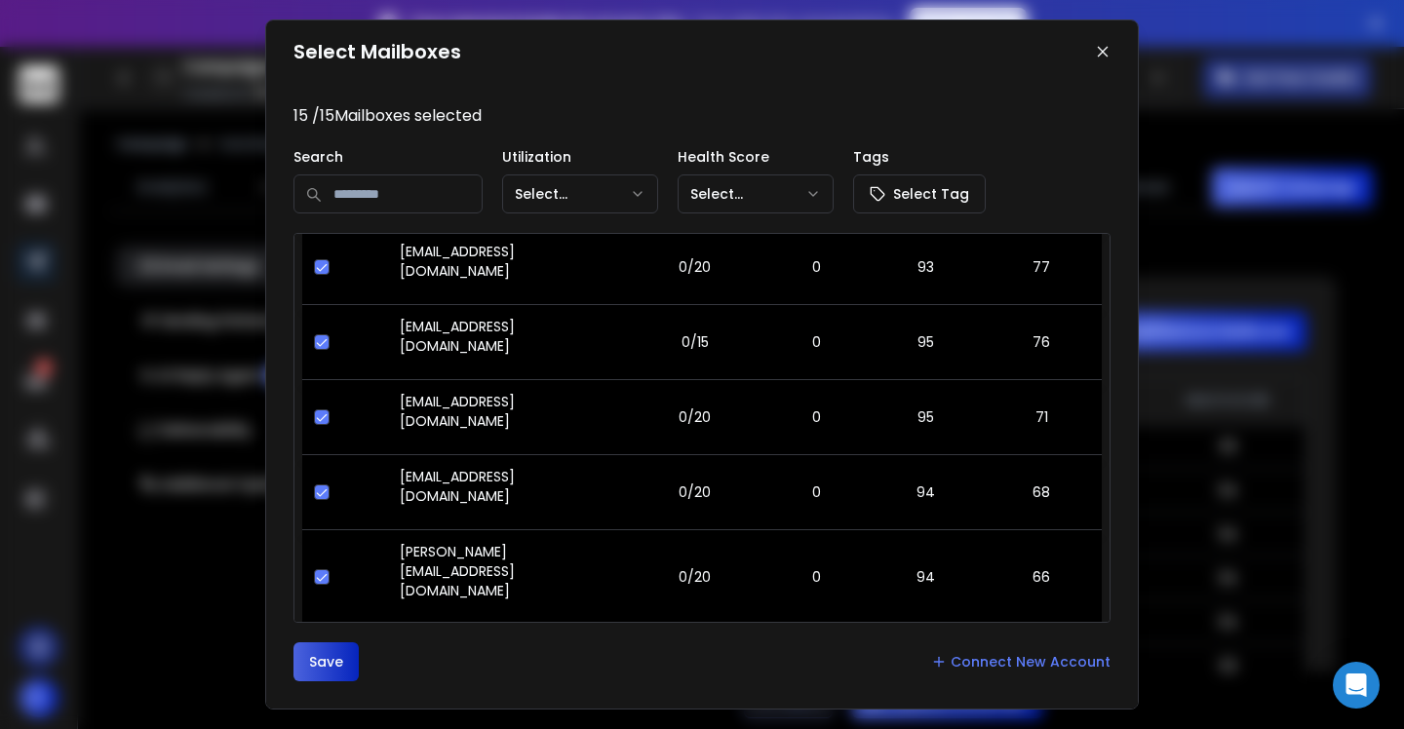
click at [318, 667] on button "Save" at bounding box center [325, 662] width 65 height 39
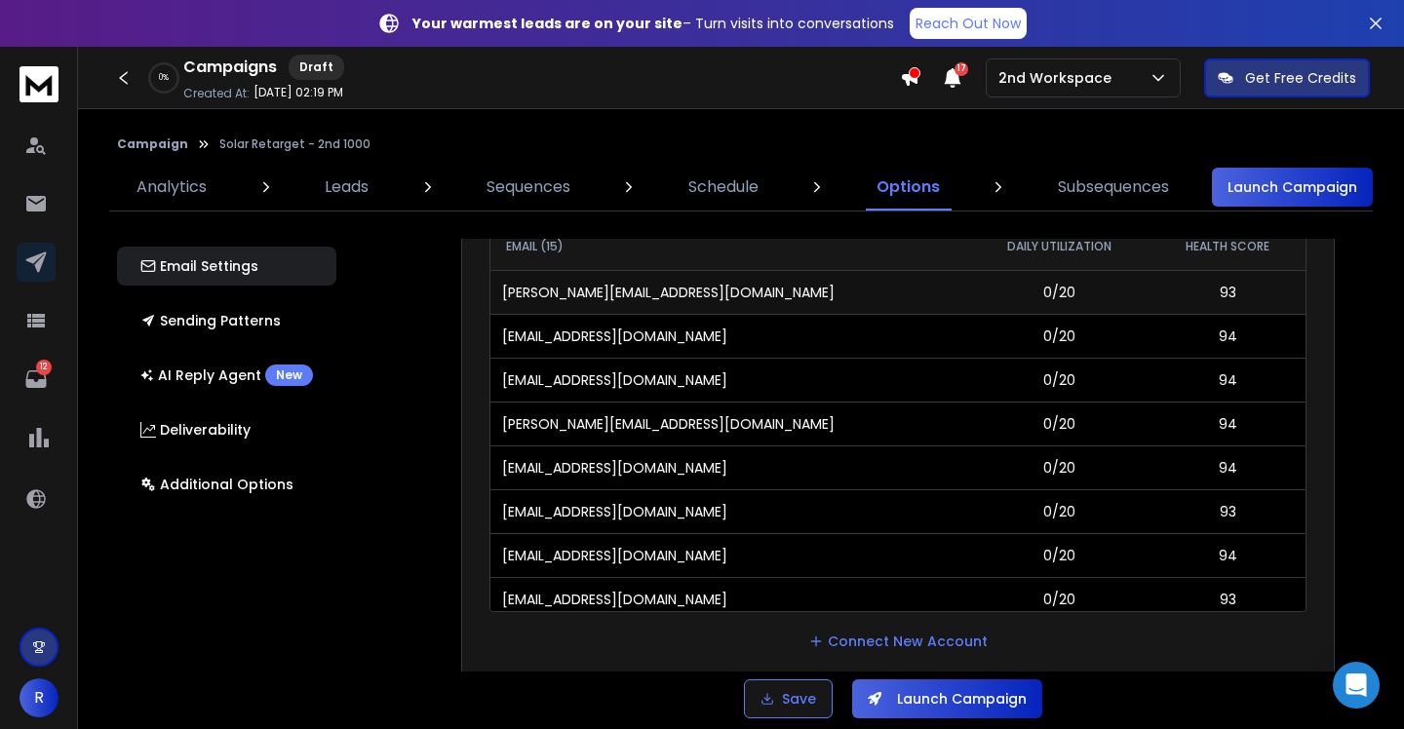
scroll to position [0, 0]
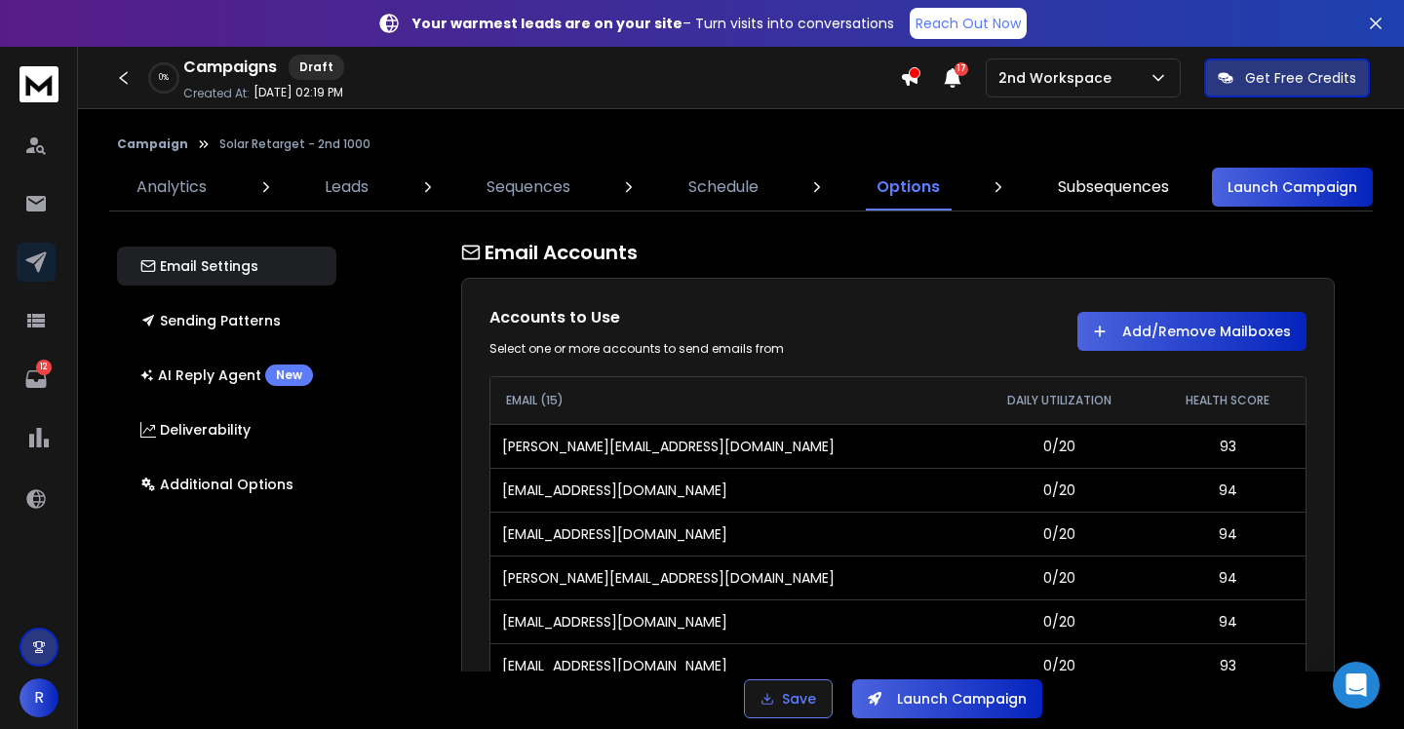
click at [1126, 184] on p "Subsequences" at bounding box center [1113, 187] width 111 height 23
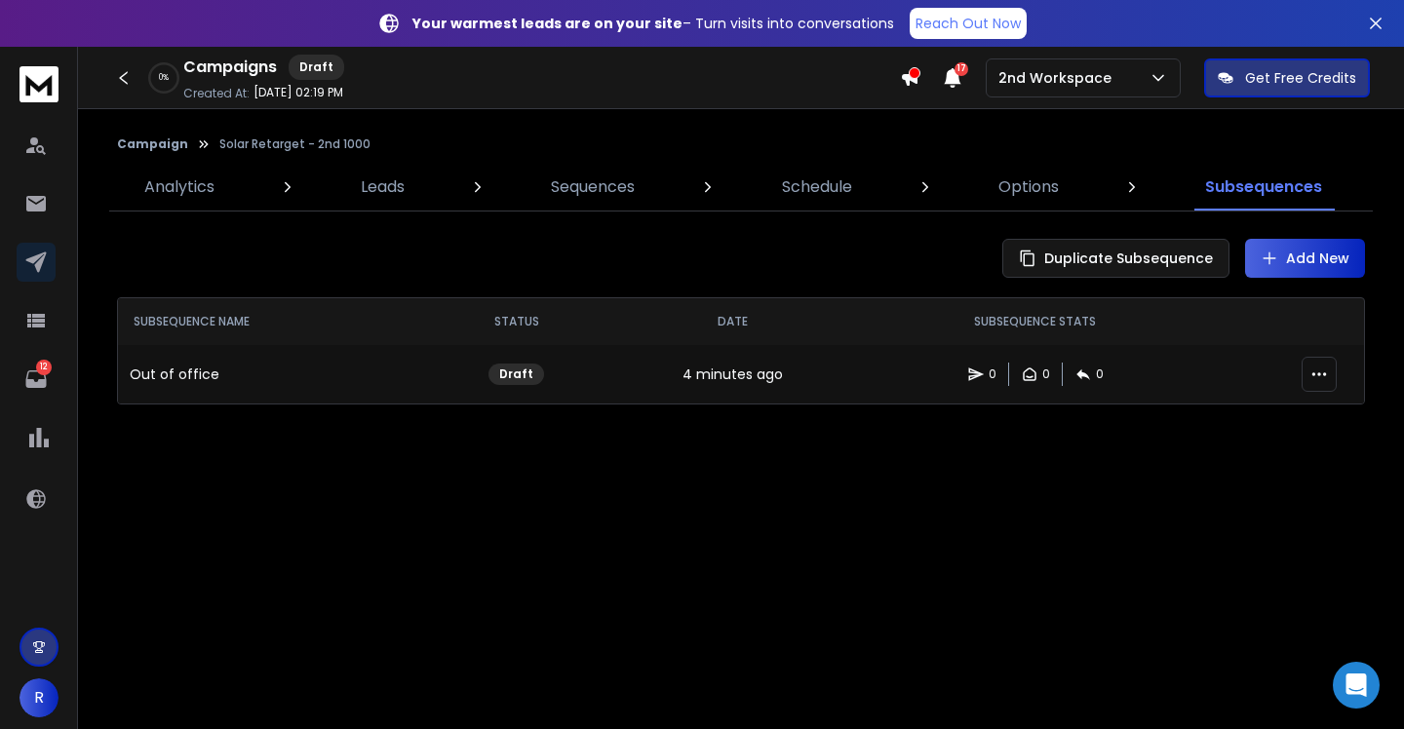
click at [175, 370] on td "Out of office" at bounding box center [275, 374] width 314 height 59
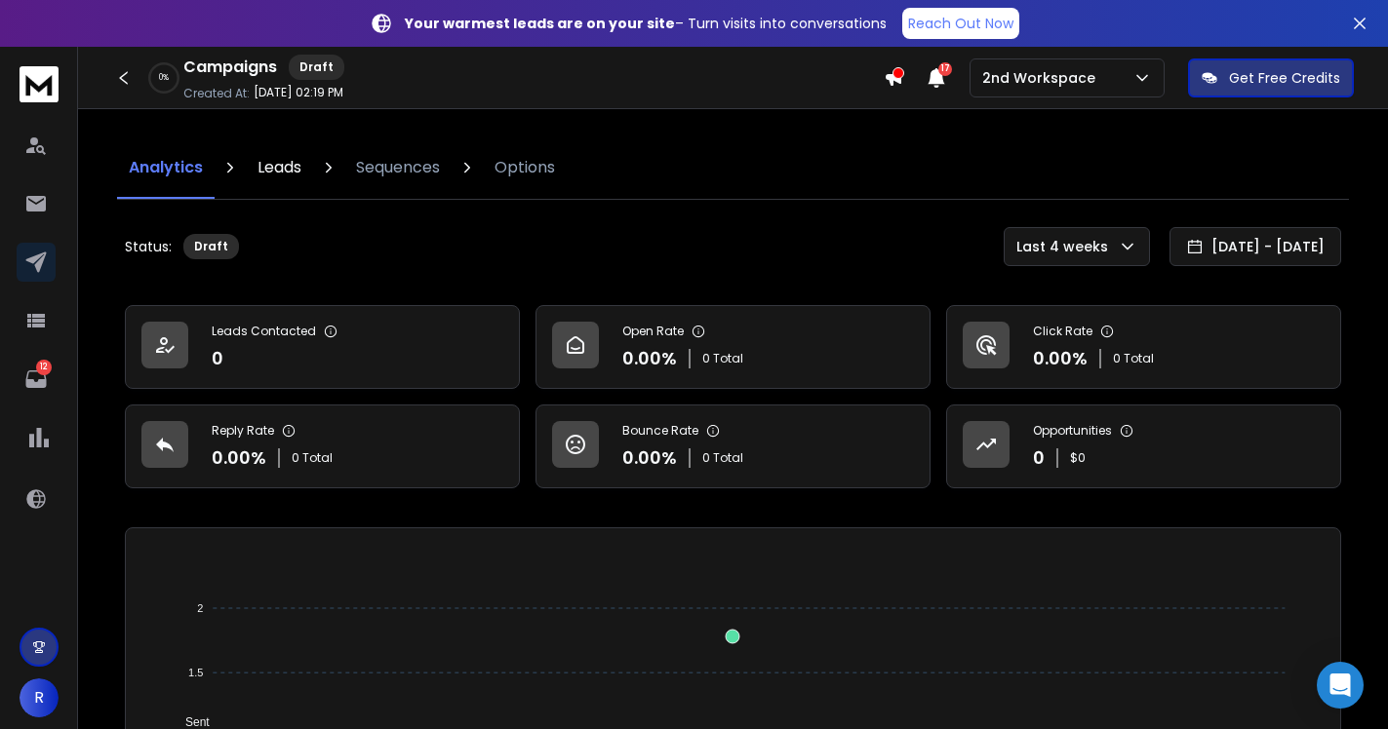
click at [271, 170] on p "Leads" at bounding box center [279, 167] width 44 height 23
click at [166, 176] on p "Analytics" at bounding box center [166, 167] width 74 height 23
click at [123, 77] on icon at bounding box center [124, 78] width 18 height 18
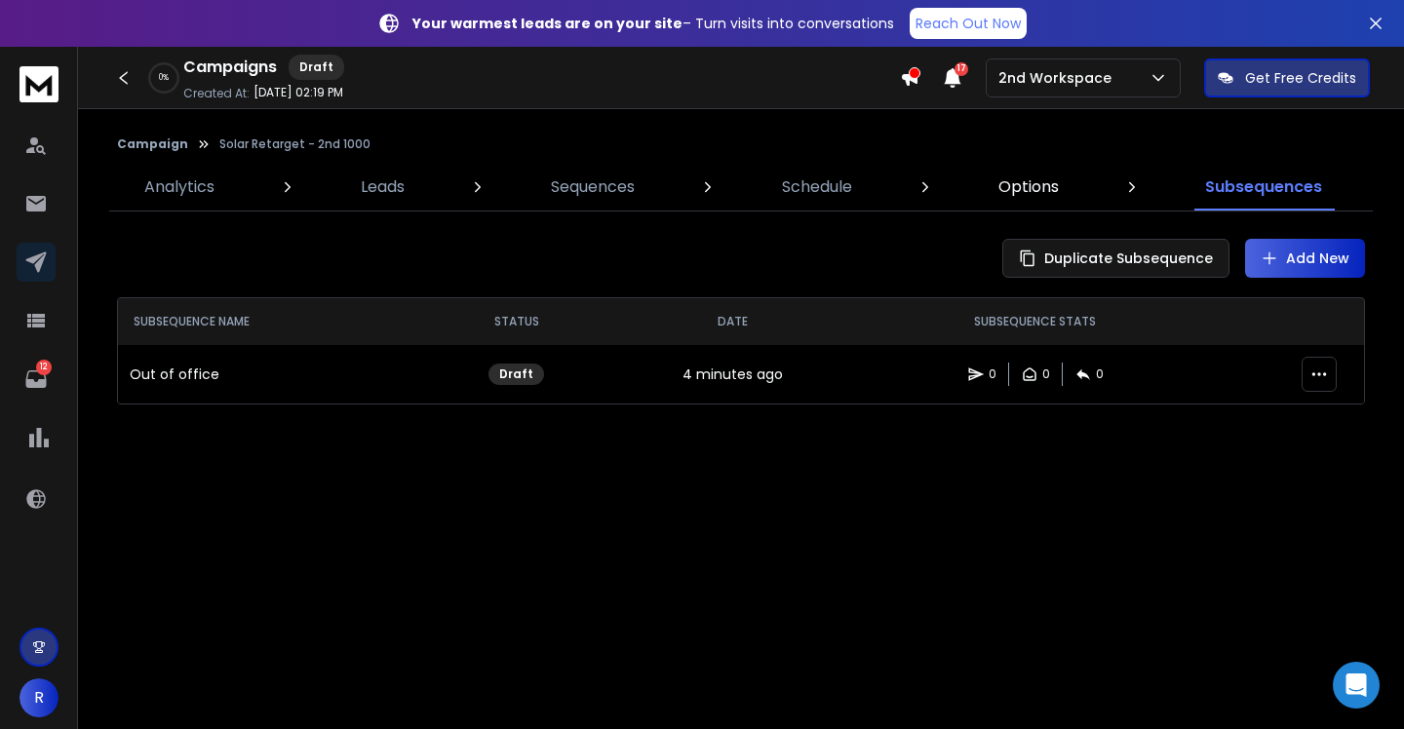
click at [1049, 184] on p "Options" at bounding box center [1028, 187] width 60 height 23
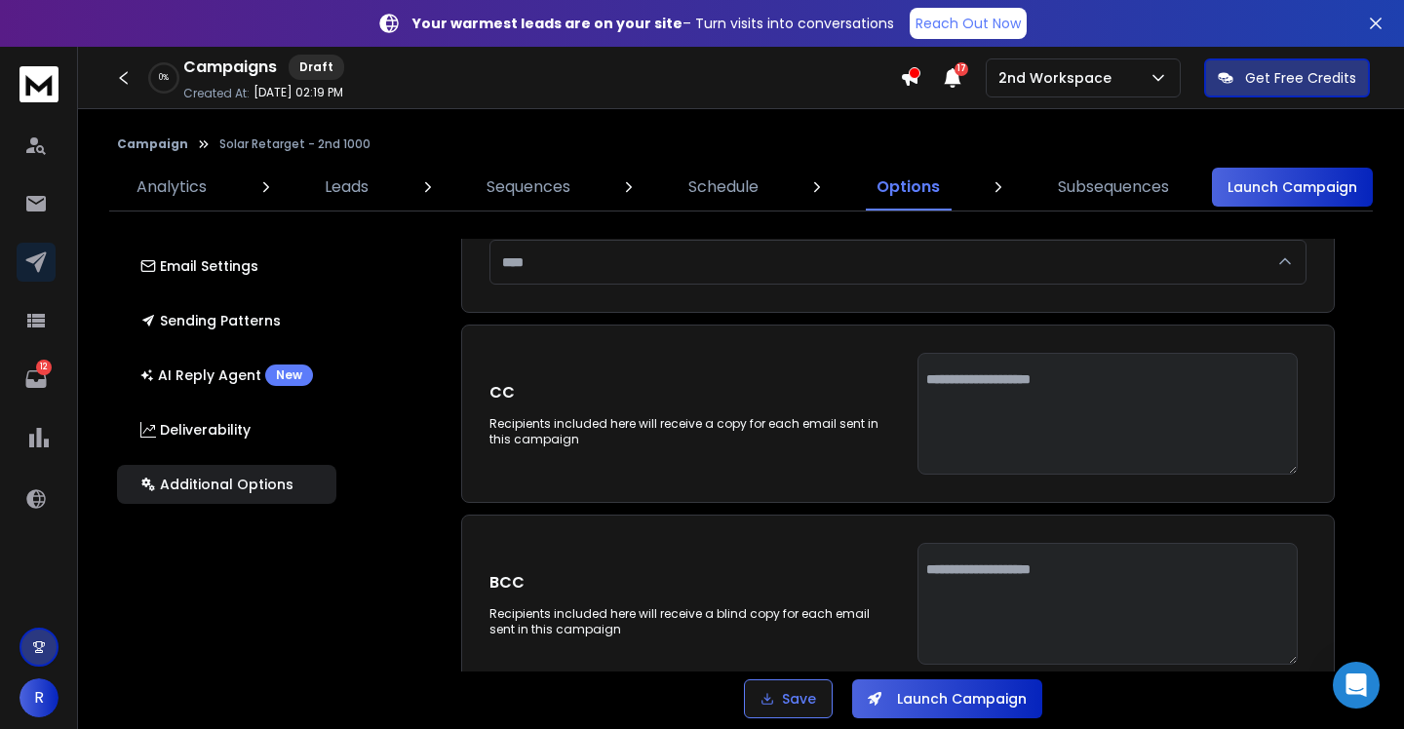
scroll to position [3938, 0]
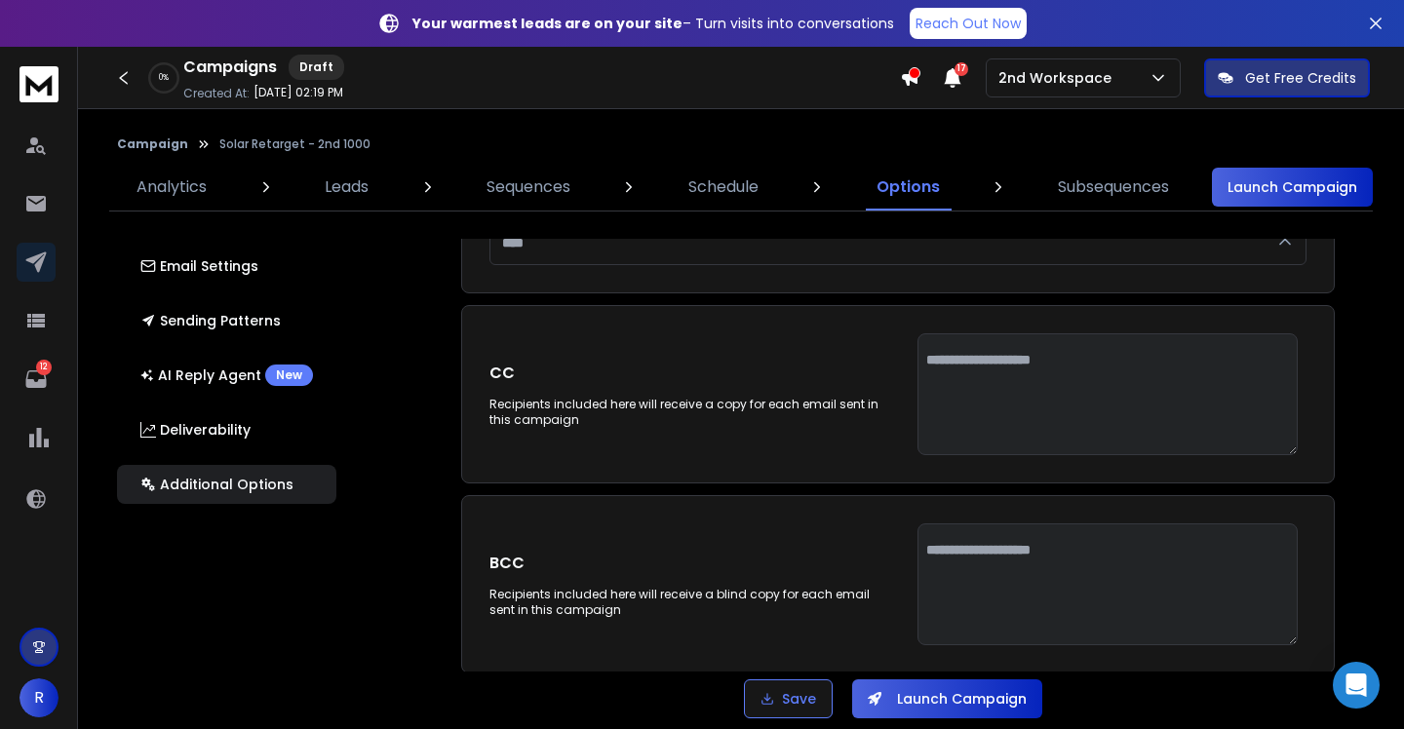
click at [915, 698] on button "Launch Campaign" at bounding box center [947, 699] width 190 height 39
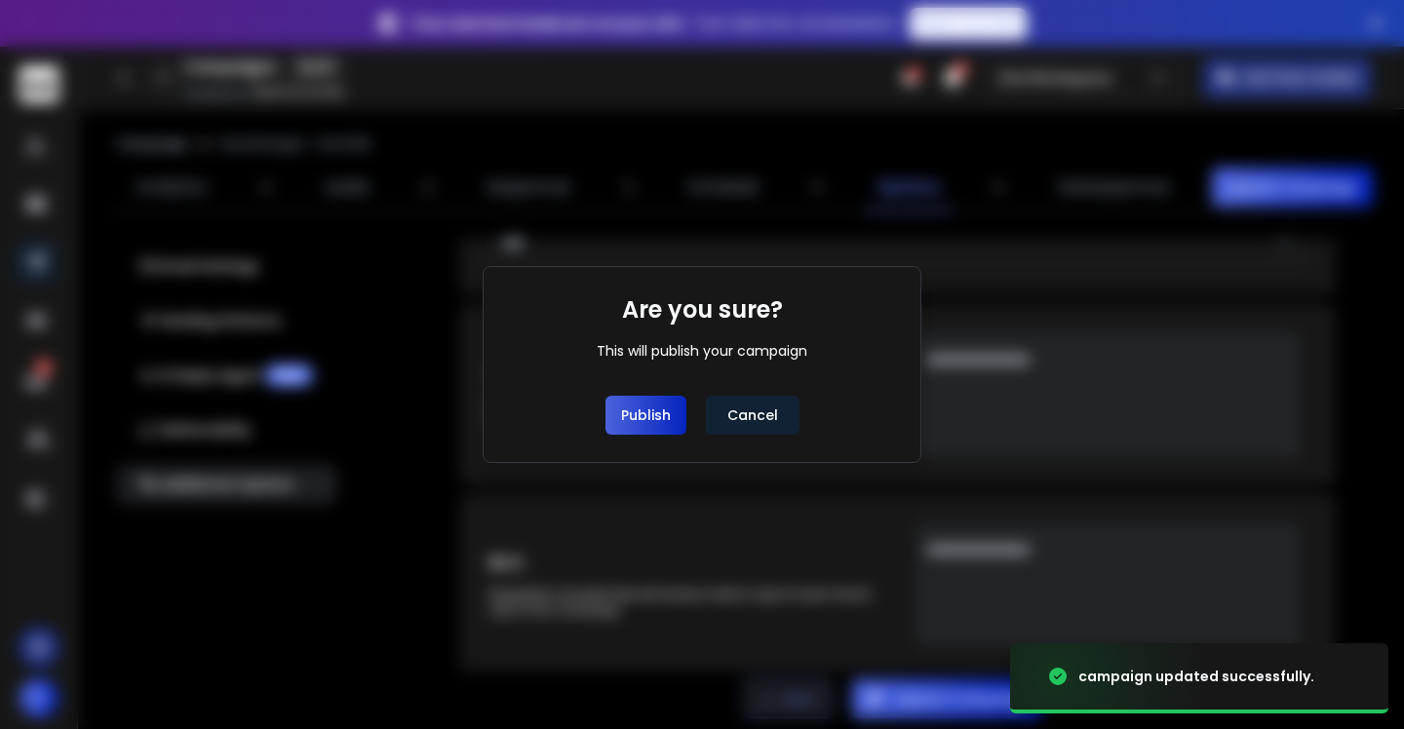
click at [659, 416] on button "Publish" at bounding box center [646, 415] width 81 height 39
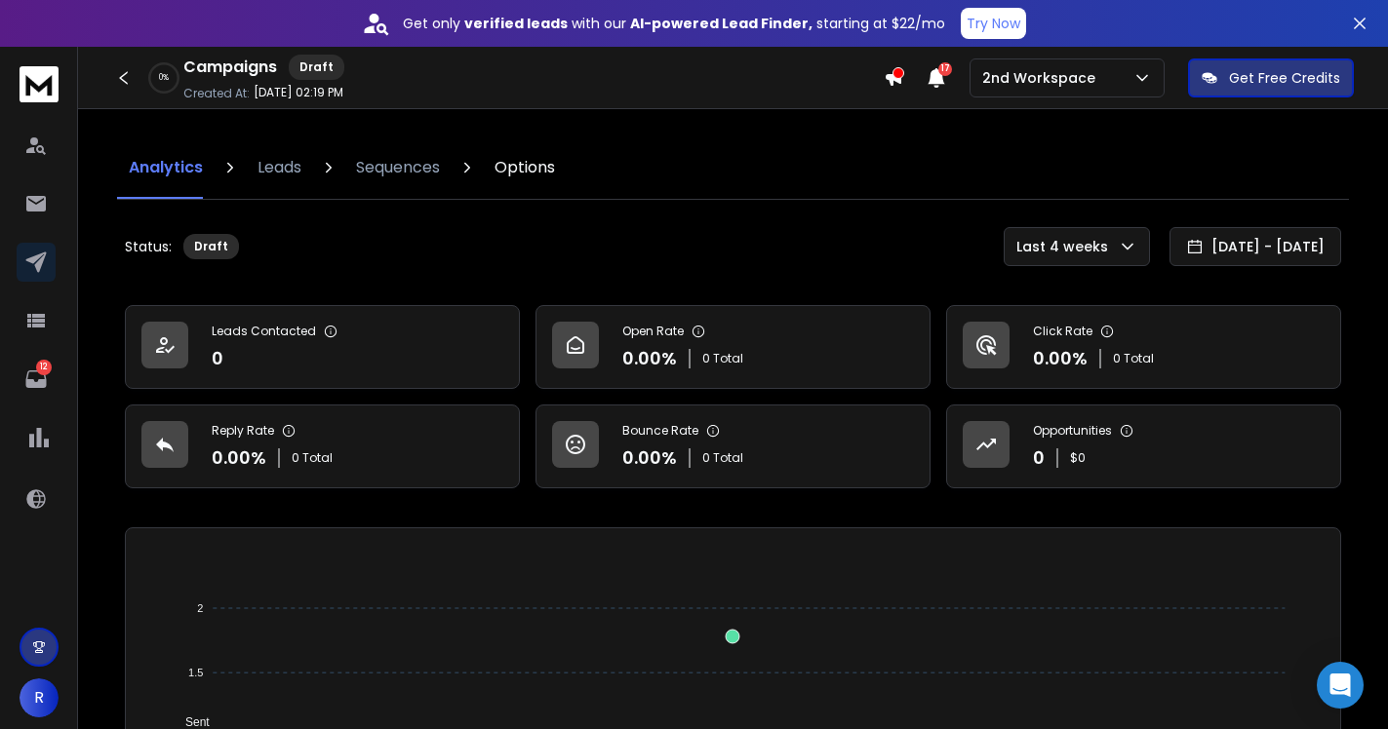
click at [518, 161] on p "Options" at bounding box center [524, 167] width 60 height 23
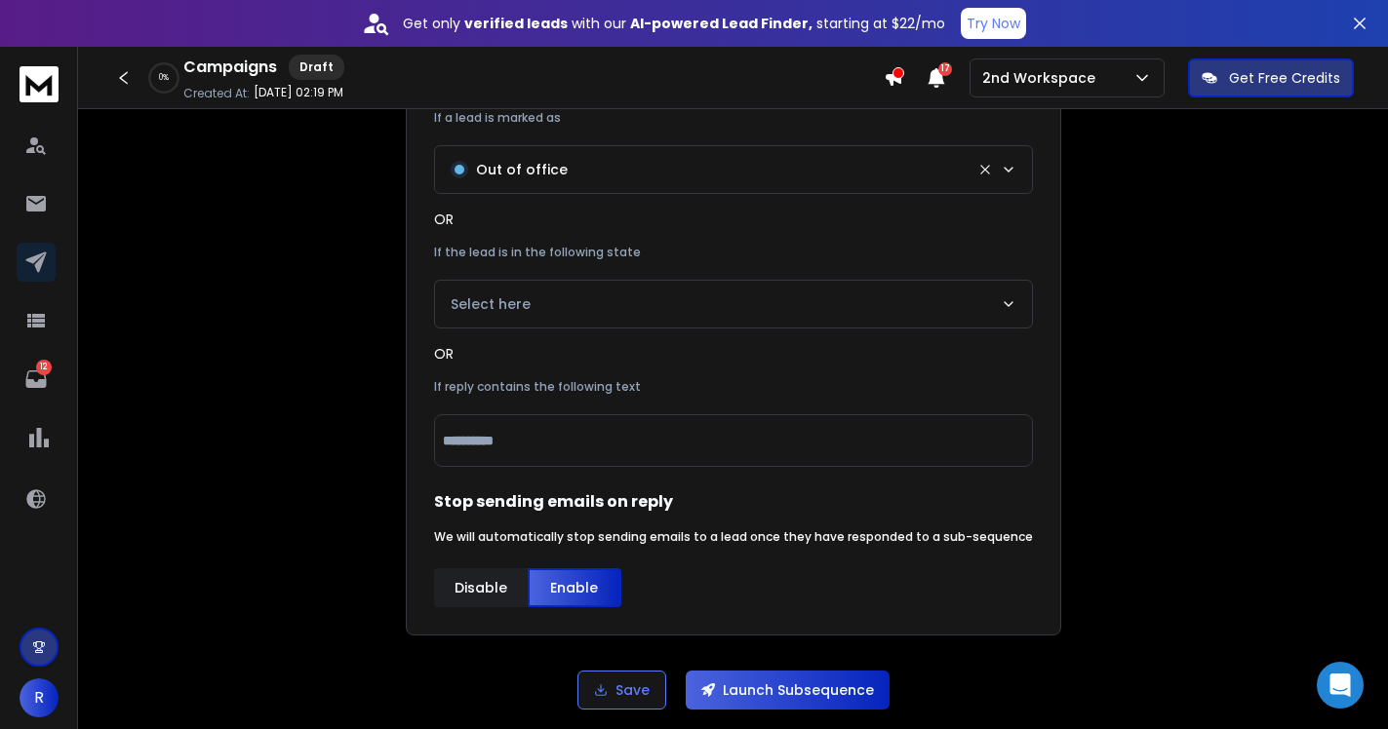
scroll to position [325, 0]
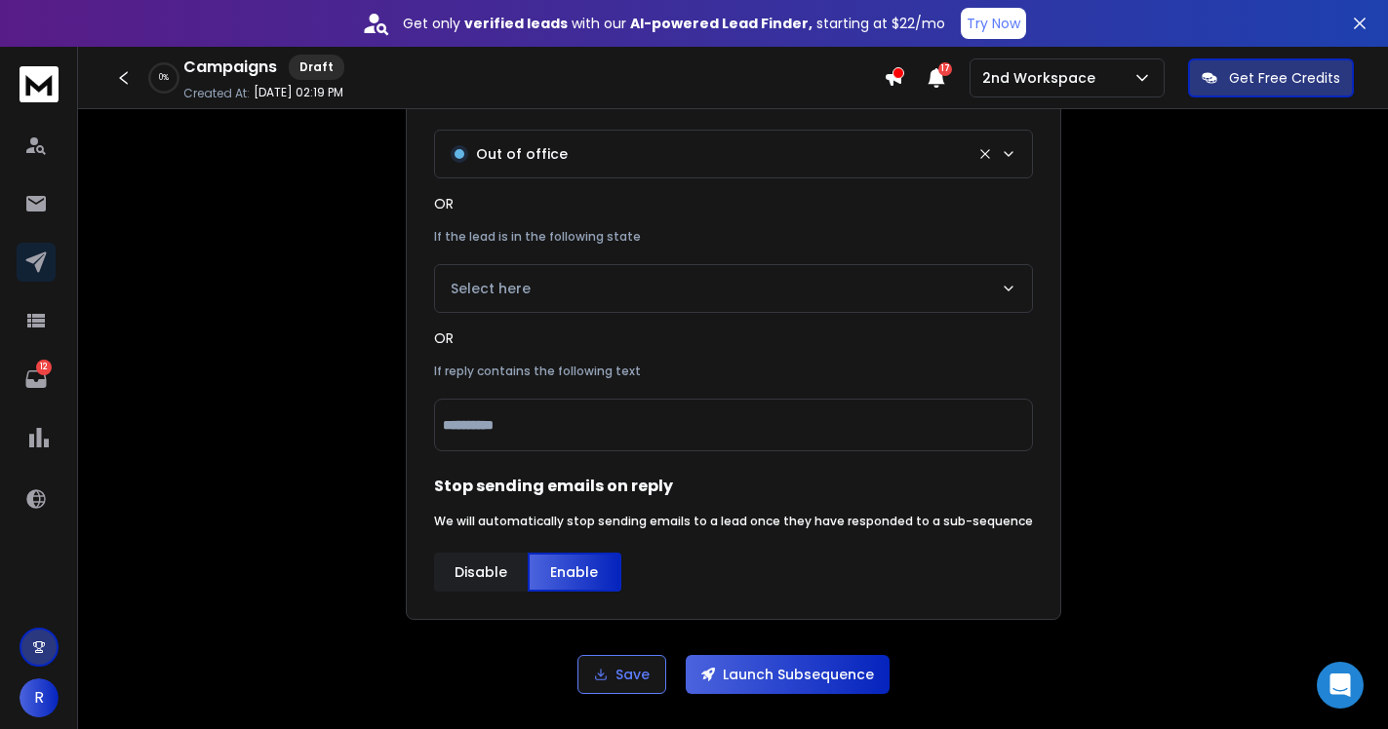
click at [756, 663] on button "Launch Subsequence" at bounding box center [787, 674] width 204 height 39
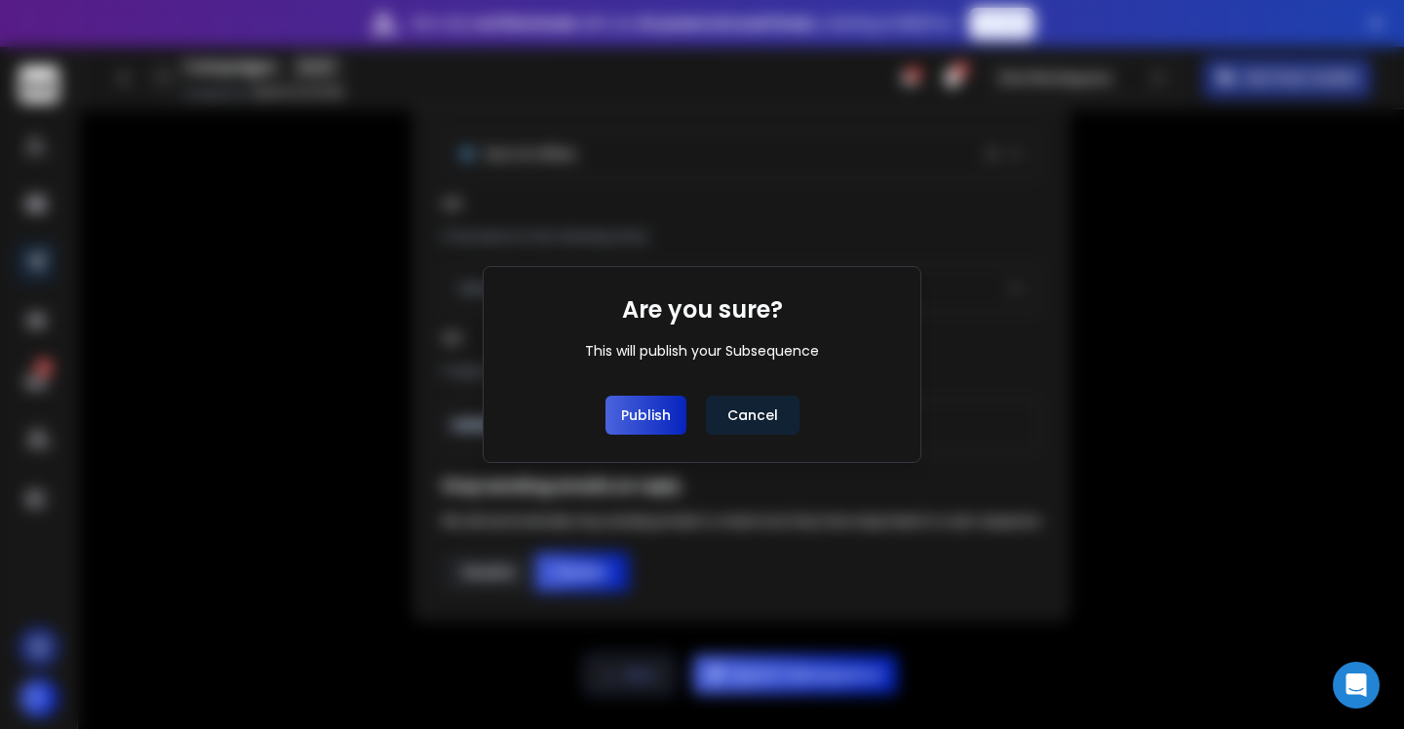
click at [635, 449] on div "Are you sure? This will publish your Subsequence Publish Cancel" at bounding box center [702, 364] width 439 height 197
click at [638, 429] on button "Publish" at bounding box center [646, 415] width 81 height 39
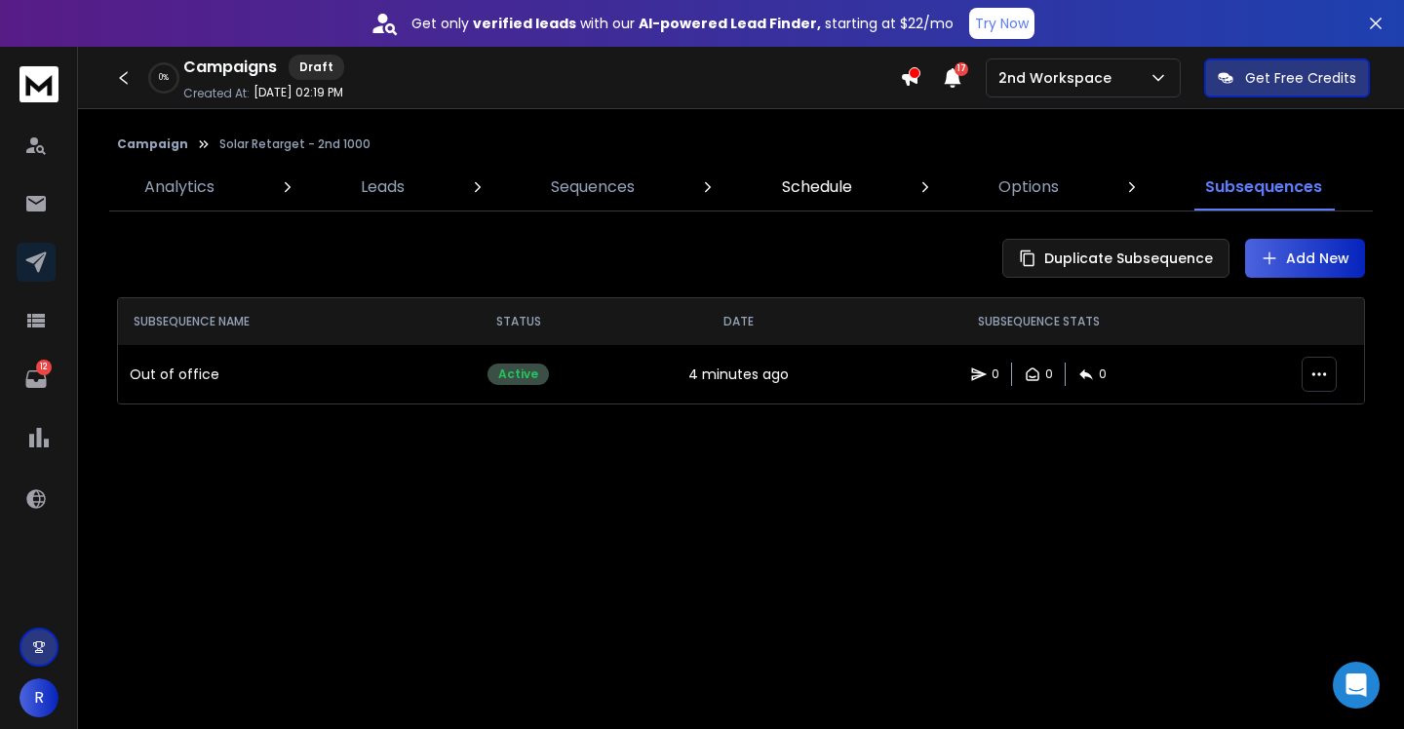
click at [796, 188] on p "Schedule" at bounding box center [817, 187] width 70 height 23
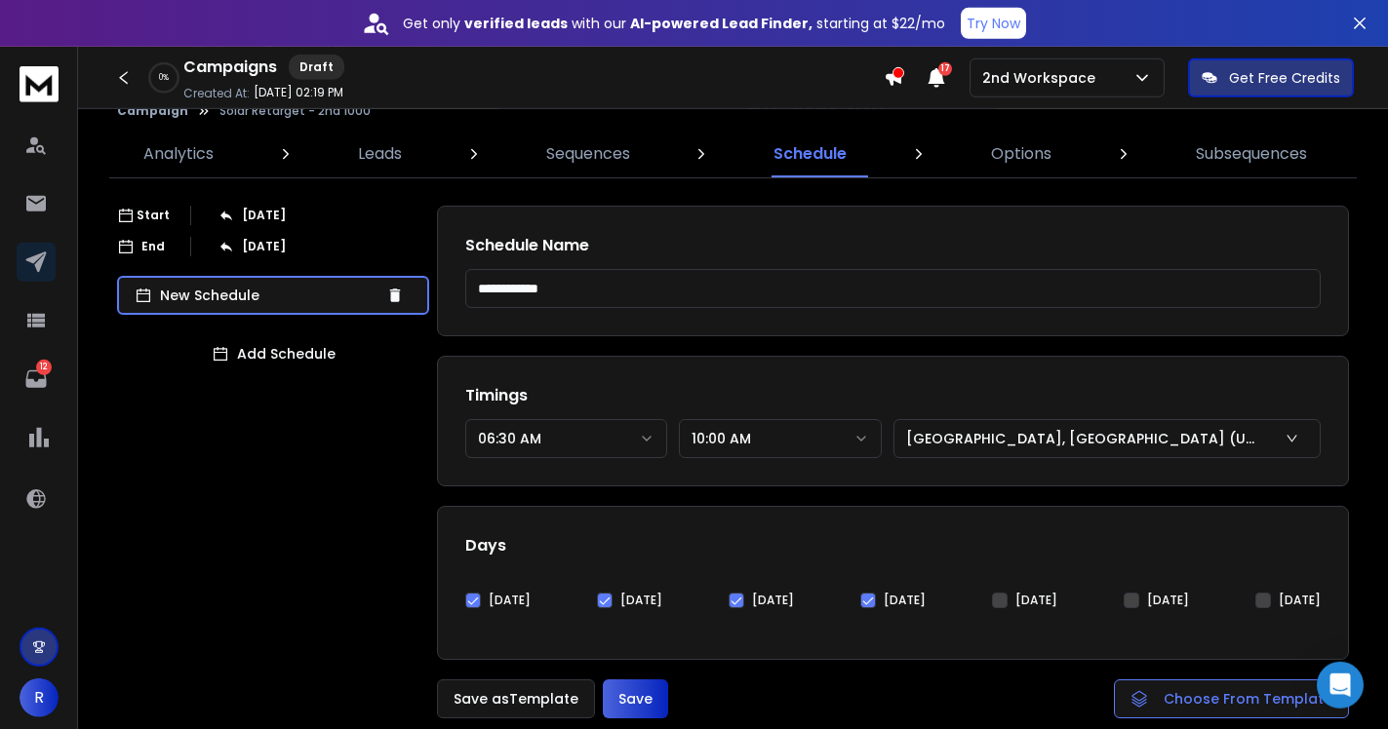
scroll to position [50, 0]
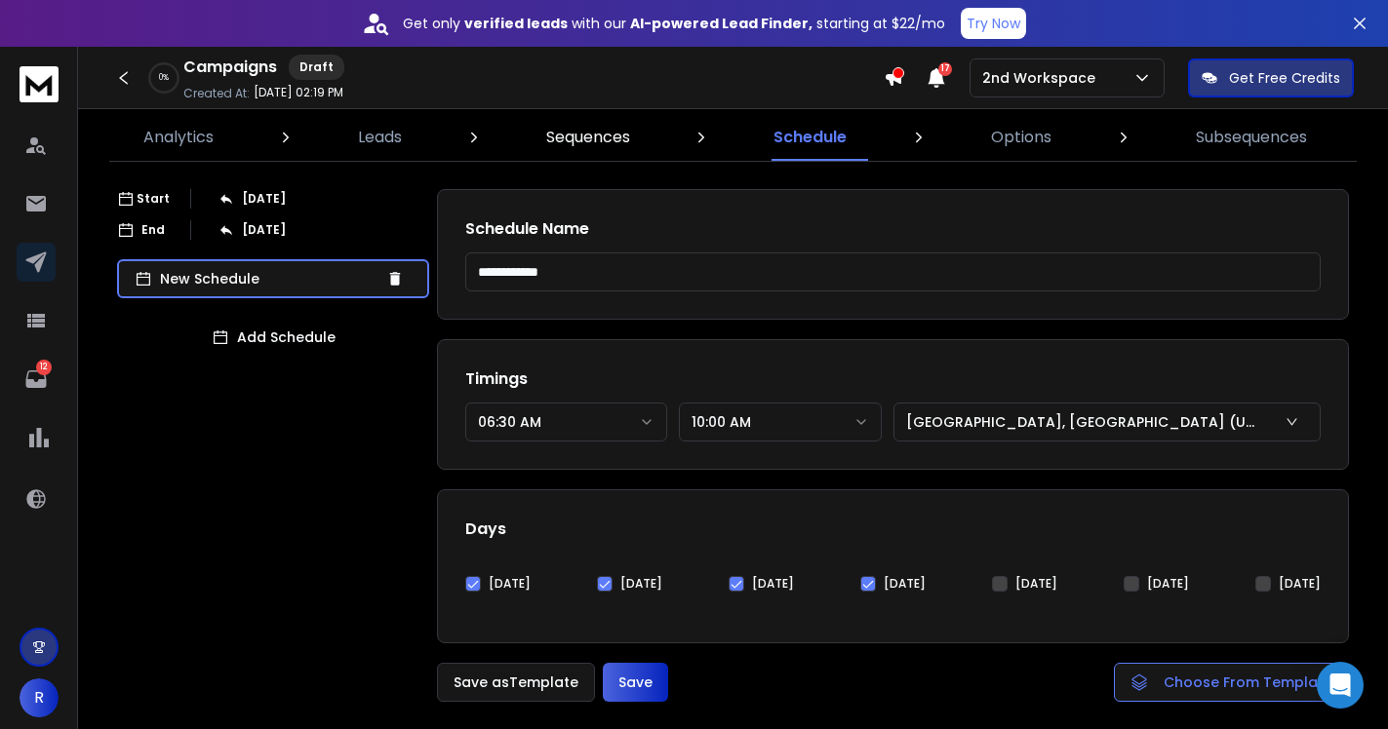
click at [605, 137] on p "Sequences" at bounding box center [588, 137] width 84 height 23
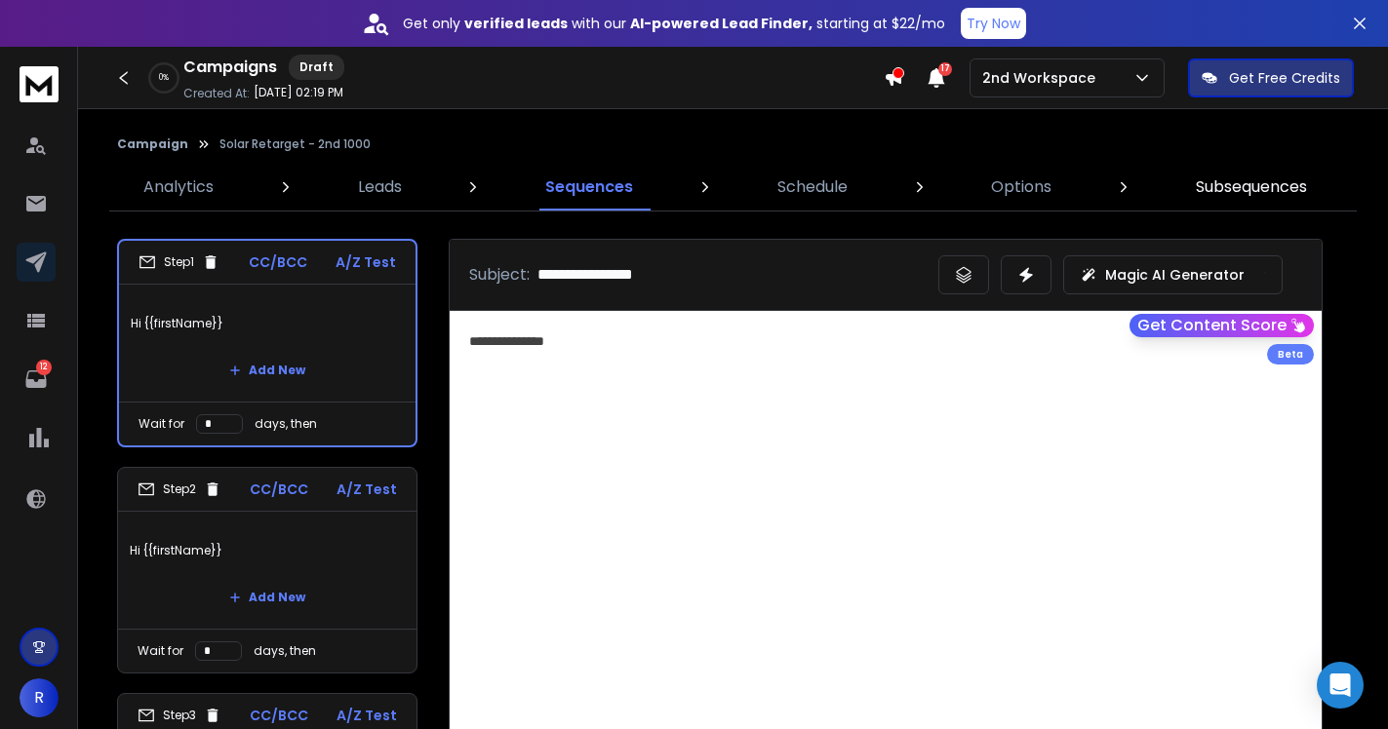
click at [1238, 186] on p "Subsequences" at bounding box center [1250, 187] width 111 height 23
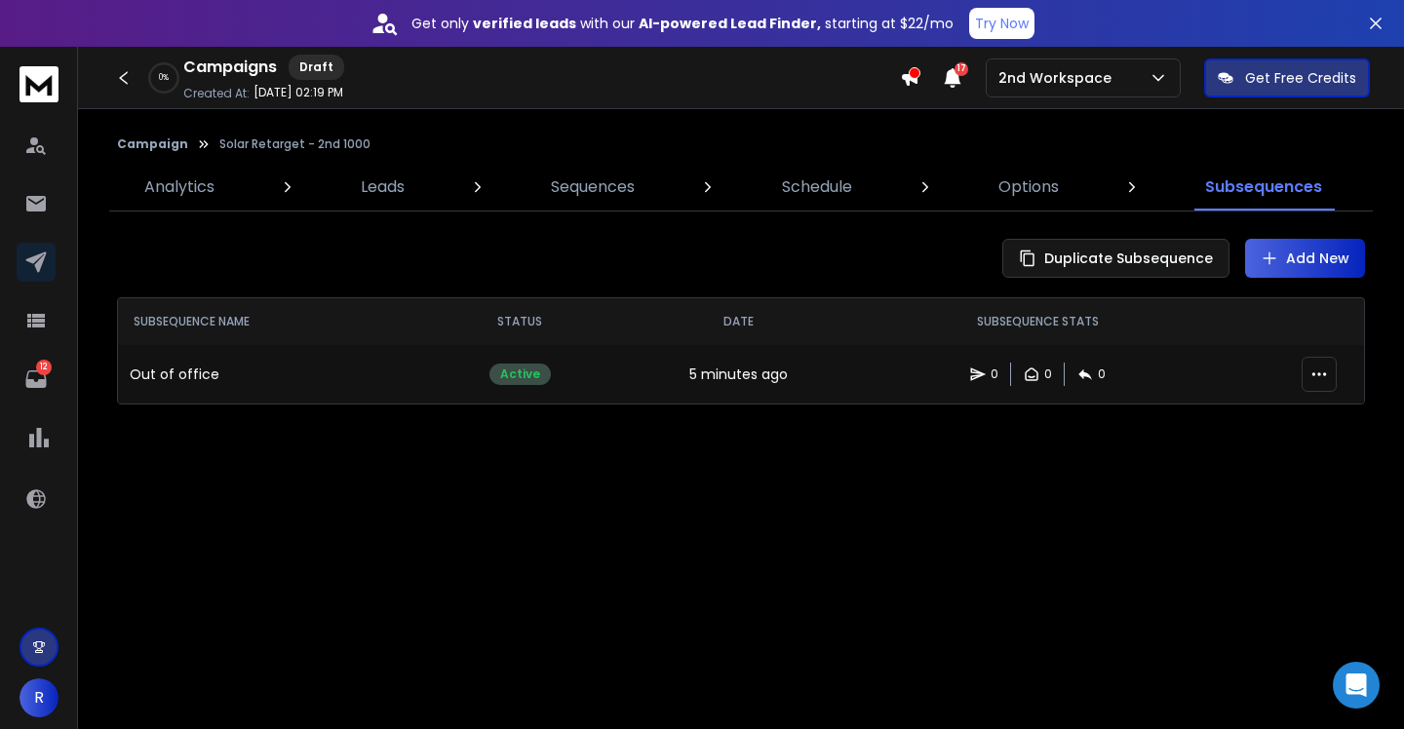
click at [187, 373] on td "Out of office" at bounding box center [274, 374] width 312 height 59
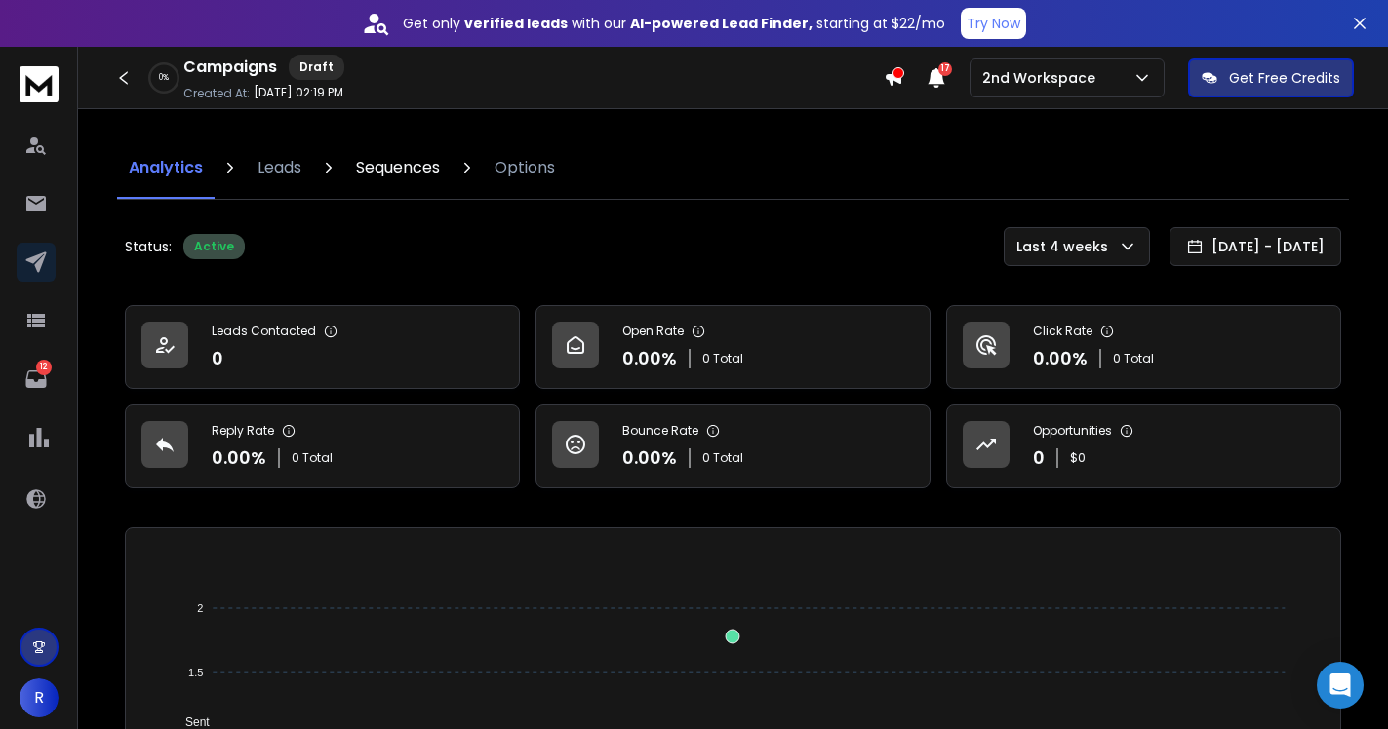
click at [425, 164] on p "Sequences" at bounding box center [398, 167] width 84 height 23
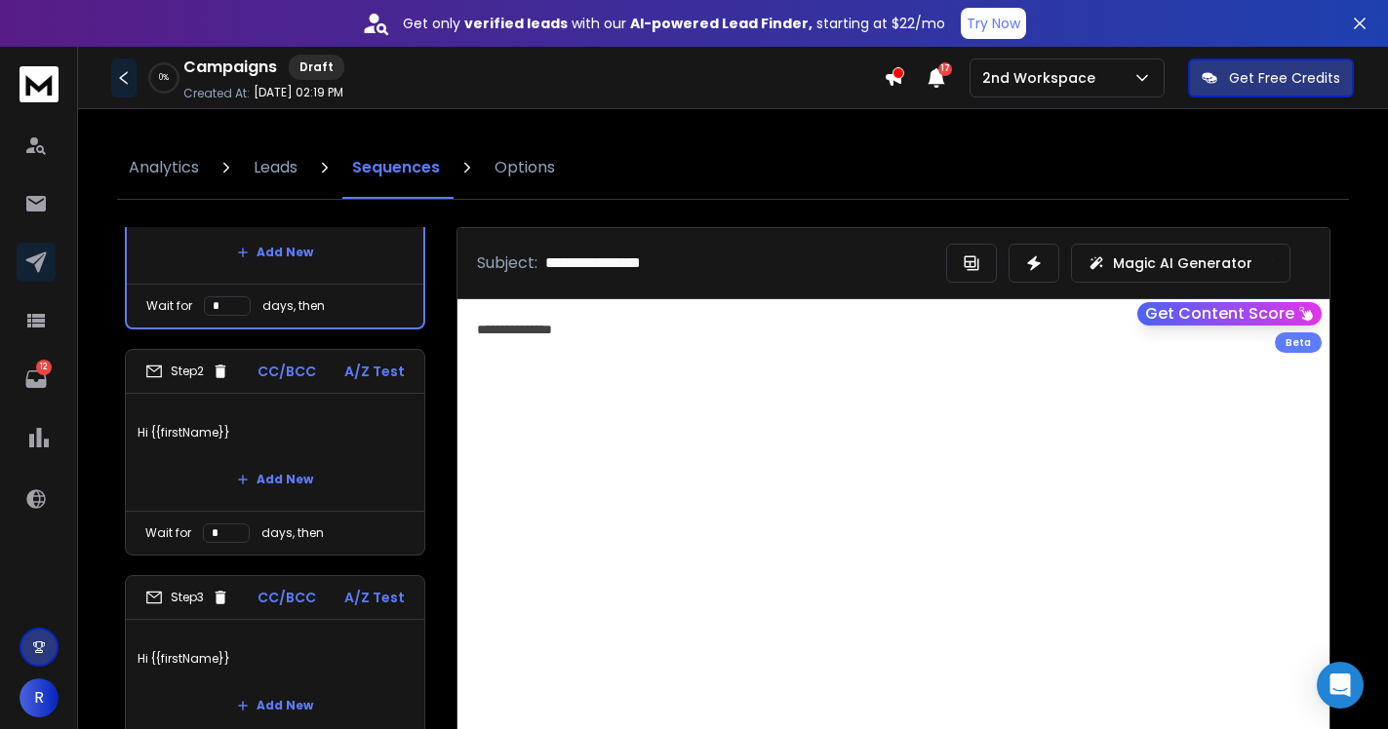
click at [123, 73] on icon at bounding box center [124, 78] width 18 height 18
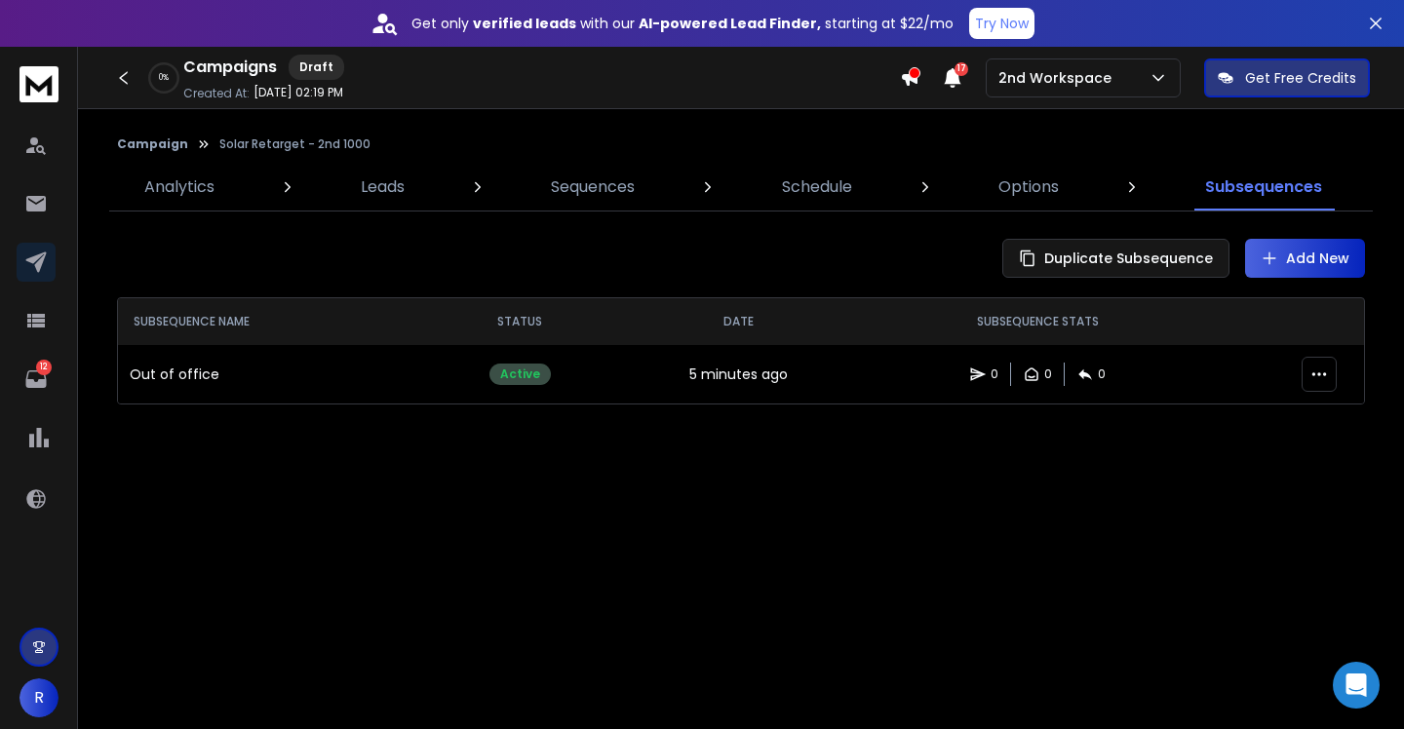
click at [145, 72] on div "0 % Campaigns Draft Created At: Aug 17, 2025, 02:19 PM" at bounding box center [227, 78] width 233 height 47
click at [132, 88] on button at bounding box center [123, 78] width 25 height 39
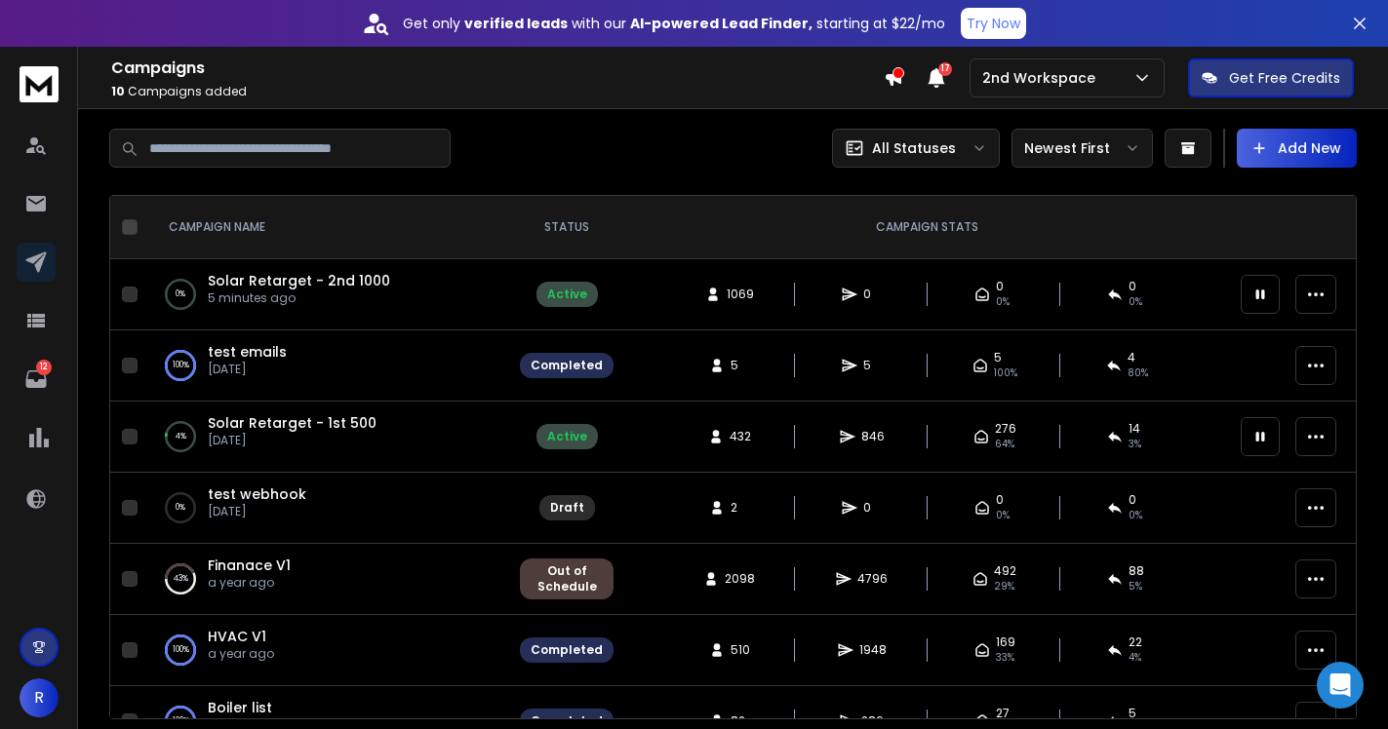
click at [335, 423] on span "Solar Retarget - 1st 500" at bounding box center [292, 423] width 169 height 20
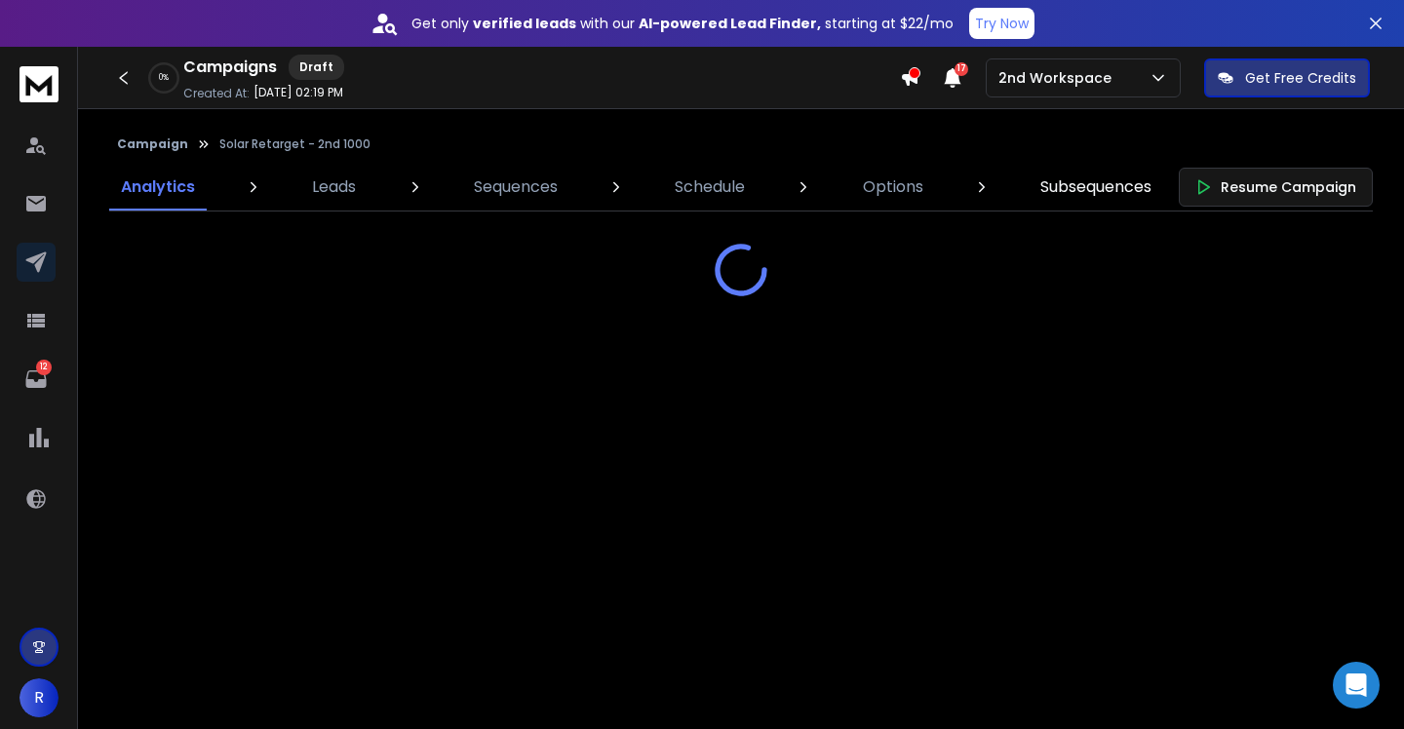
click at [1119, 184] on p "Subsequences" at bounding box center [1095, 187] width 111 height 23
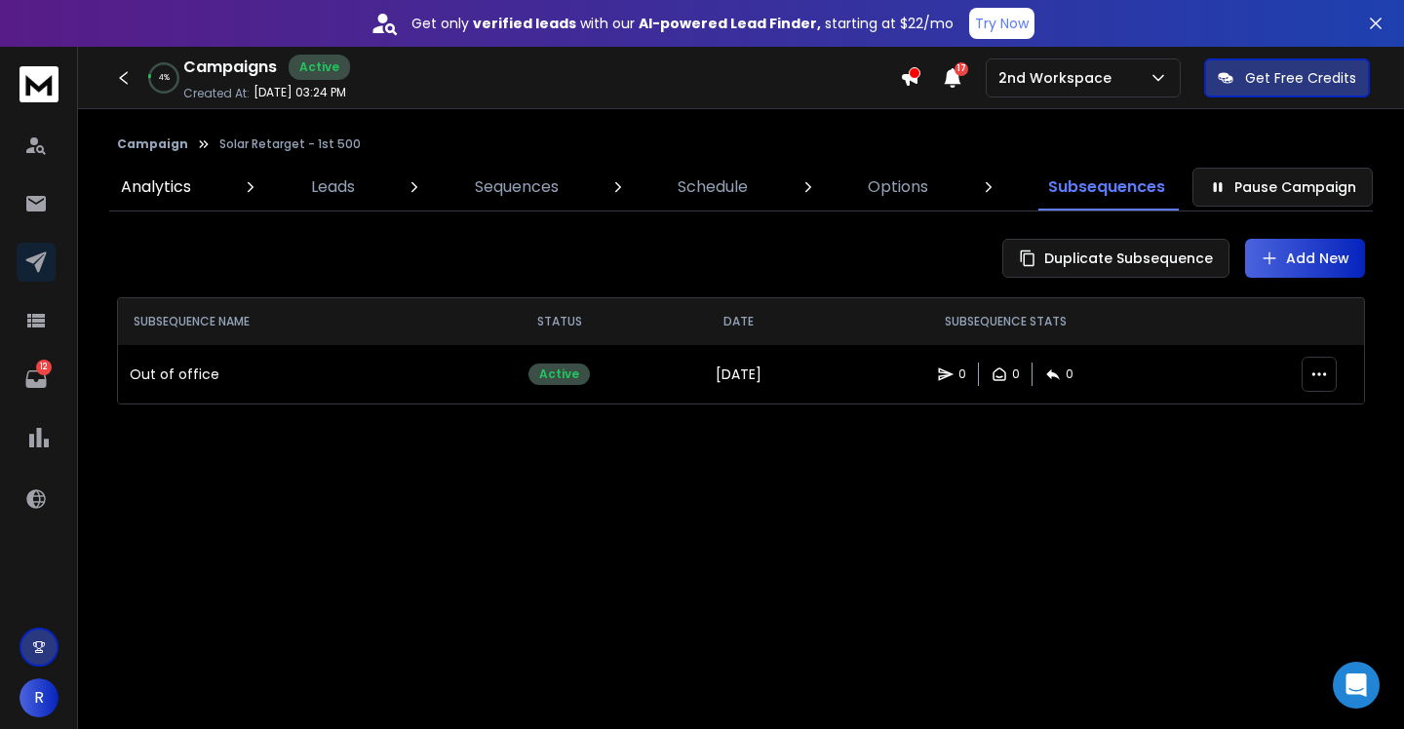
click at [147, 193] on p "Analytics" at bounding box center [156, 187] width 70 height 23
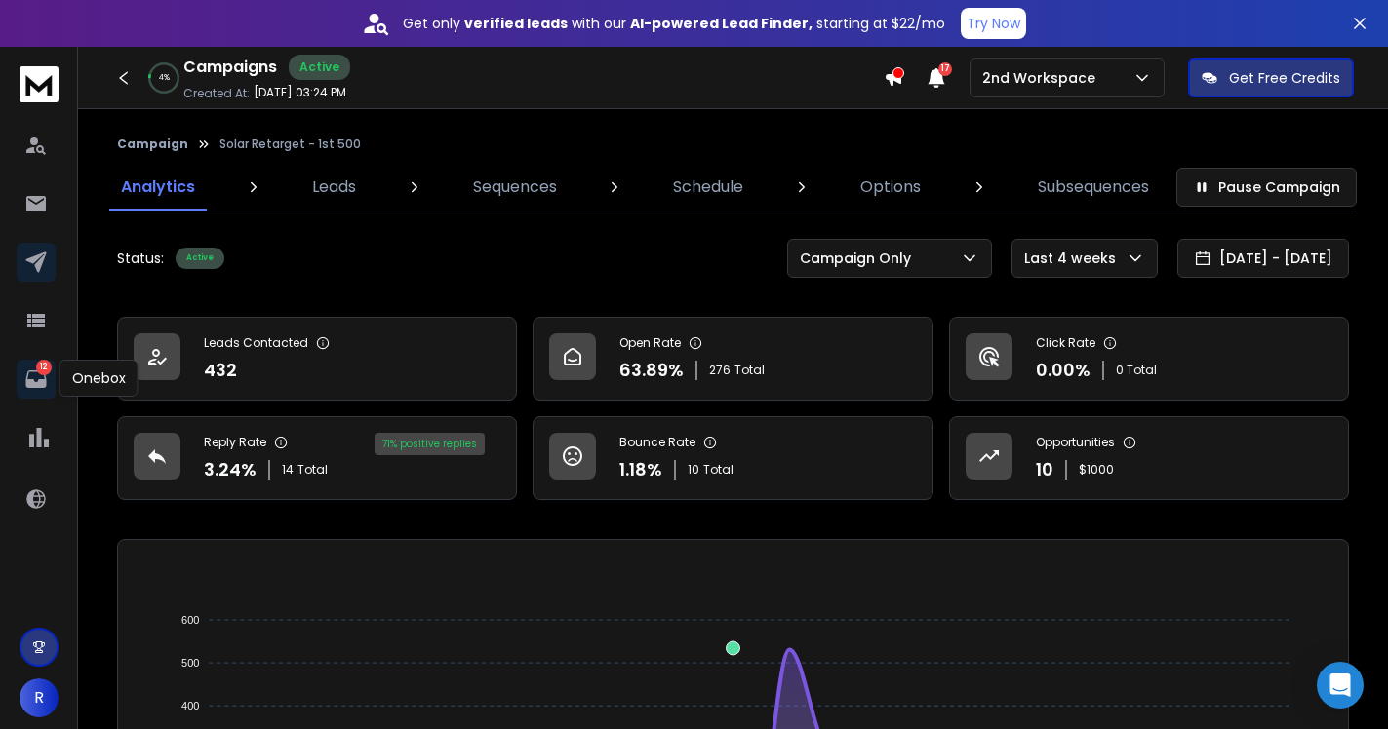
click at [32, 368] on icon at bounding box center [35, 379] width 23 height 23
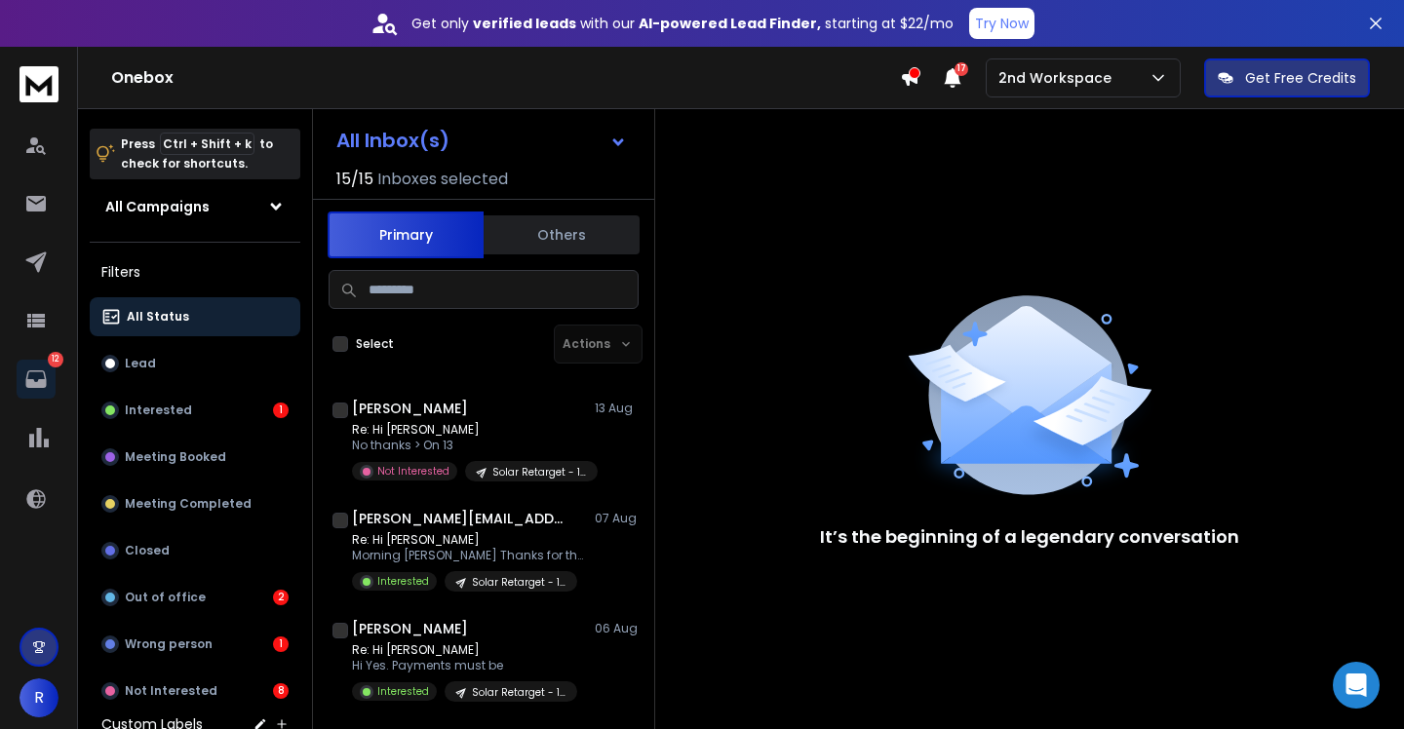
click at [29, 699] on span "R" at bounding box center [39, 698] width 39 height 39
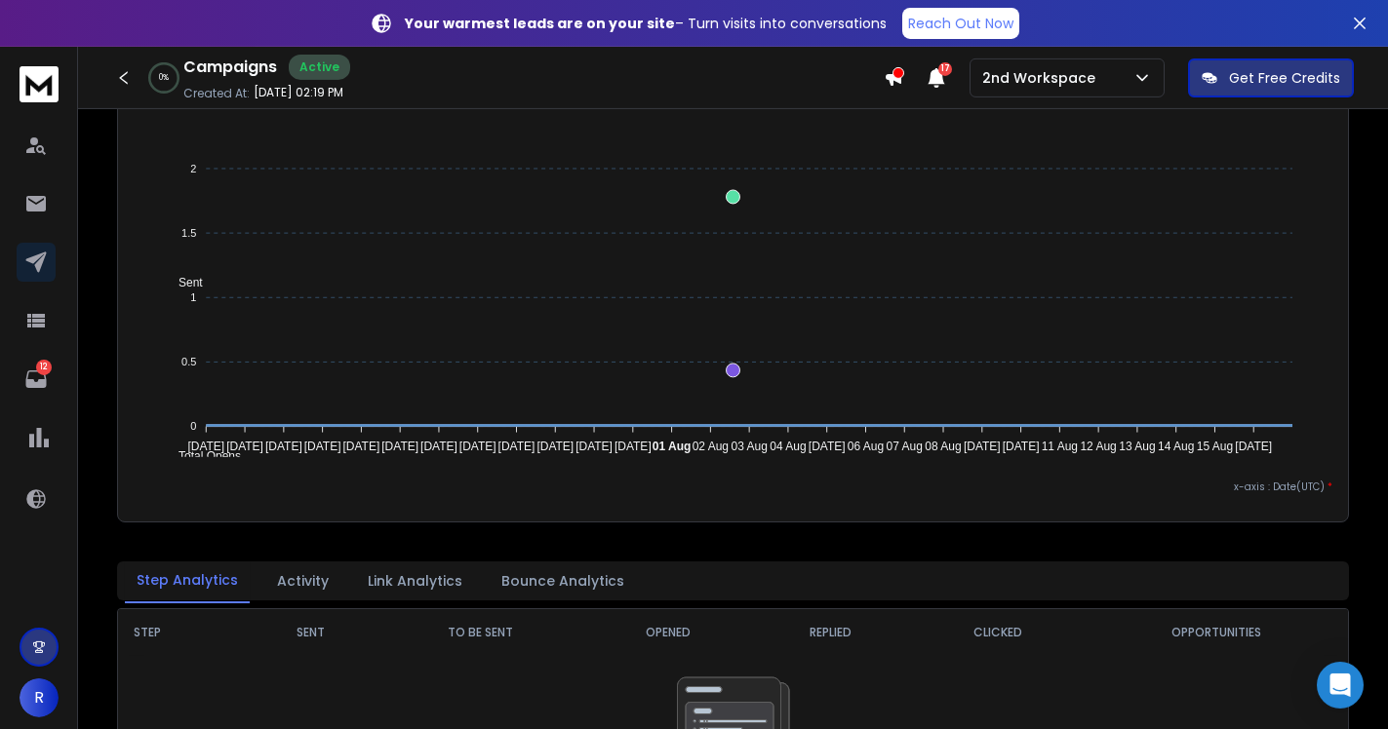
scroll to position [580, 0]
